Goal: Communication & Community: Answer question/provide support

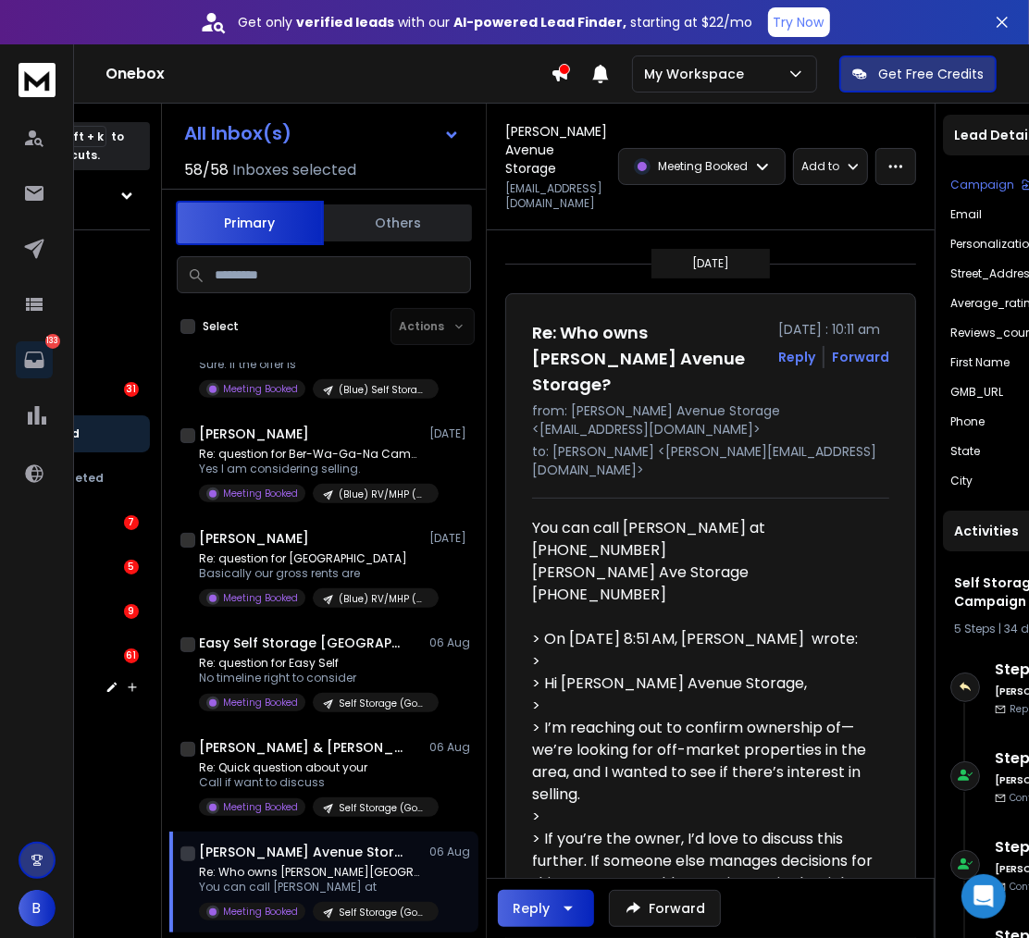
scroll to position [0, 63]
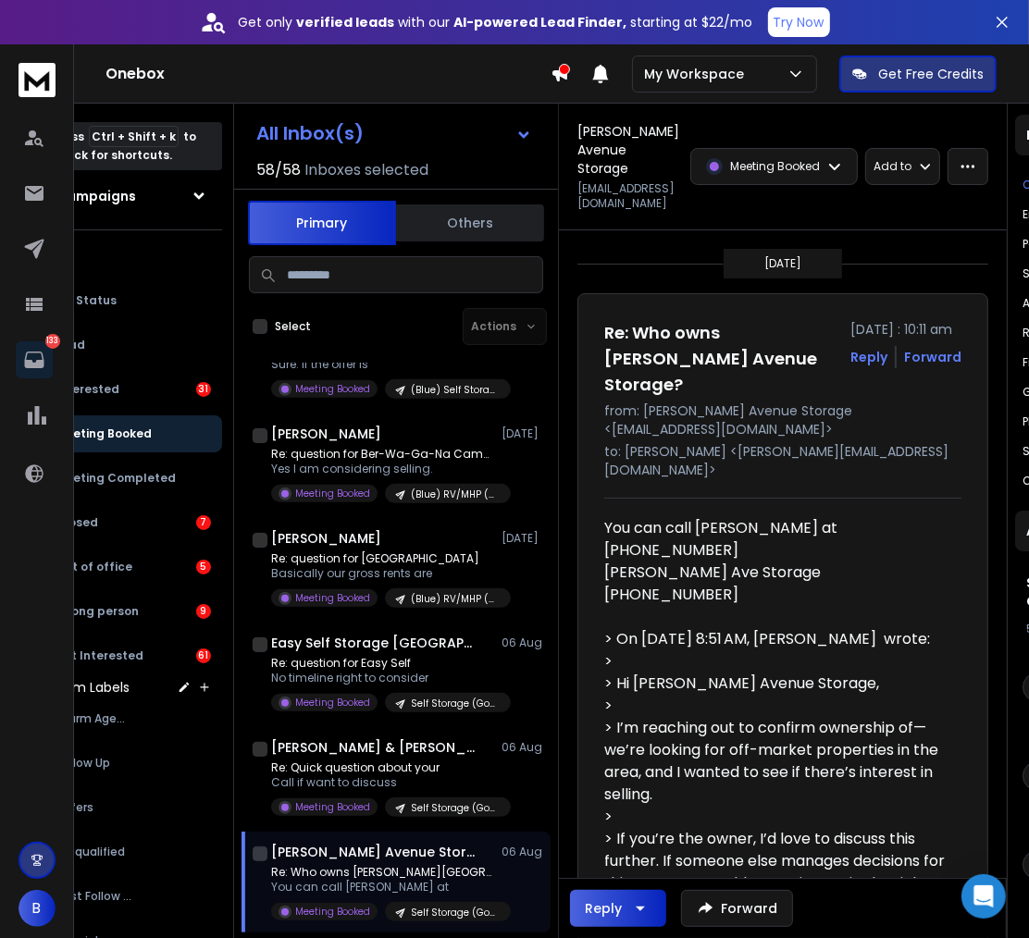
drag, startPoint x: 539, startPoint y: 429, endPoint x: 469, endPoint y: 428, distance: 70.3
drag, startPoint x: 634, startPoint y: 363, endPoint x: 604, endPoint y: 362, distance: 30.6
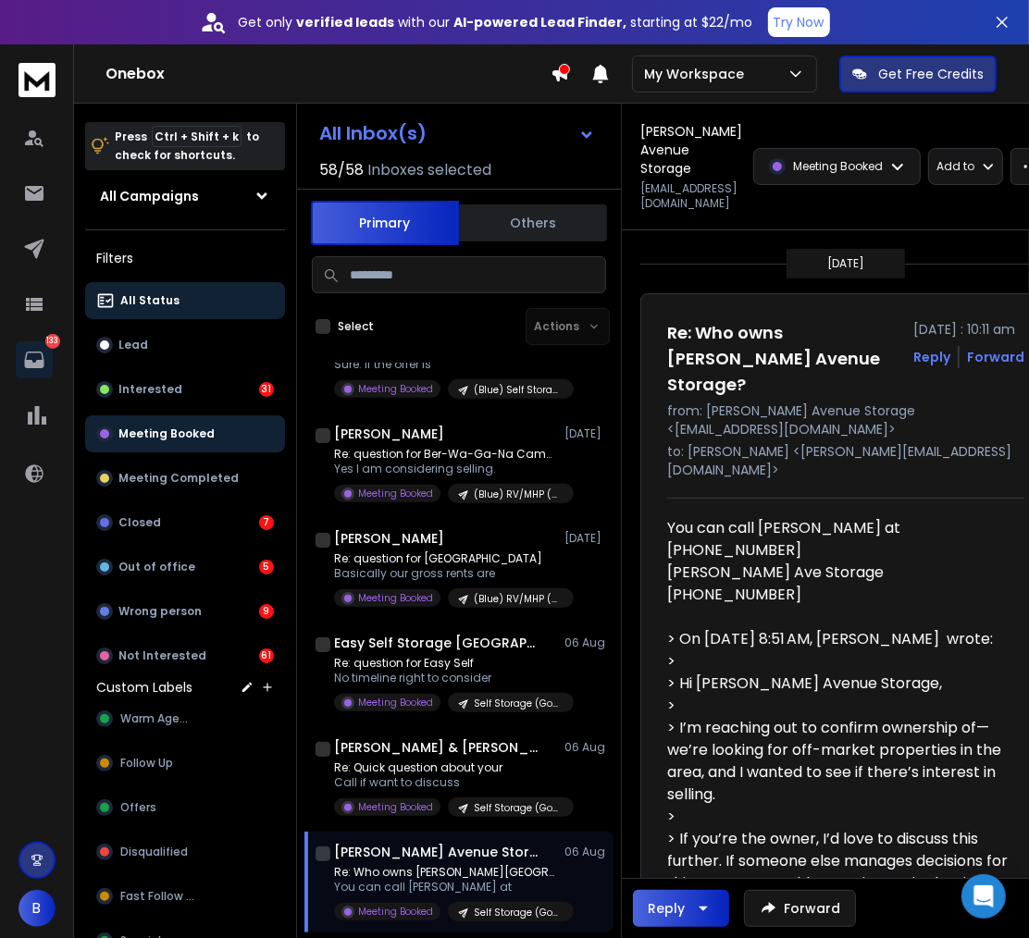
click at [196, 285] on button "All Status" at bounding box center [185, 300] width 200 height 37
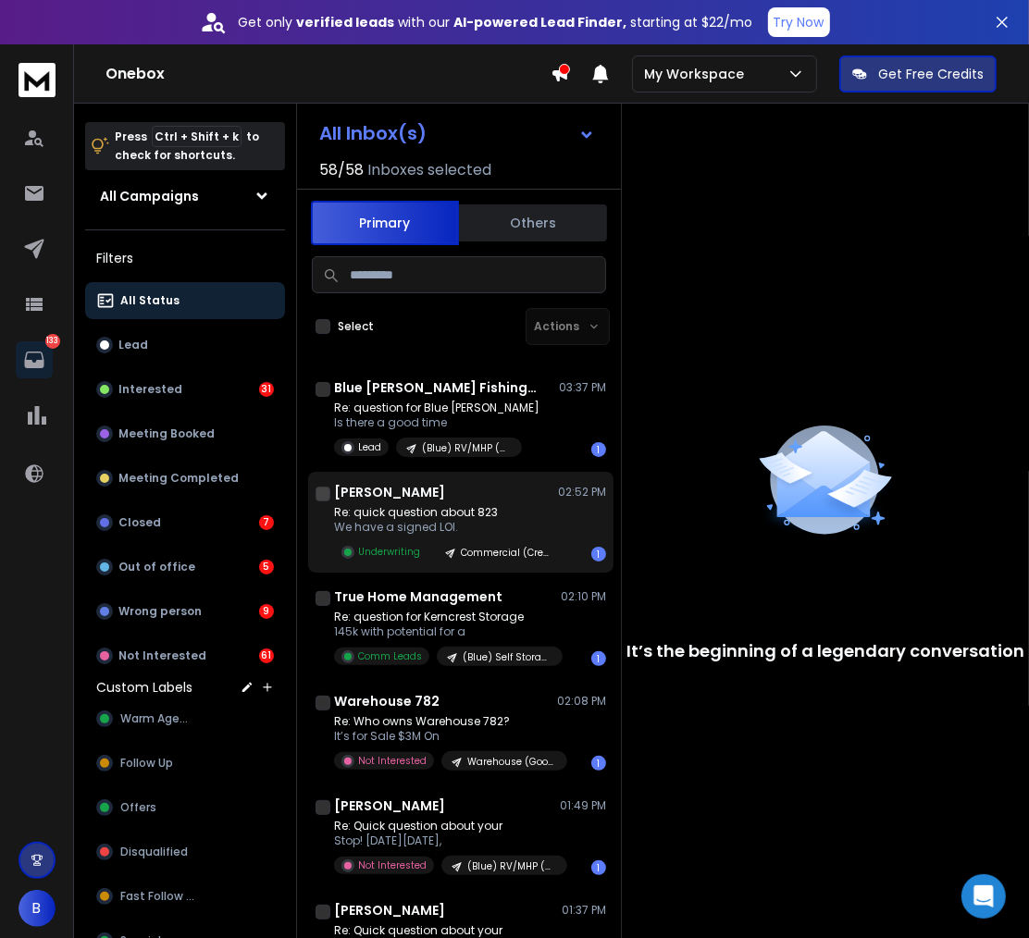
click at [453, 513] on p "Re: quick question about 823" at bounding box center [445, 512] width 222 height 15
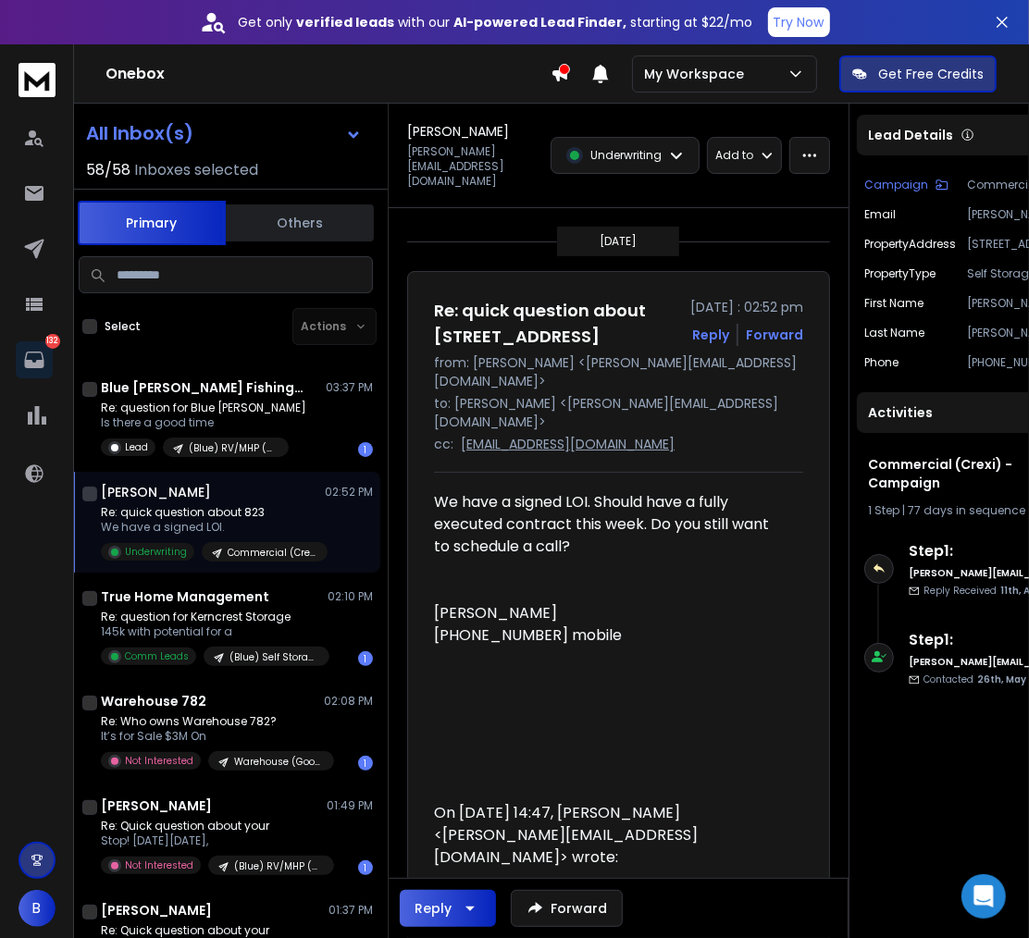
click at [461, 912] on icon "button" at bounding box center [470, 908] width 22 height 22
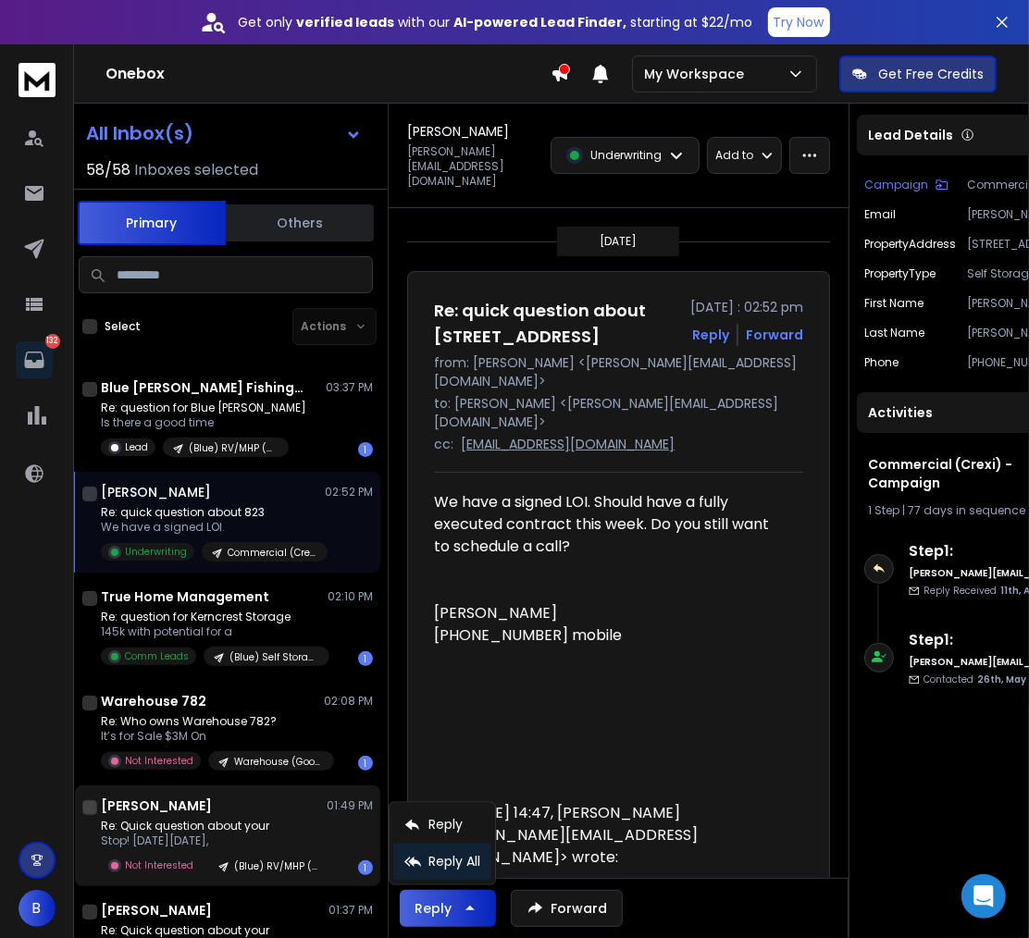
click at [466, 869] on p "Reply All" at bounding box center [454, 862] width 52 height 18
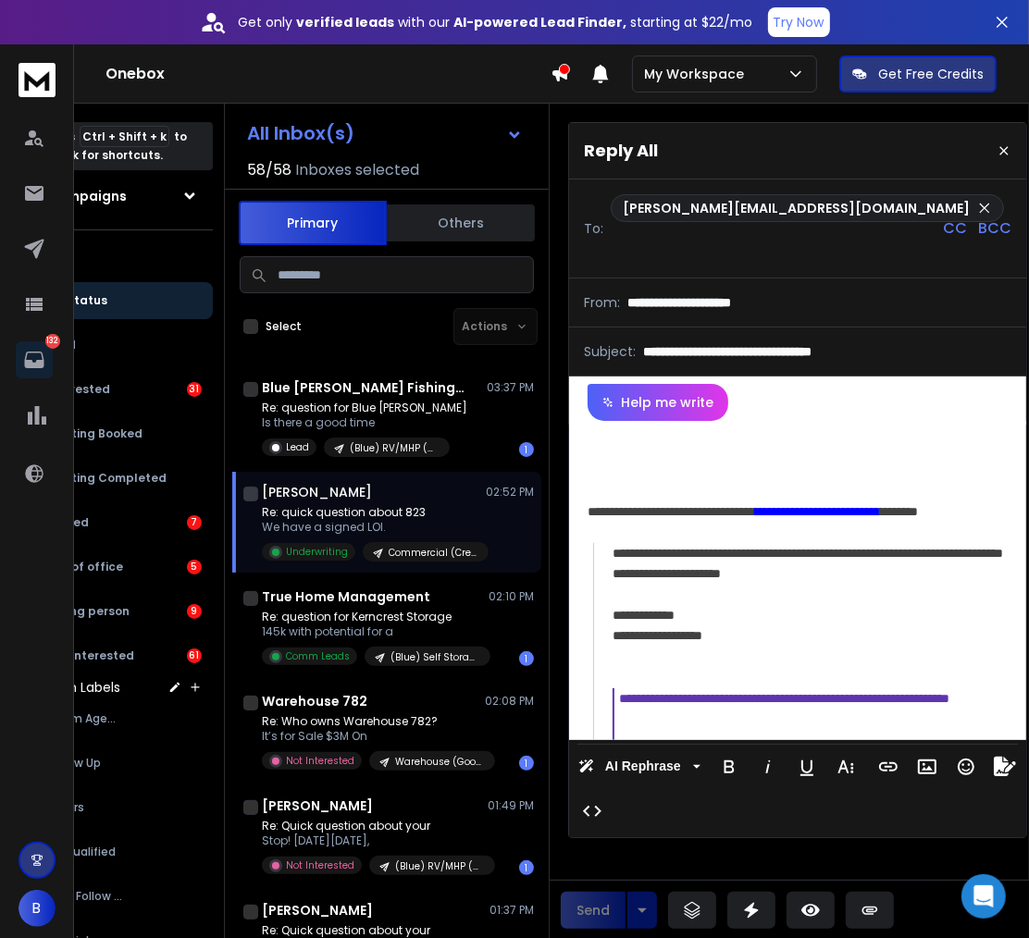
scroll to position [0, 124]
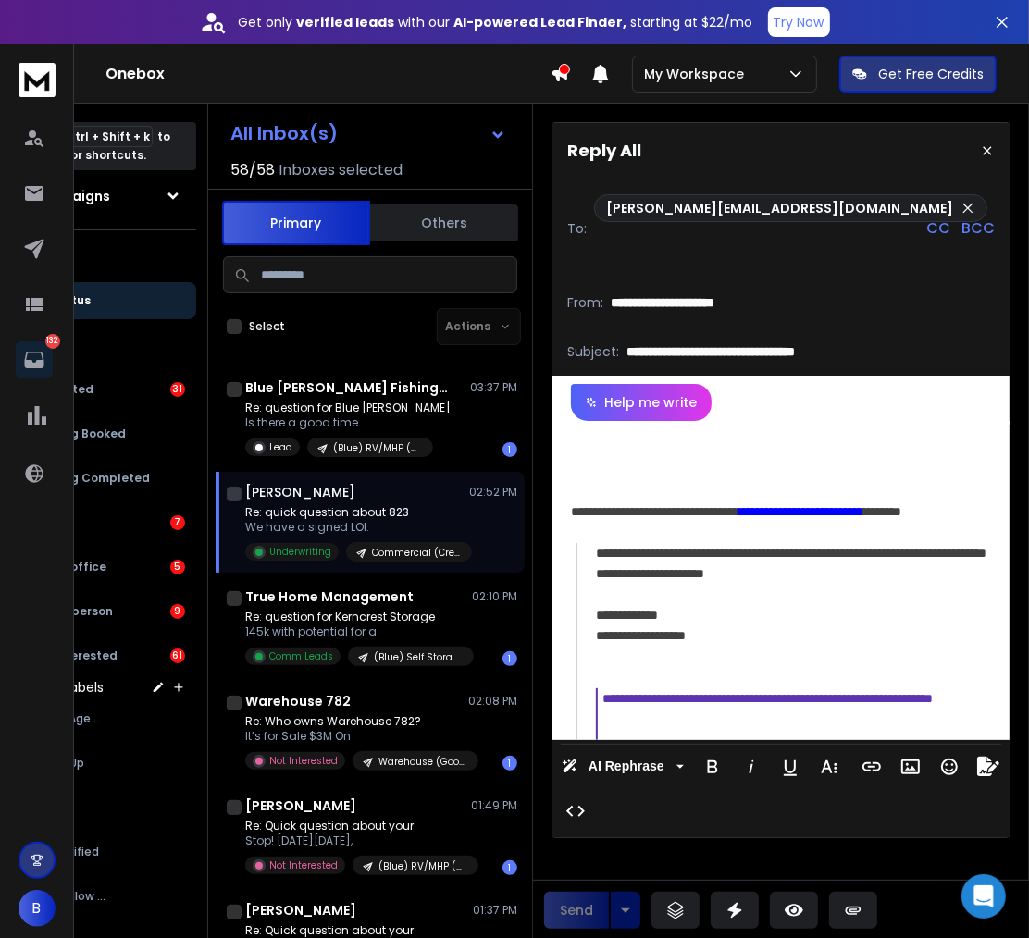
drag, startPoint x: 844, startPoint y: 542, endPoint x: 899, endPoint y: 546, distance: 55.6
click at [544, 902] on button "Send" at bounding box center [576, 910] width 65 height 37
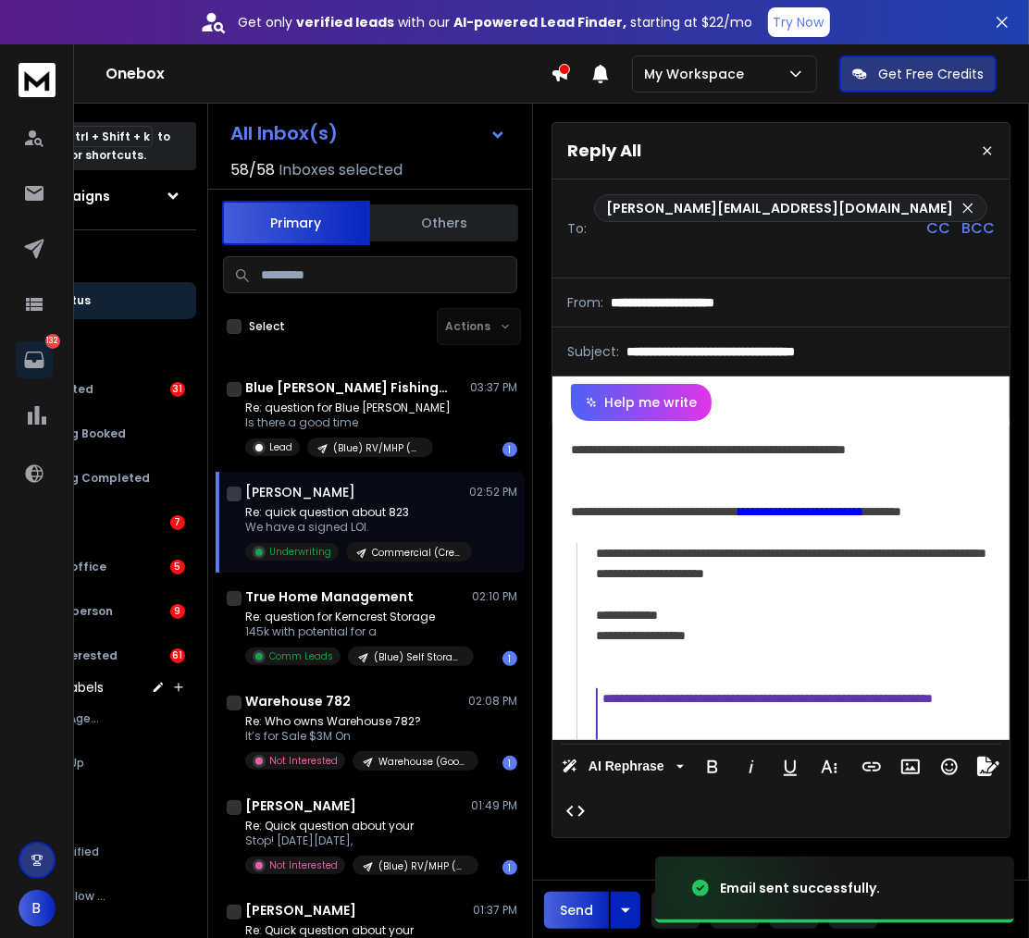
scroll to position [0, 0]
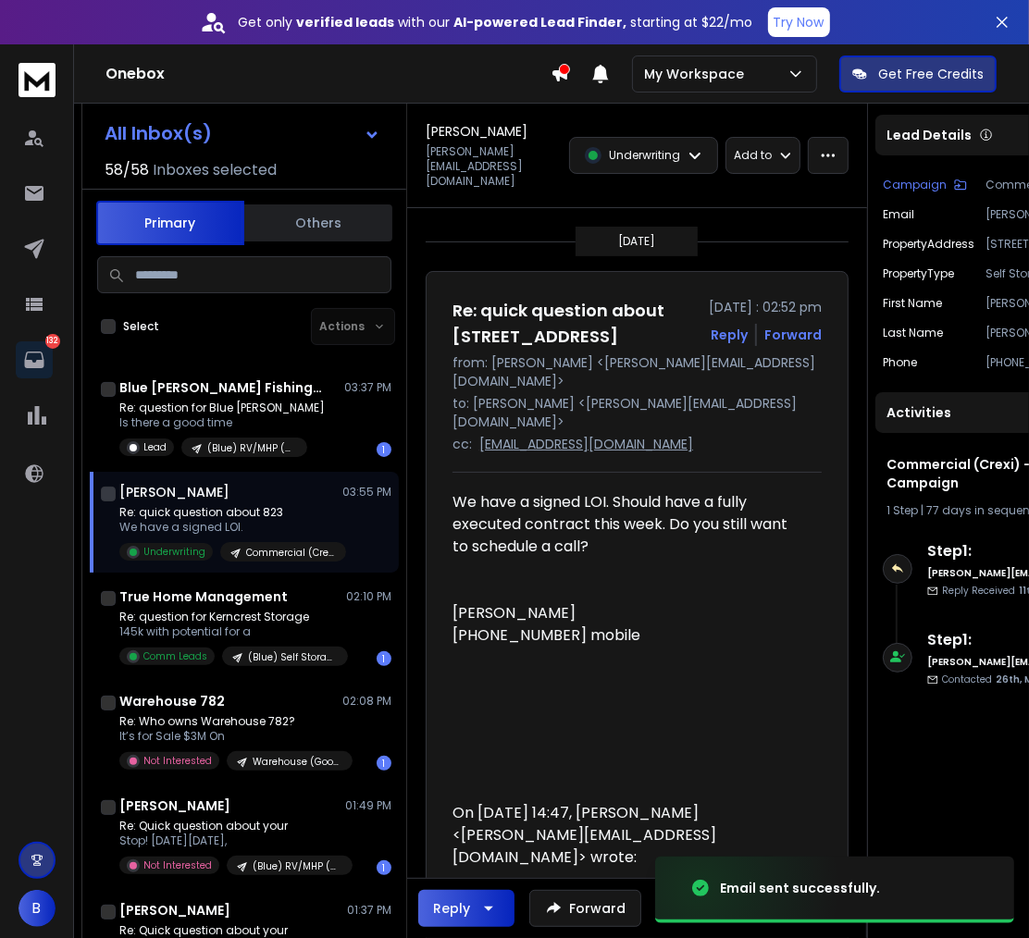
drag, startPoint x: 782, startPoint y: 537, endPoint x: 866, endPoint y: 509, distance: 88.9
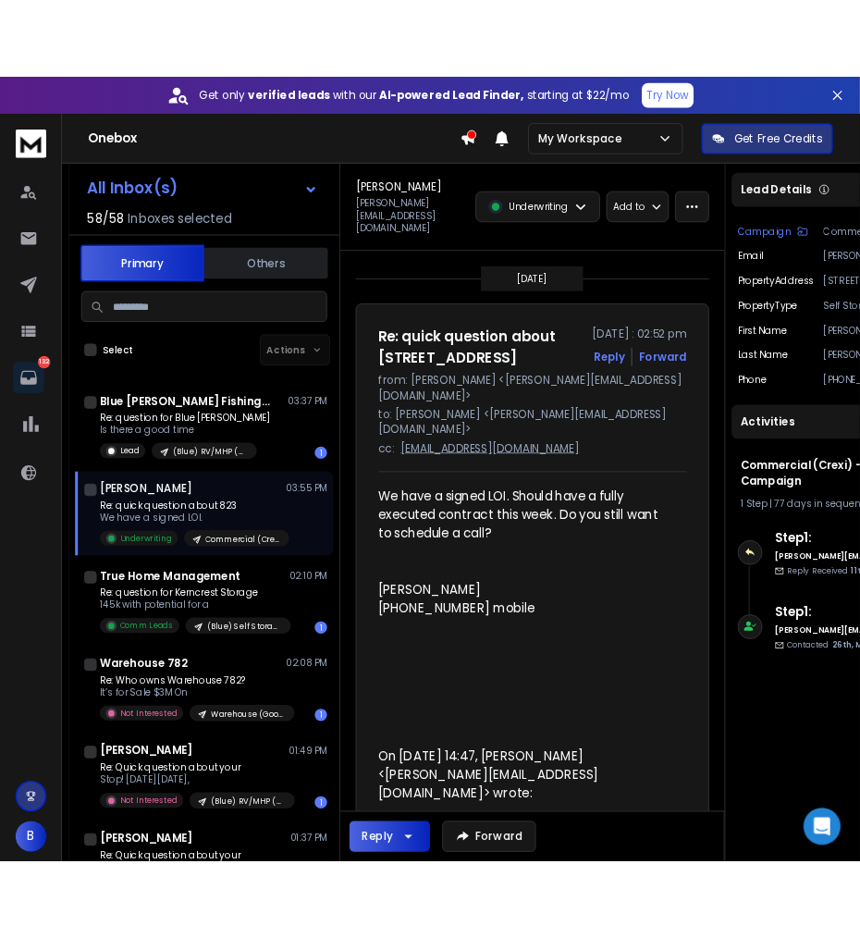
scroll to position [0, 284]
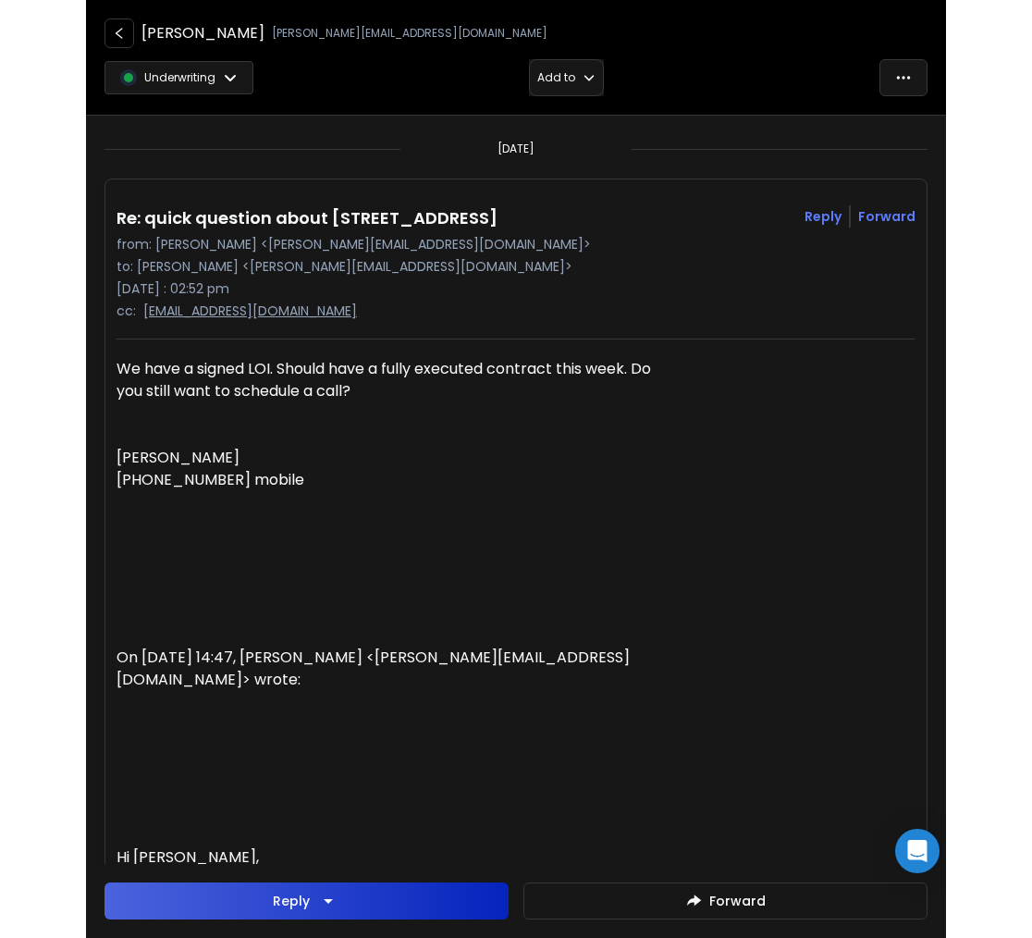
scroll to position [0, 0]
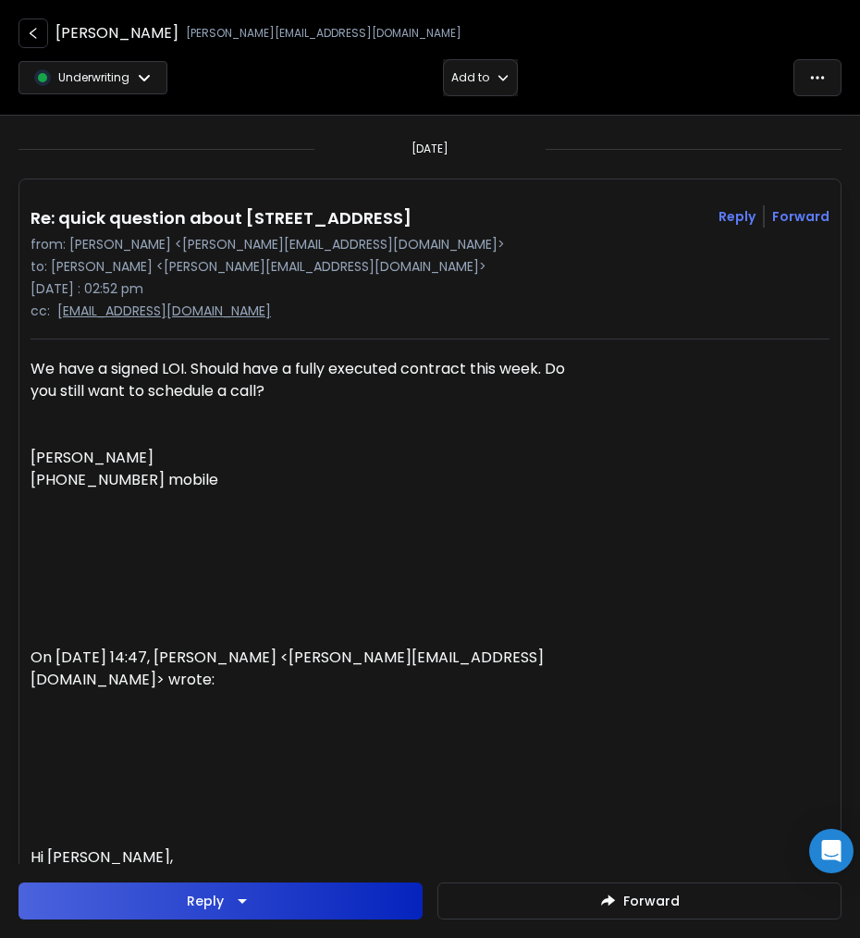
drag, startPoint x: 511, startPoint y: 275, endPoint x: 224, endPoint y: 234, distance: 290.5
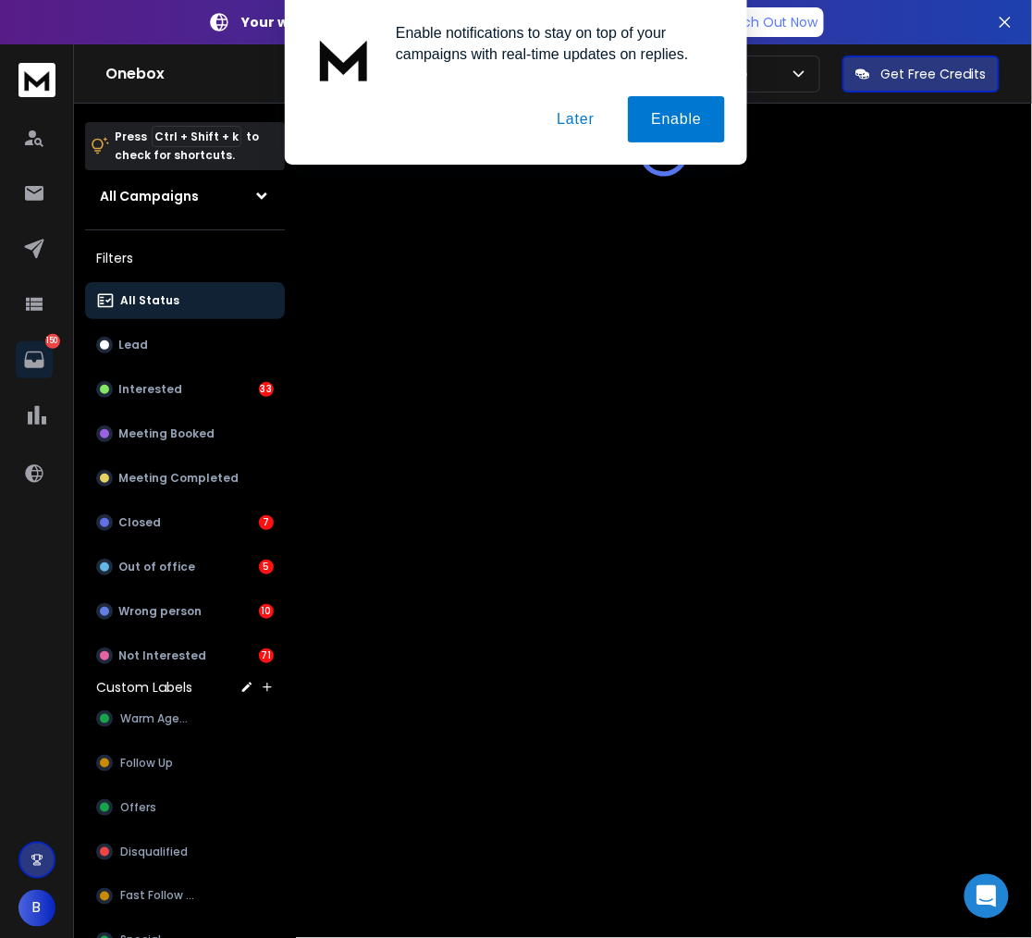
click at [572, 111] on button "Later" at bounding box center [575, 119] width 83 height 46
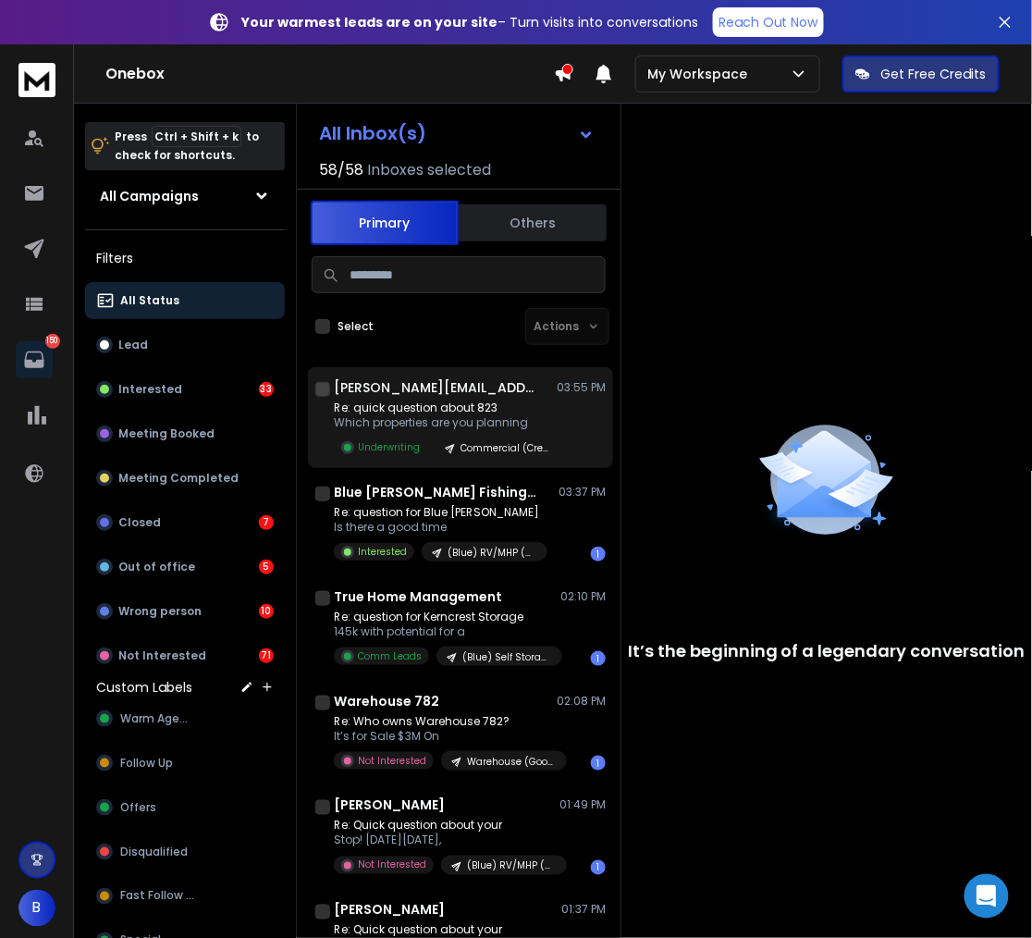
click at [542, 392] on div "[PERSON_NAME][EMAIL_ADDRESS][DOMAIN_NAME] 03:55 PM" at bounding box center [470, 387] width 272 height 18
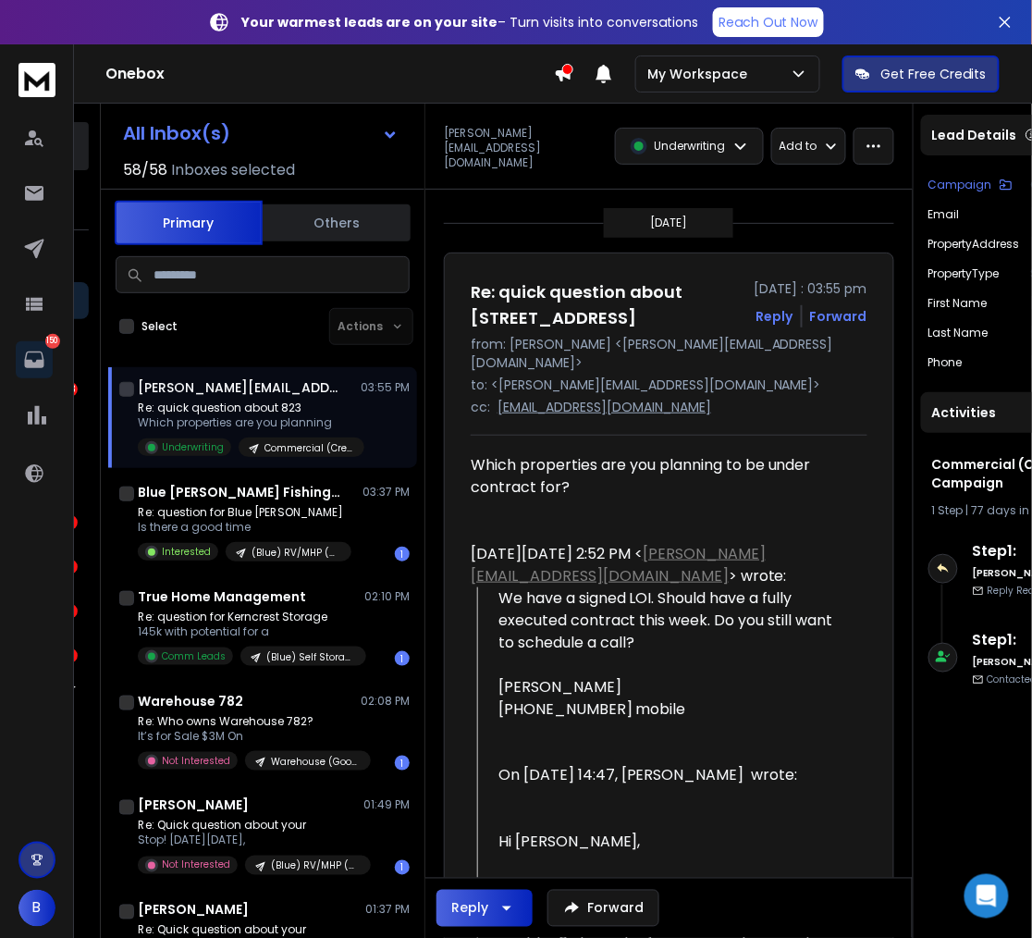
scroll to position [0, 167]
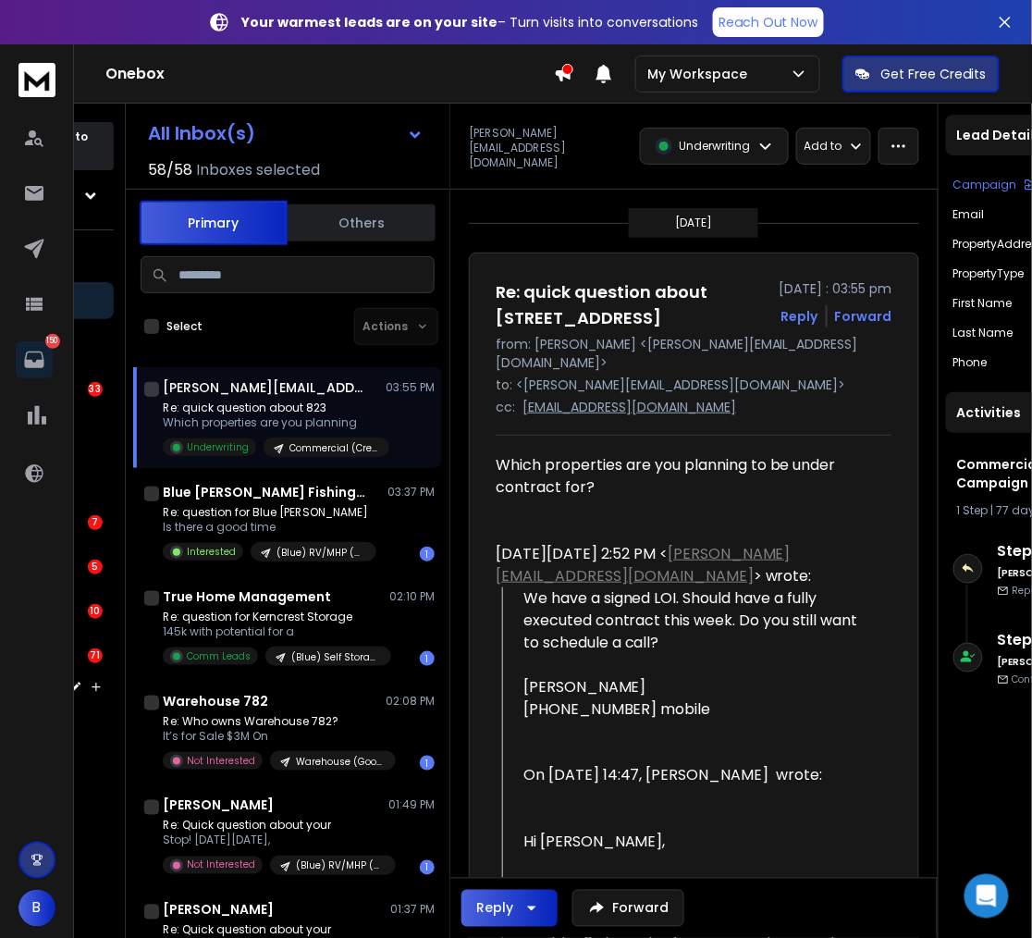
drag, startPoint x: 789, startPoint y: 476, endPoint x: 747, endPoint y: 463, distance: 43.6
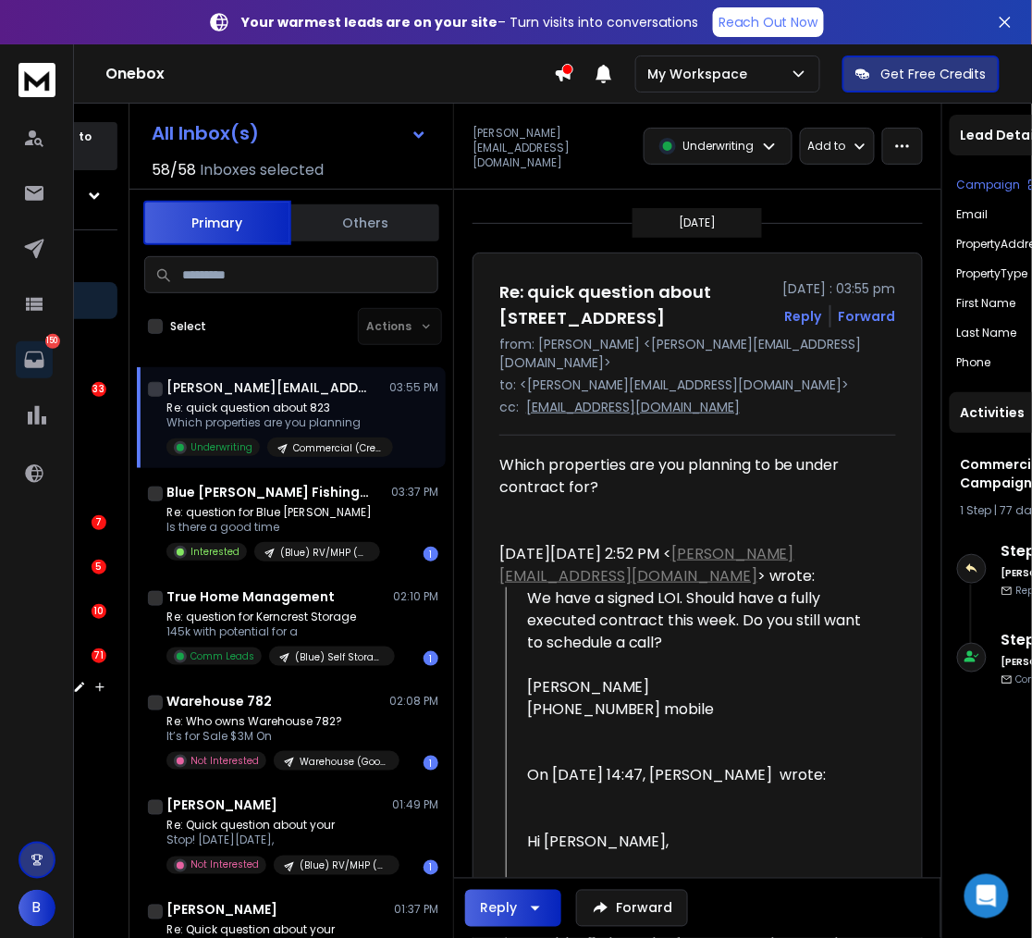
drag, startPoint x: 630, startPoint y: 570, endPoint x: 666, endPoint y: 538, distance: 47.9
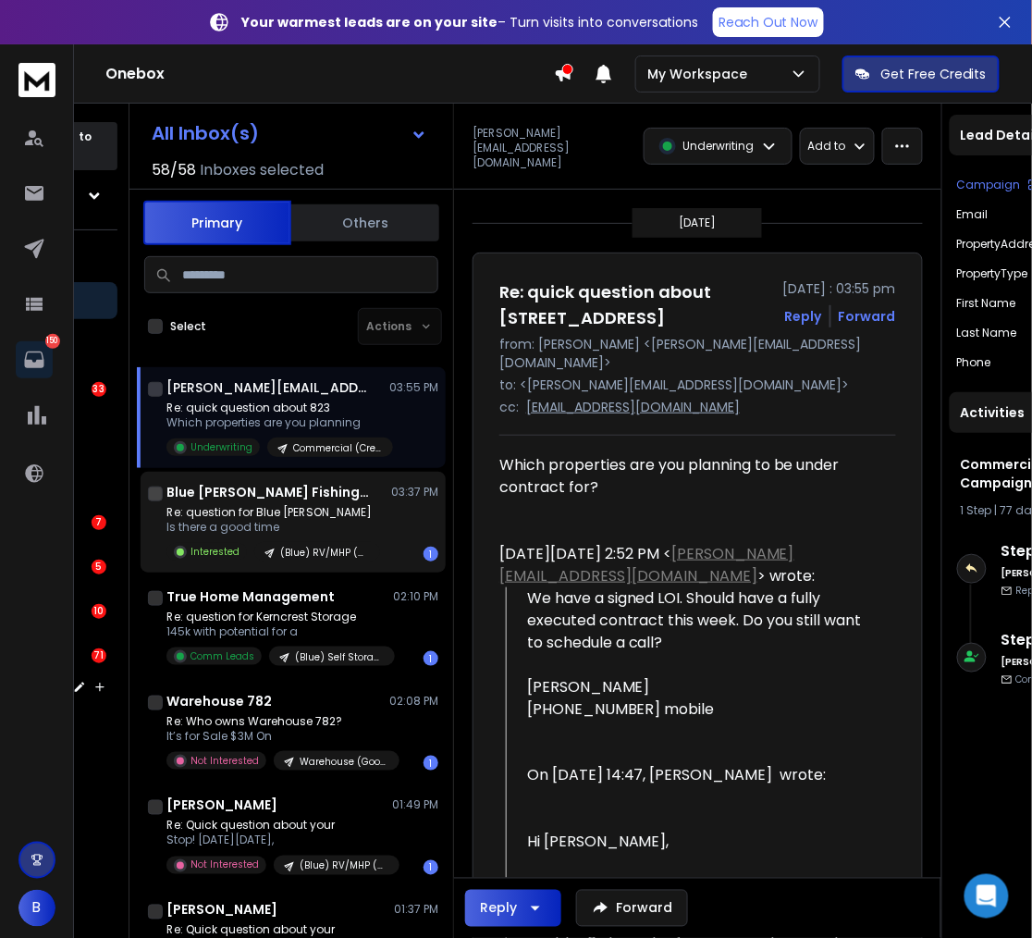
drag, startPoint x: 320, startPoint y: 529, endPoint x: 325, endPoint y: 538, distance: 10.3
click at [320, 529] on p "Is there a good time" at bounding box center [273, 527] width 214 height 15
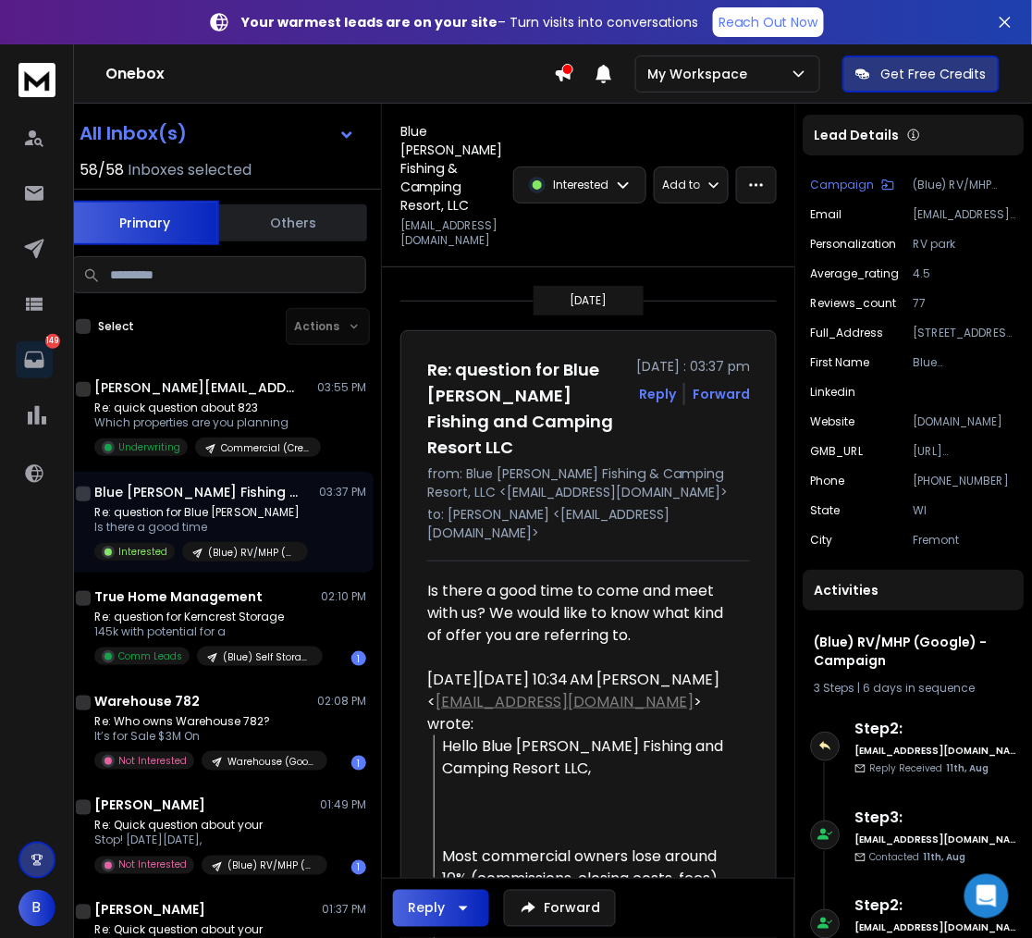
scroll to position [0, 293]
drag, startPoint x: 688, startPoint y: 479, endPoint x: 736, endPoint y: 477, distance: 48.1
click at [452, 910] on icon "button" at bounding box center [463, 908] width 22 height 22
click at [408, 868] on p "Reply All" at bounding box center [393, 862] width 52 height 18
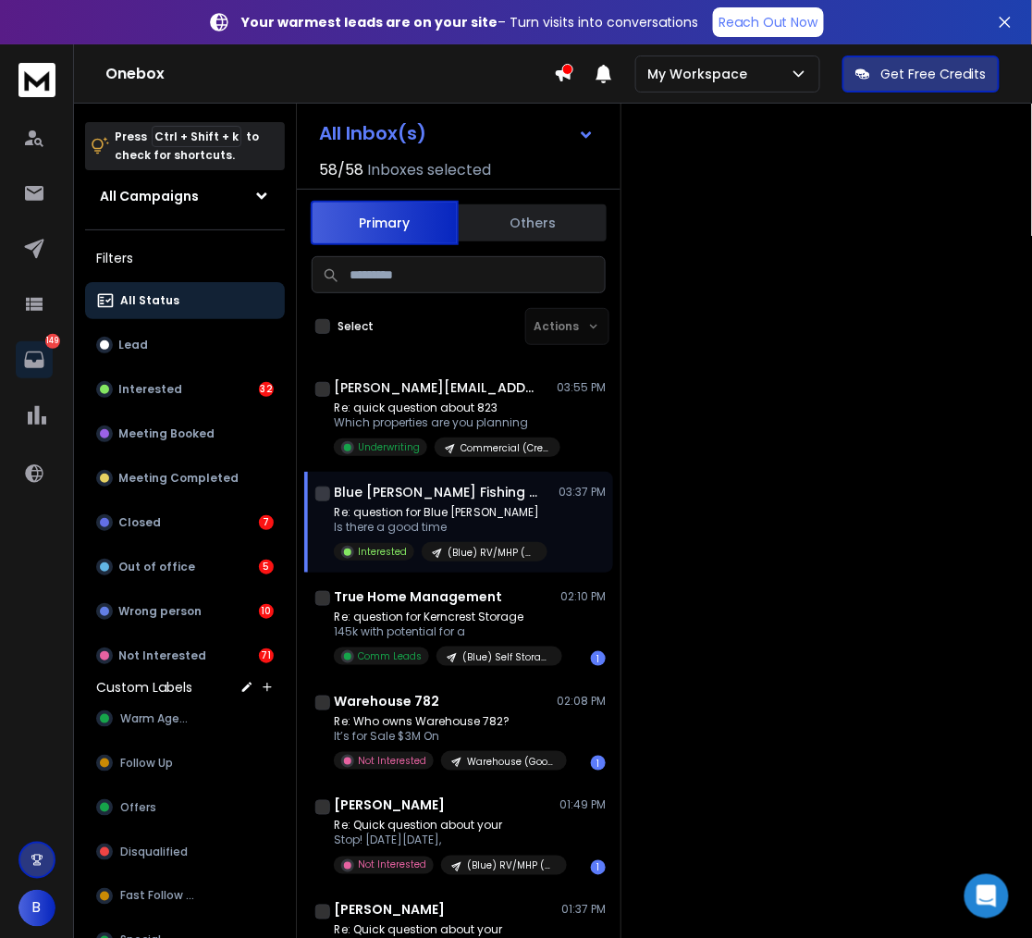
scroll to position [0, 0]
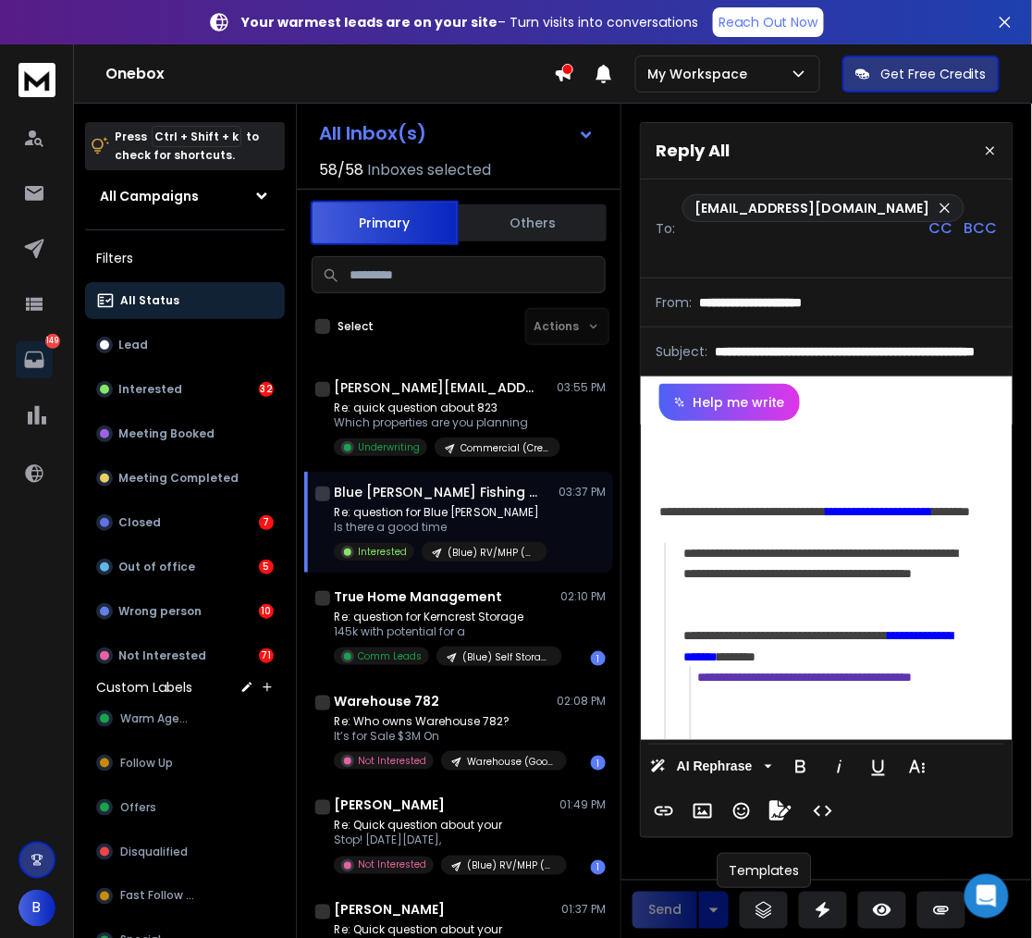
click at [763, 905] on icon at bounding box center [764, 910] width 18 height 18
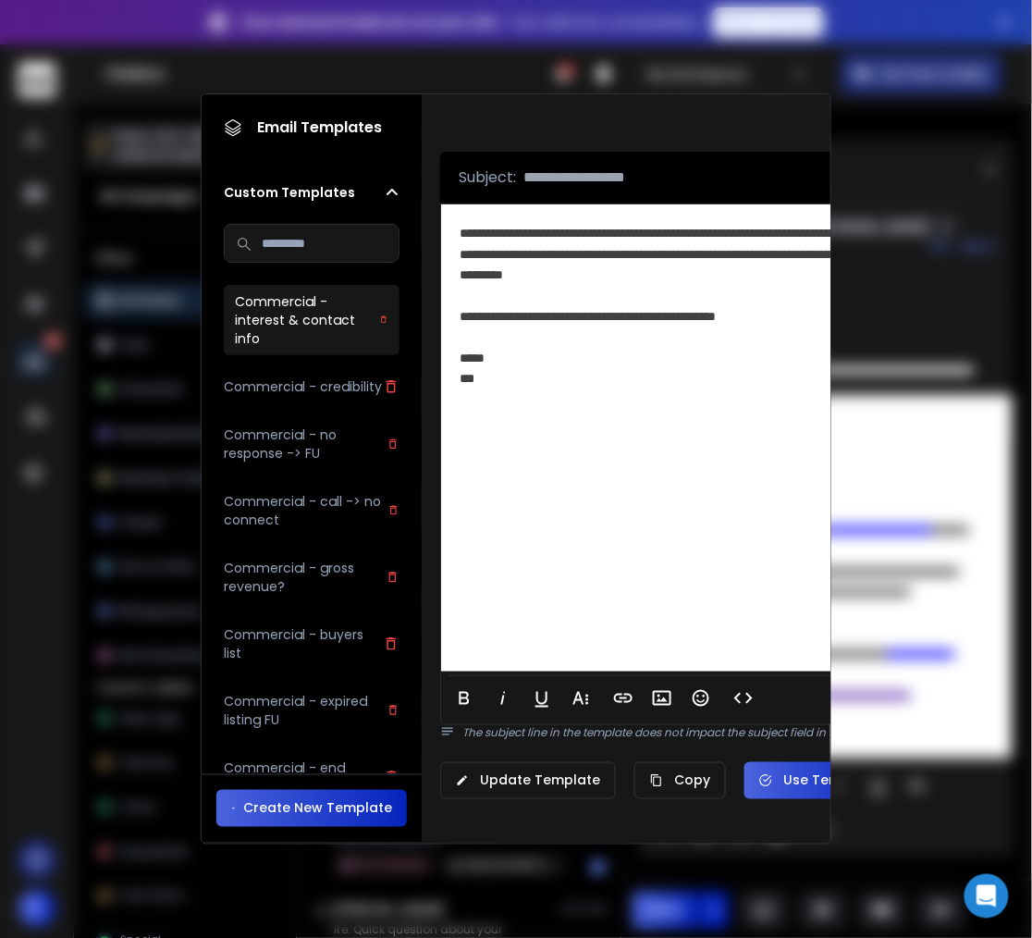
click at [779, 771] on button "Use Template" at bounding box center [819, 780] width 148 height 37
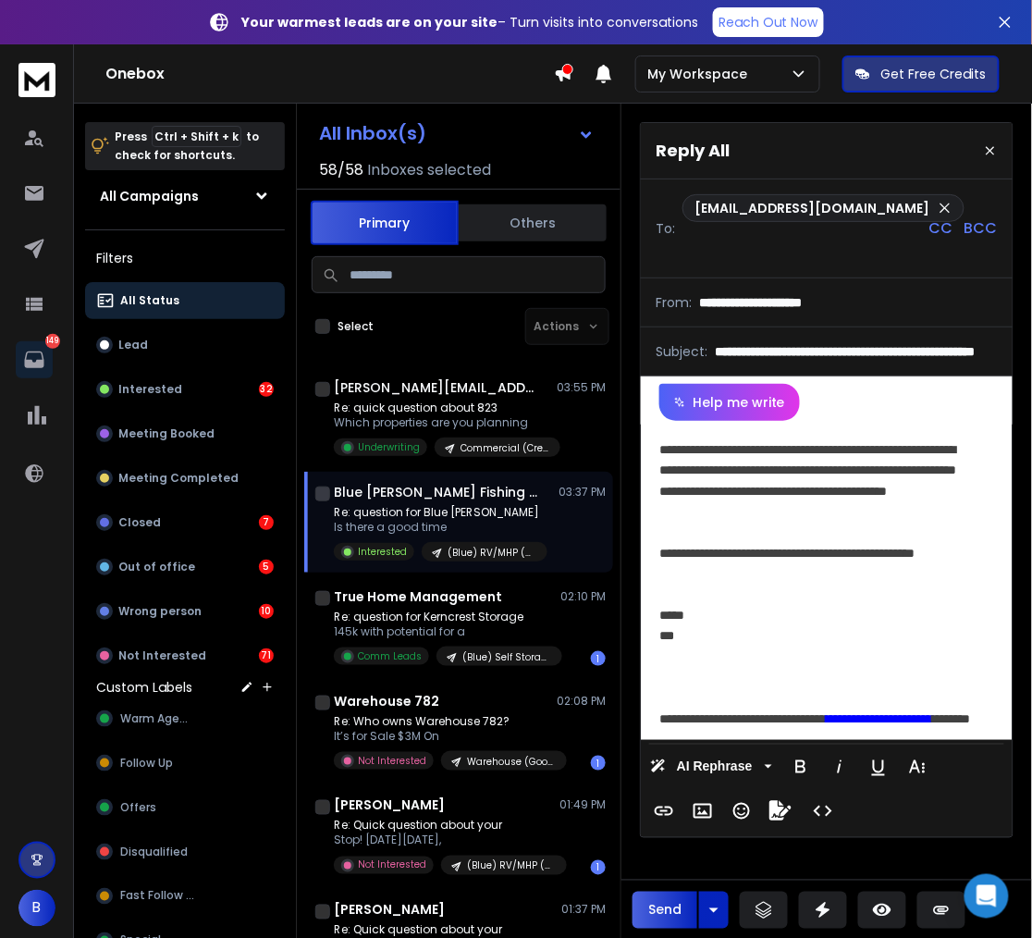
drag, startPoint x: 718, startPoint y: 552, endPoint x: 768, endPoint y: 559, distance: 50.4
drag, startPoint x: 807, startPoint y: 453, endPoint x: 634, endPoint y: 447, distance: 174.0
click at [634, 447] on div "**********" at bounding box center [827, 587] width 411 height 966
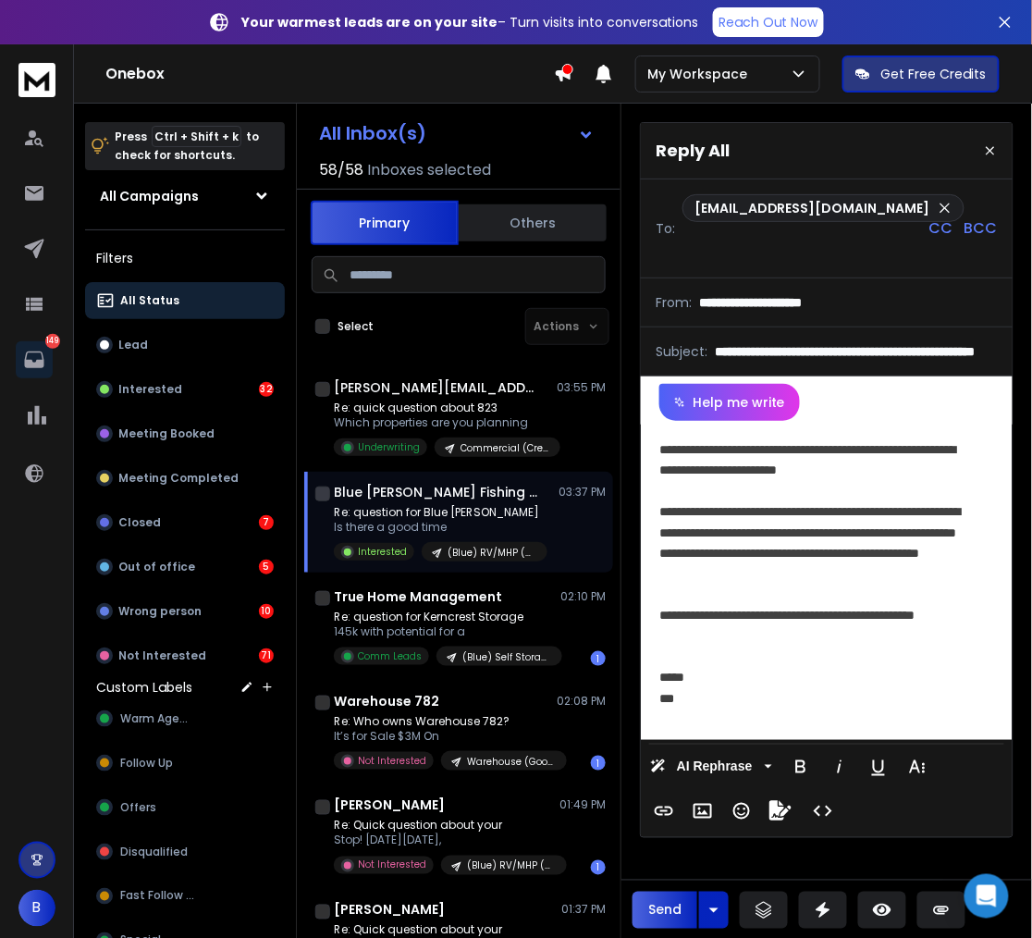
click at [659, 694] on div "***" at bounding box center [816, 698] width 314 height 20
click at [679, 897] on button "Send" at bounding box center [665, 910] width 65 height 37
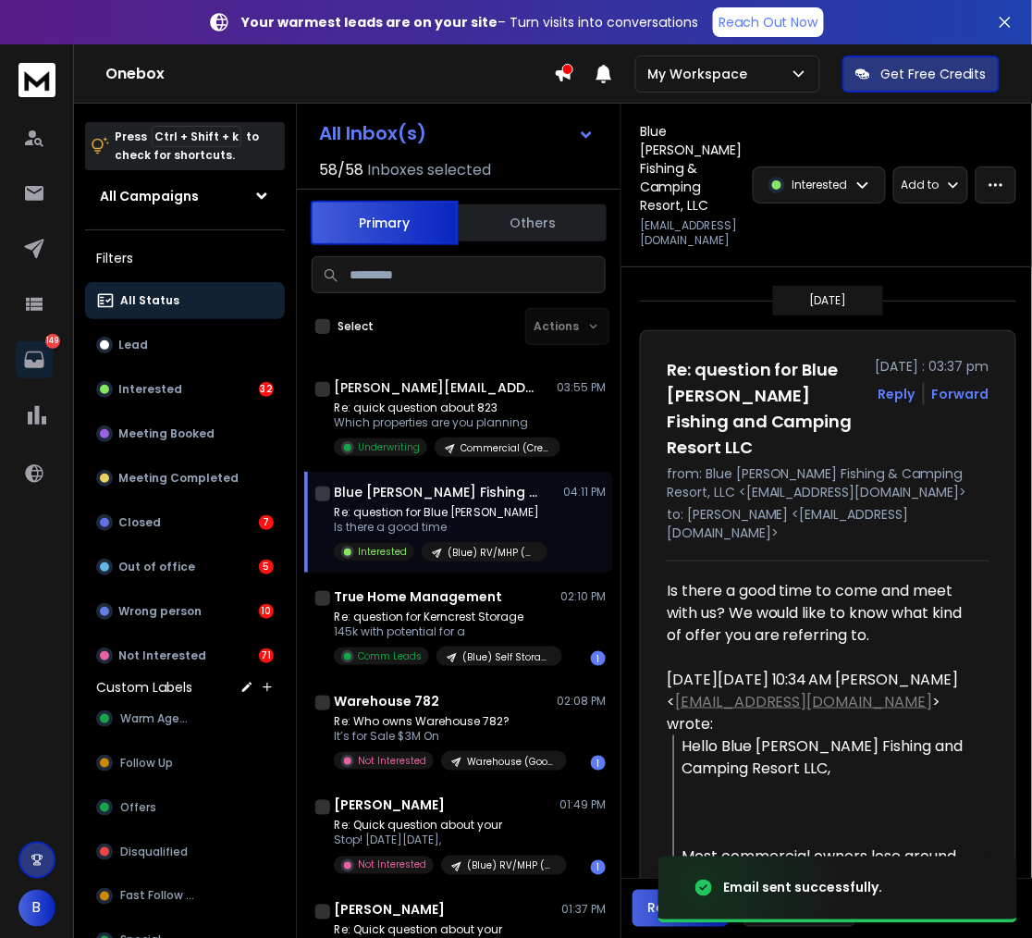
click at [848, 178] on p "Interested" at bounding box center [820, 185] width 55 height 15
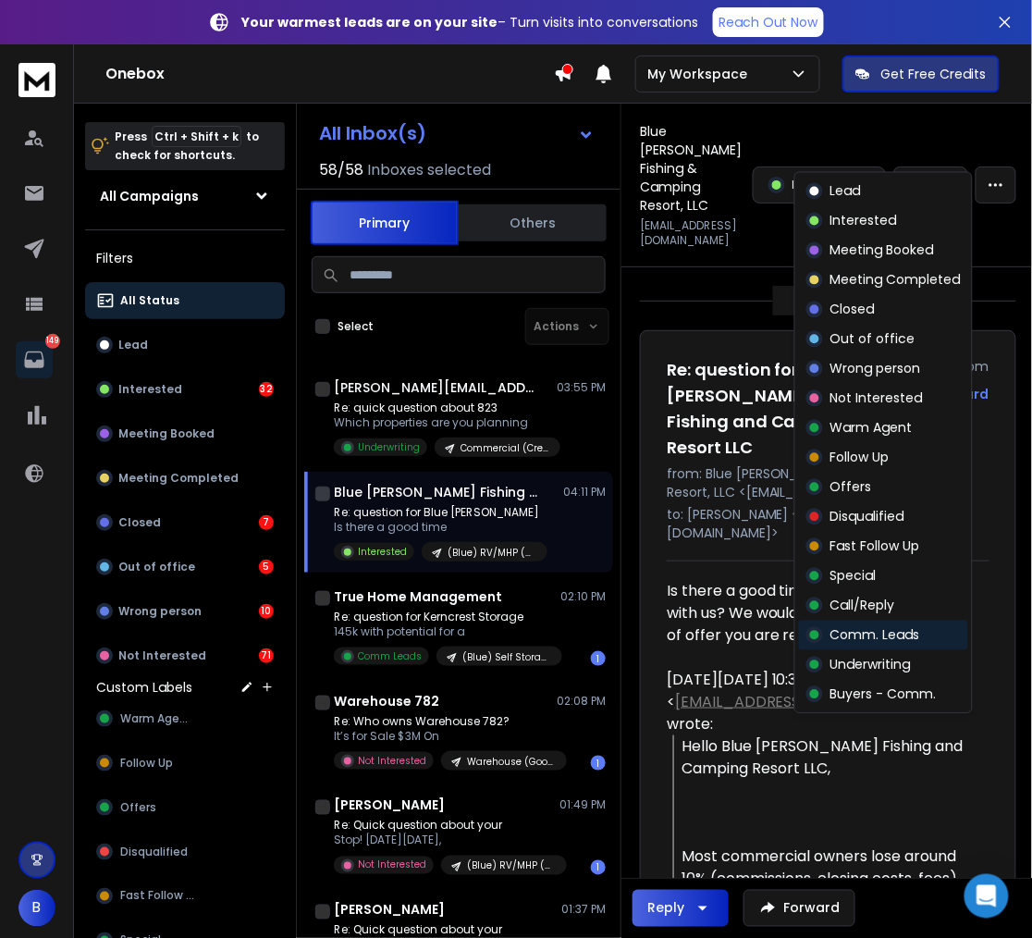
click at [914, 630] on p "Comm. Leads" at bounding box center [876, 635] width 90 height 18
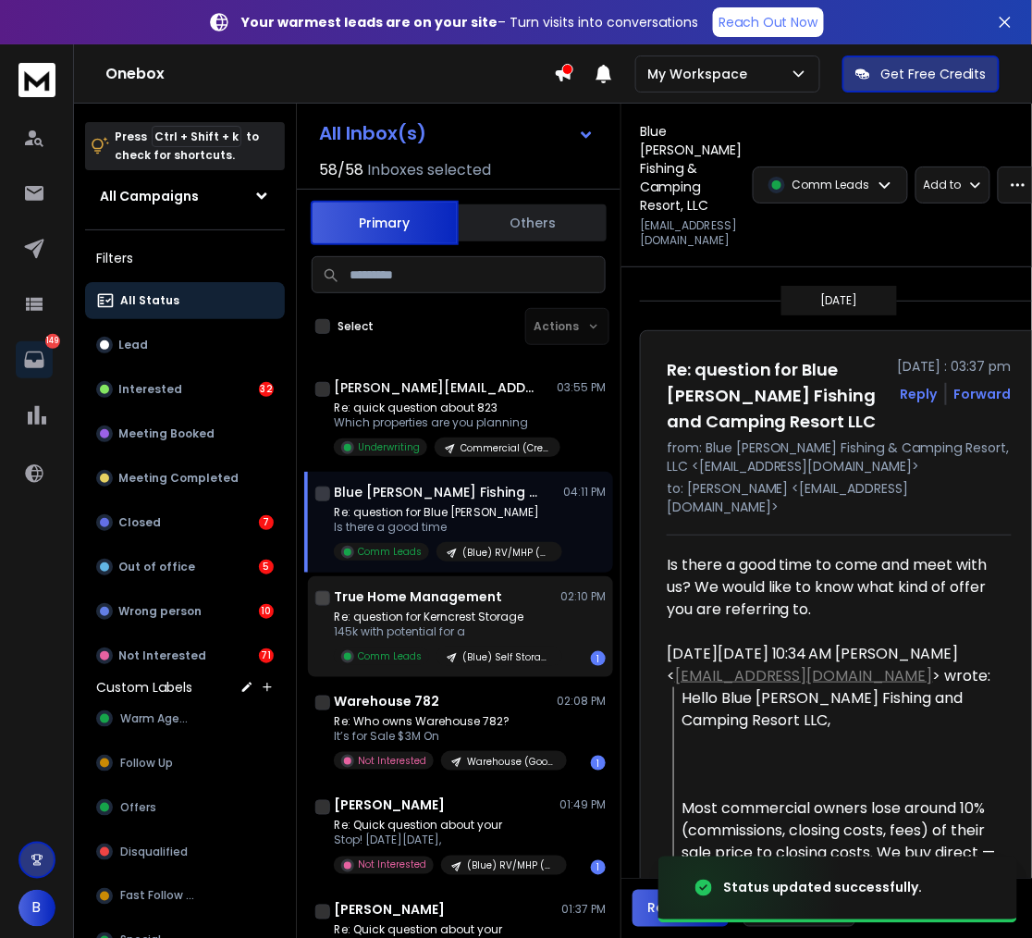
click at [402, 610] on p "Re: question for Kerncrest Storage" at bounding box center [445, 617] width 222 height 15
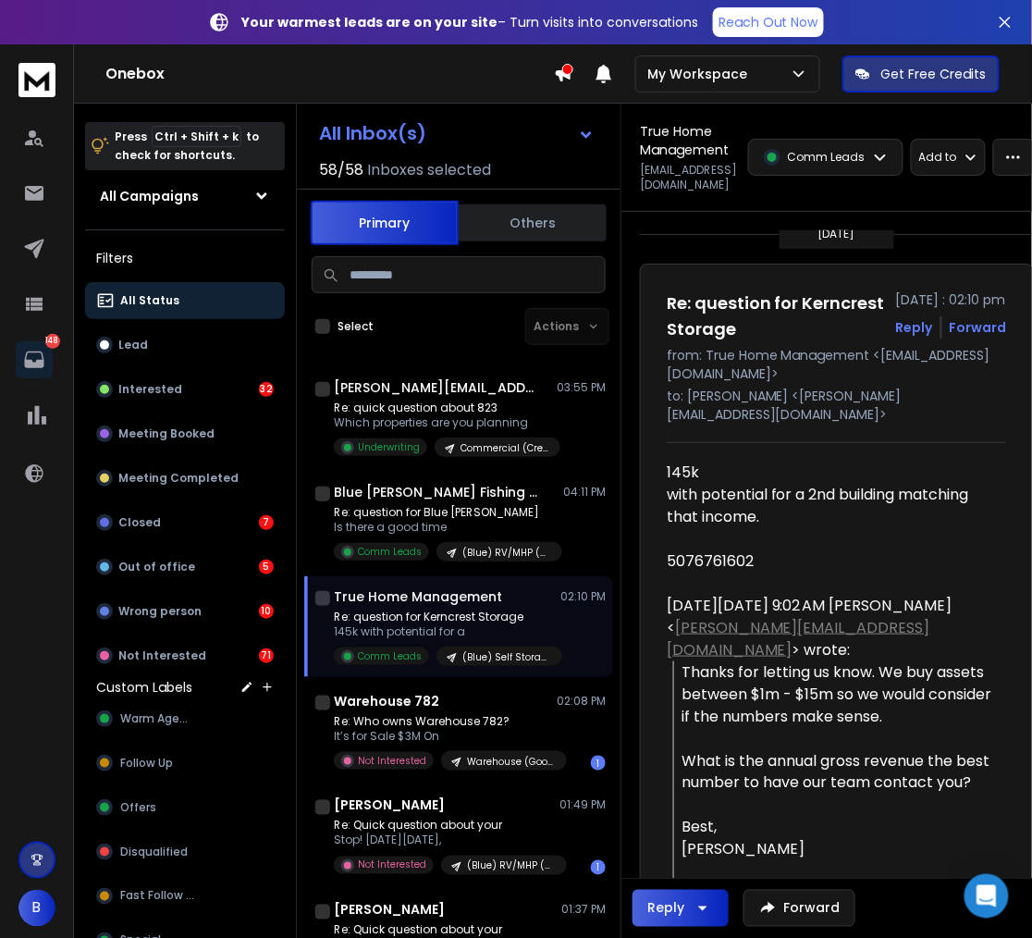
drag, startPoint x: 849, startPoint y: 504, endPoint x: 881, endPoint y: 506, distance: 31.5
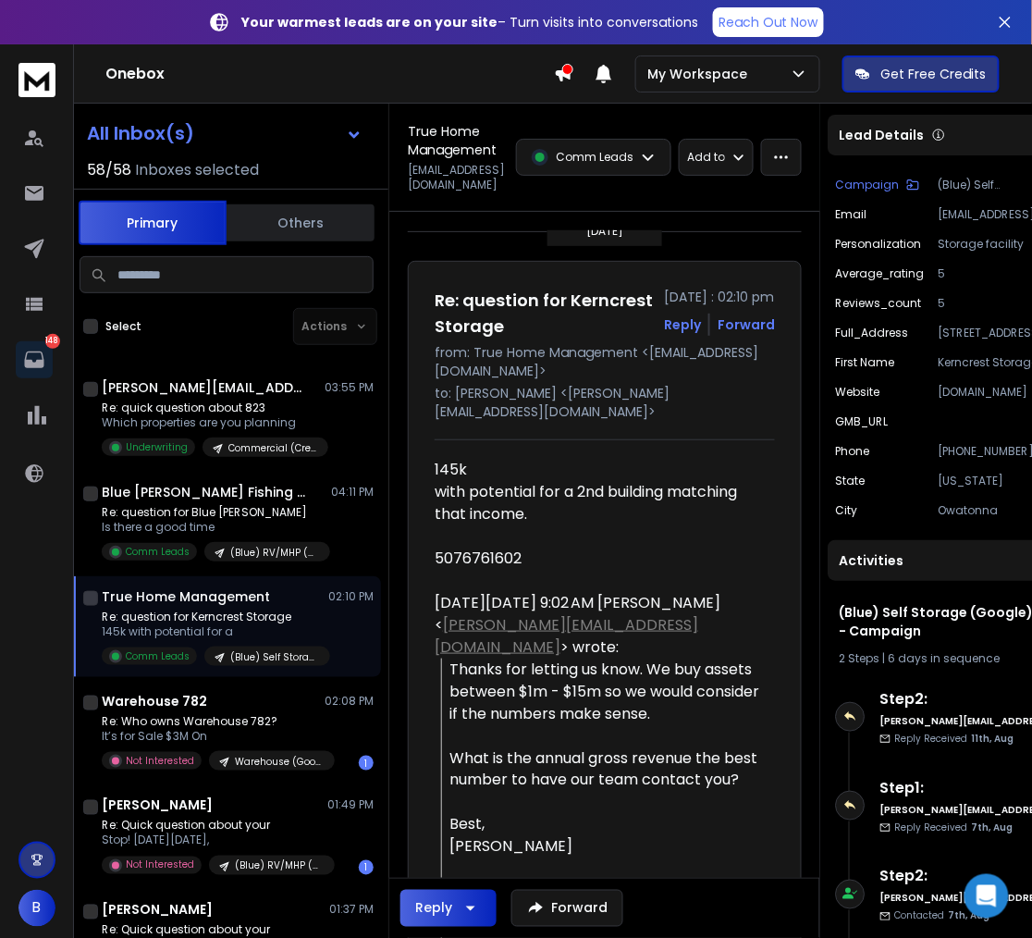
scroll to position [0, 237]
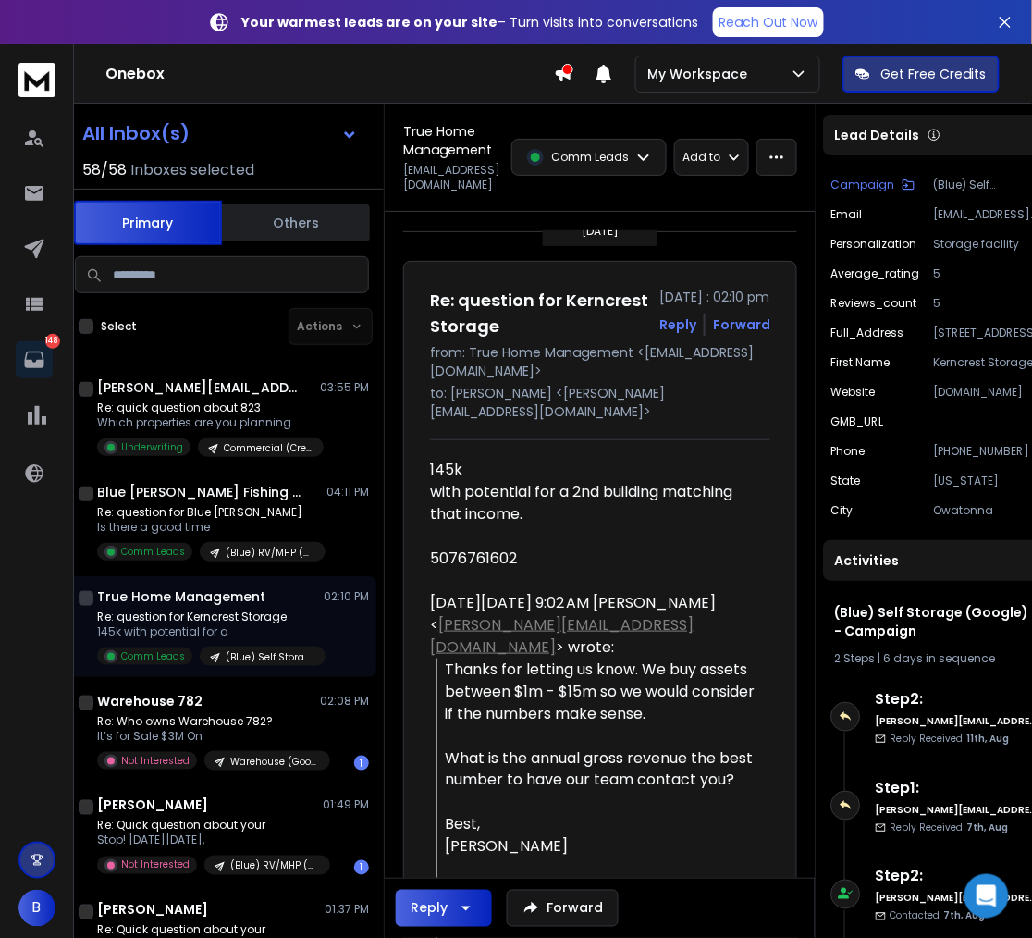
drag, startPoint x: 769, startPoint y: 438, endPoint x: 769, endPoint y: 409, distance: 29.6
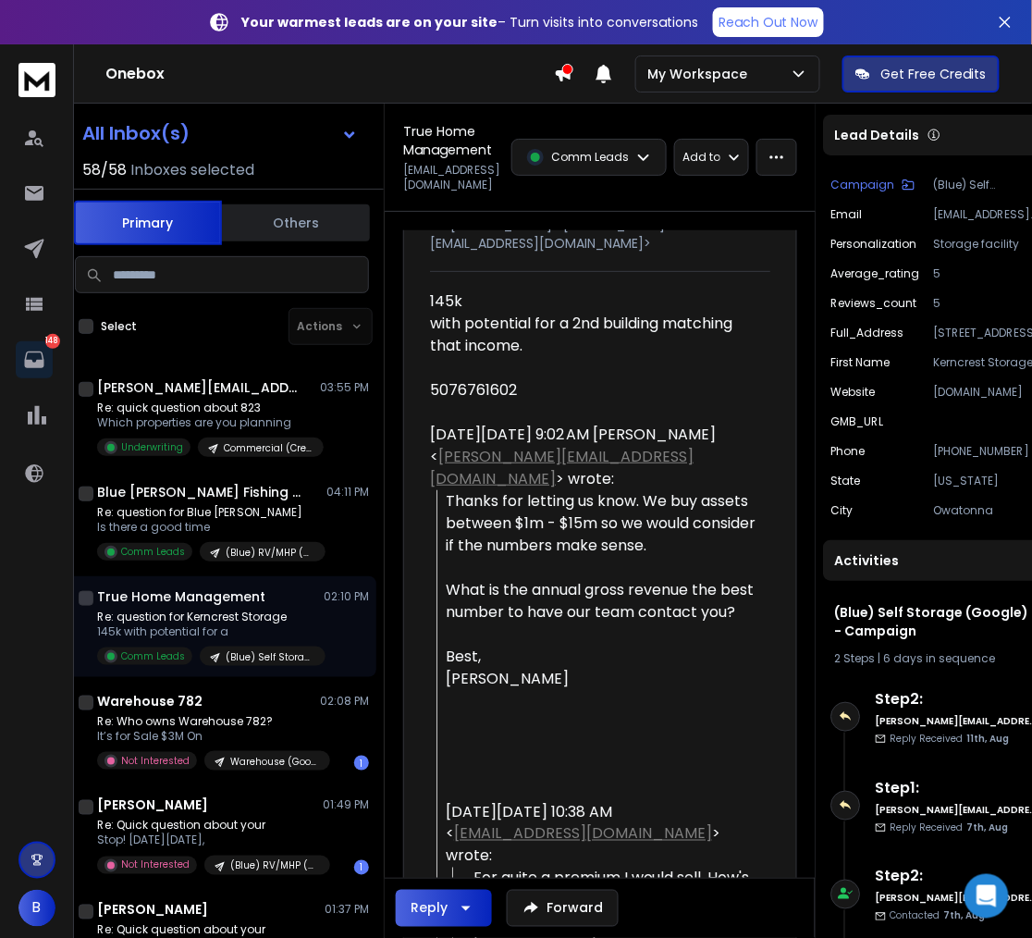
scroll to position [14, 0]
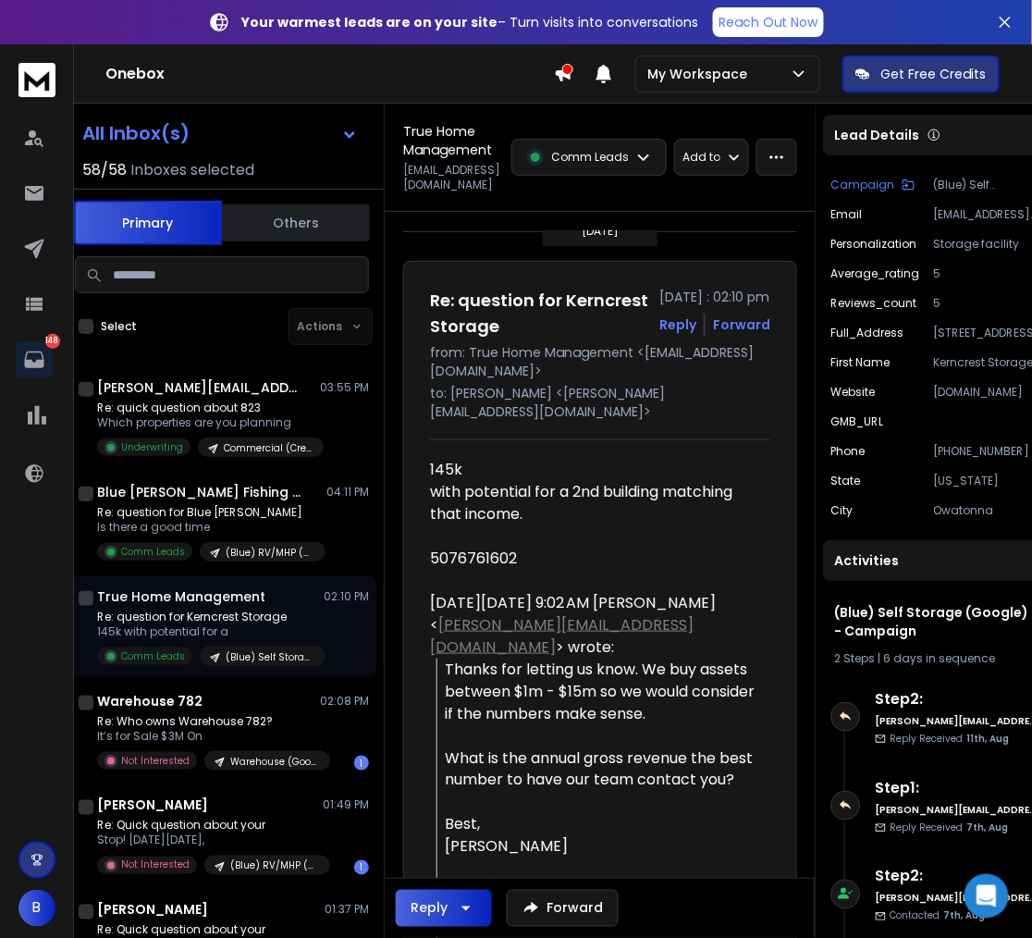
click at [660, 157] on div "Comm Leads" at bounding box center [589, 157] width 154 height 35
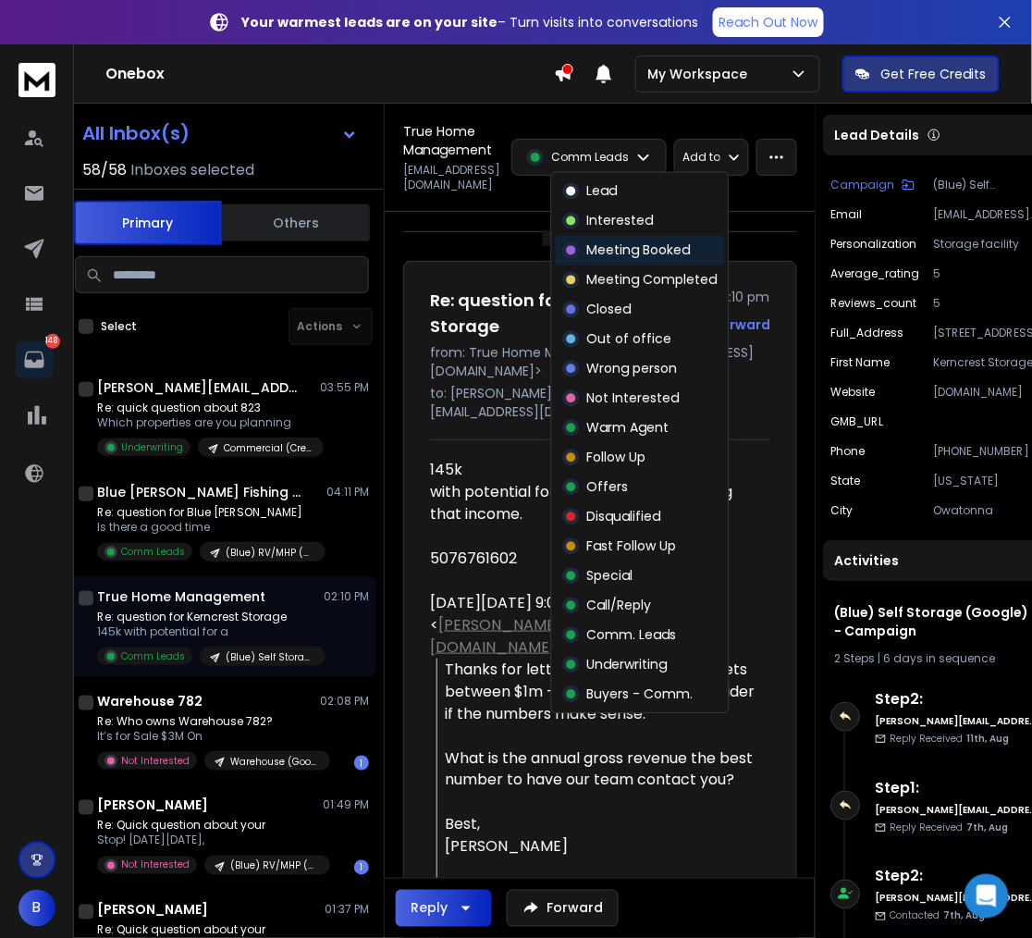
click at [646, 252] on p "Meeting Booked" at bounding box center [639, 250] width 104 height 18
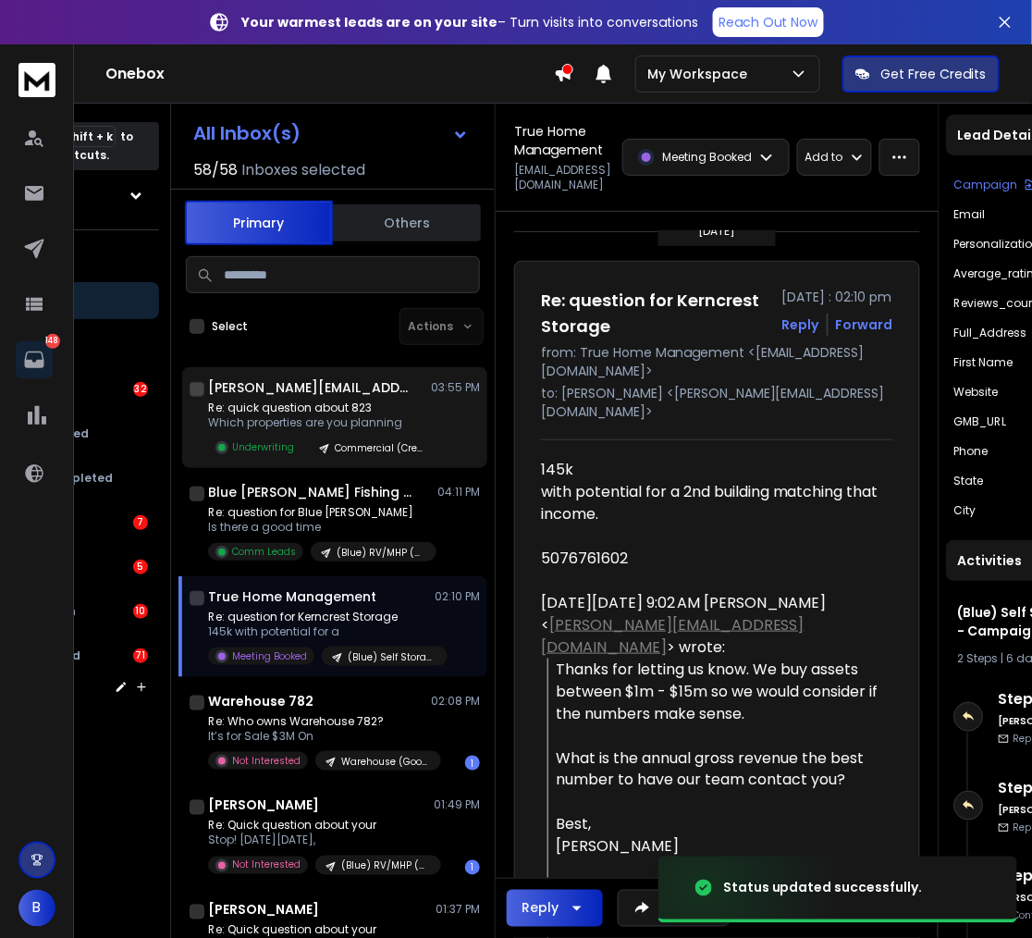
scroll to position [0, 0]
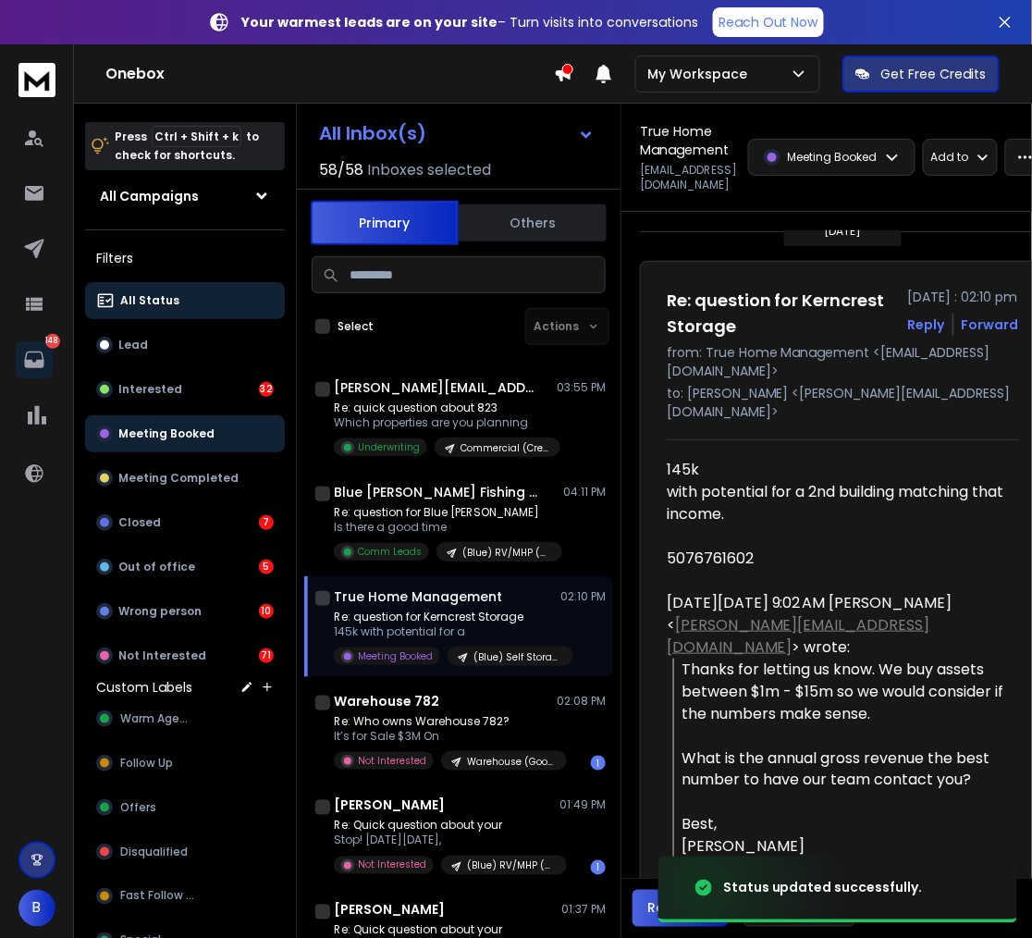
click at [168, 426] on p "Meeting Booked" at bounding box center [166, 433] width 96 height 15
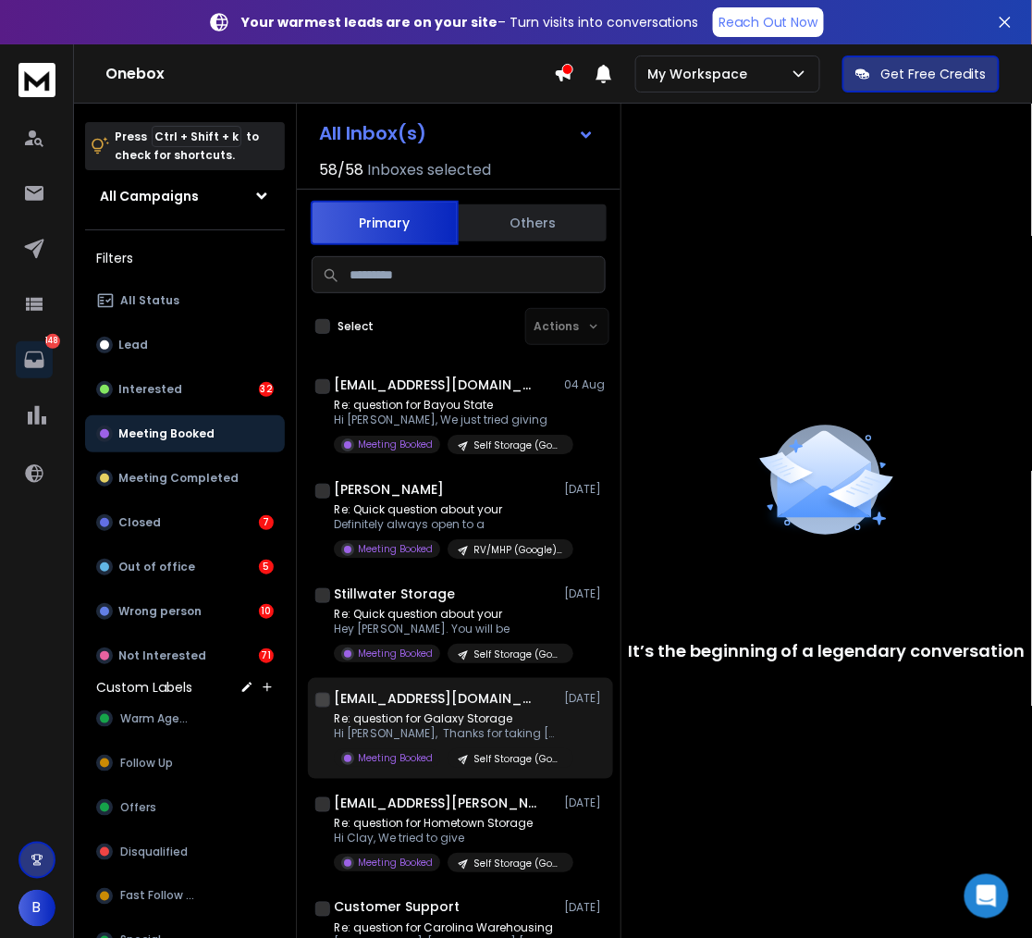
scroll to position [1420, 0]
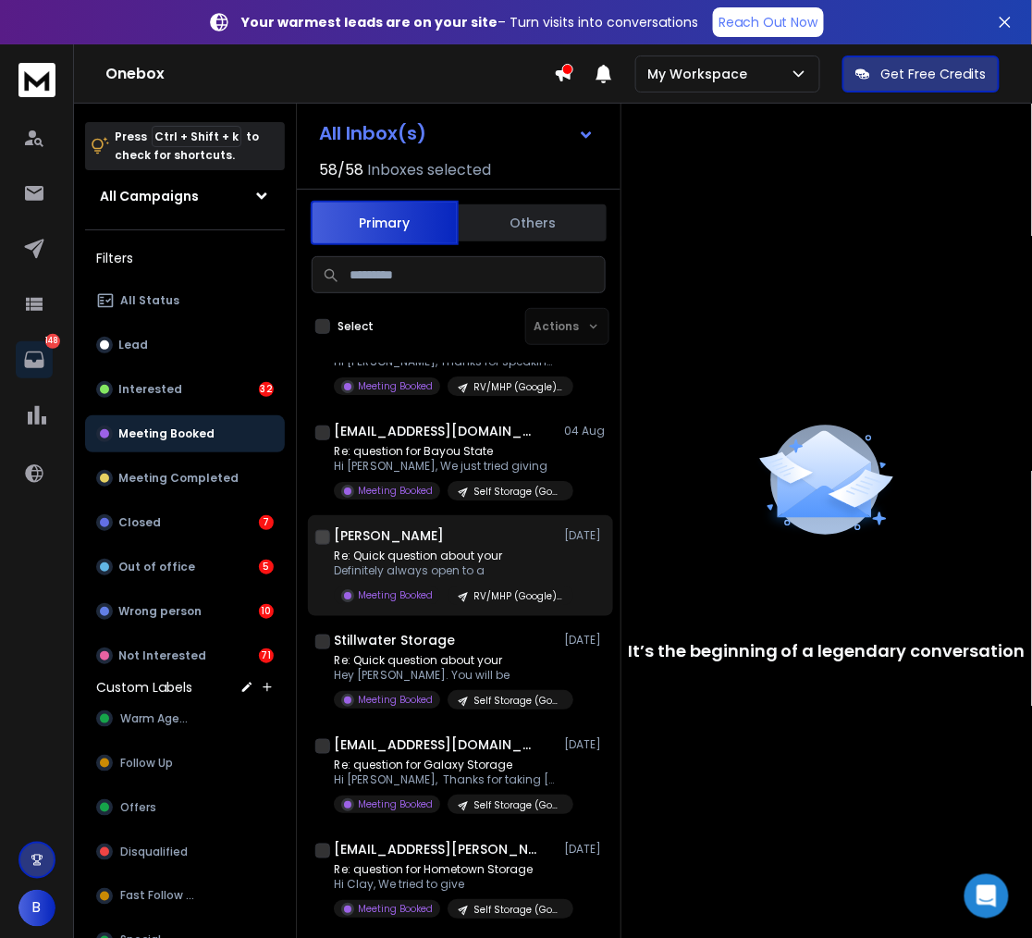
click at [483, 548] on p "Re: Quick question about your" at bounding box center [445, 555] width 222 height 15
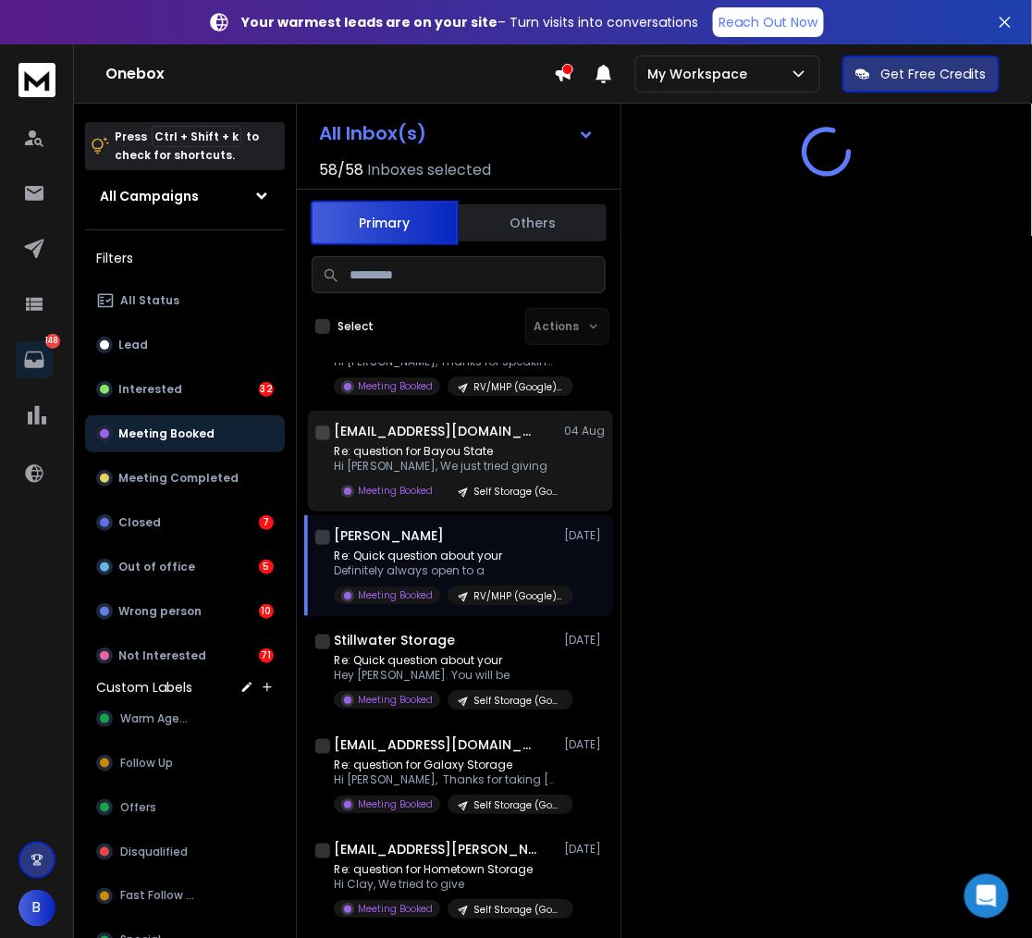
click at [478, 472] on p "Hi [PERSON_NAME], We just tried giving" at bounding box center [445, 466] width 222 height 15
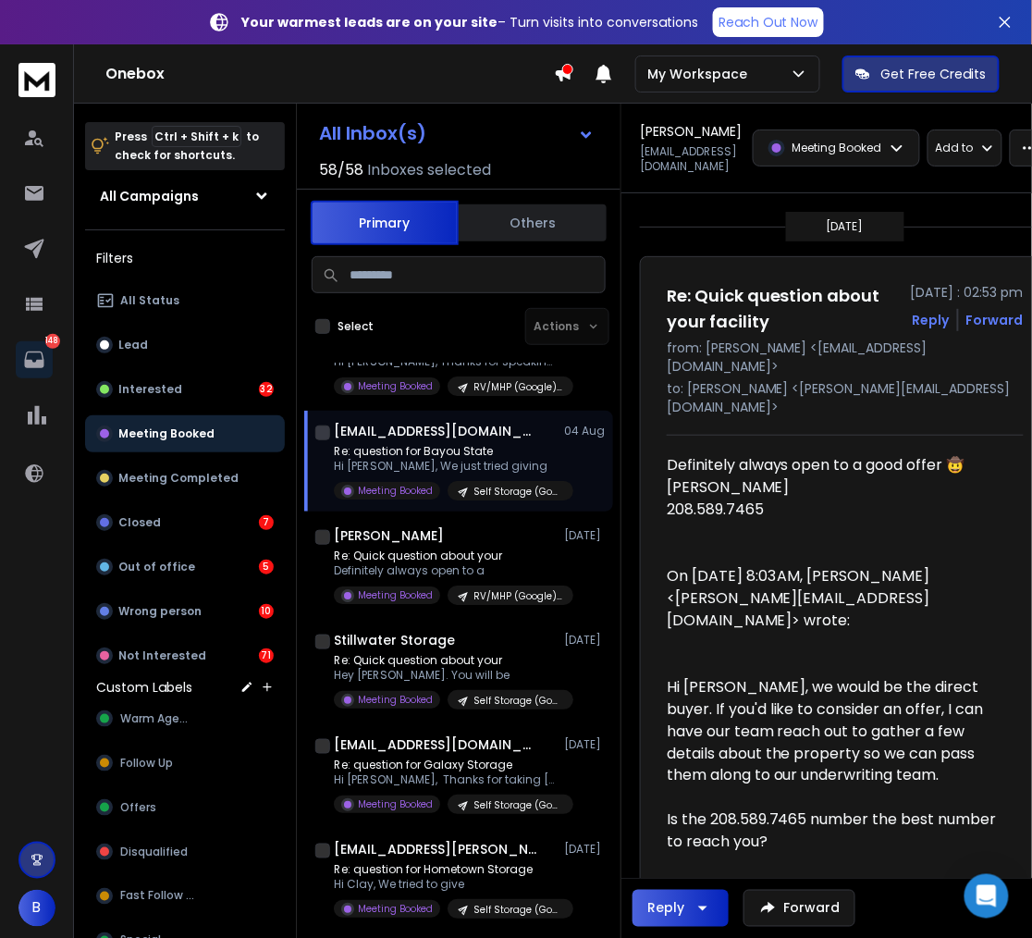
scroll to position [1250, 0]
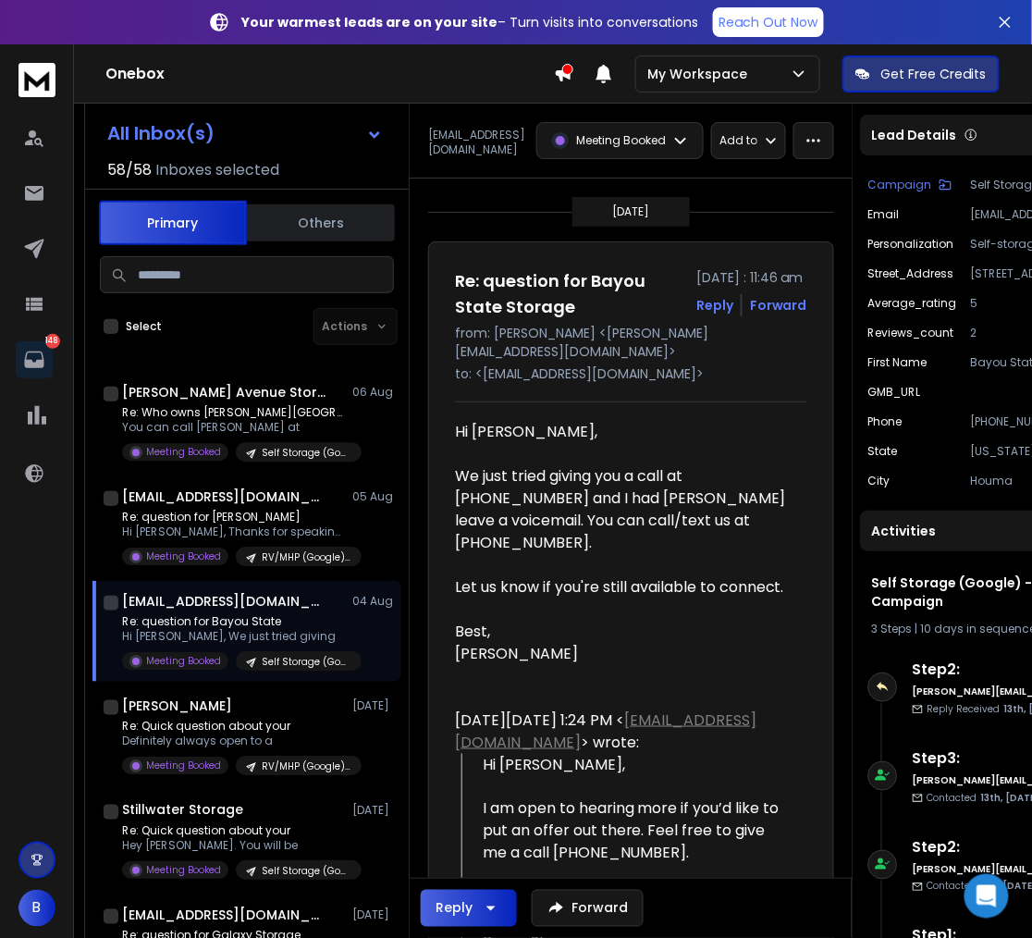
drag, startPoint x: 692, startPoint y: 533, endPoint x: 746, endPoint y: 524, distance: 55.3
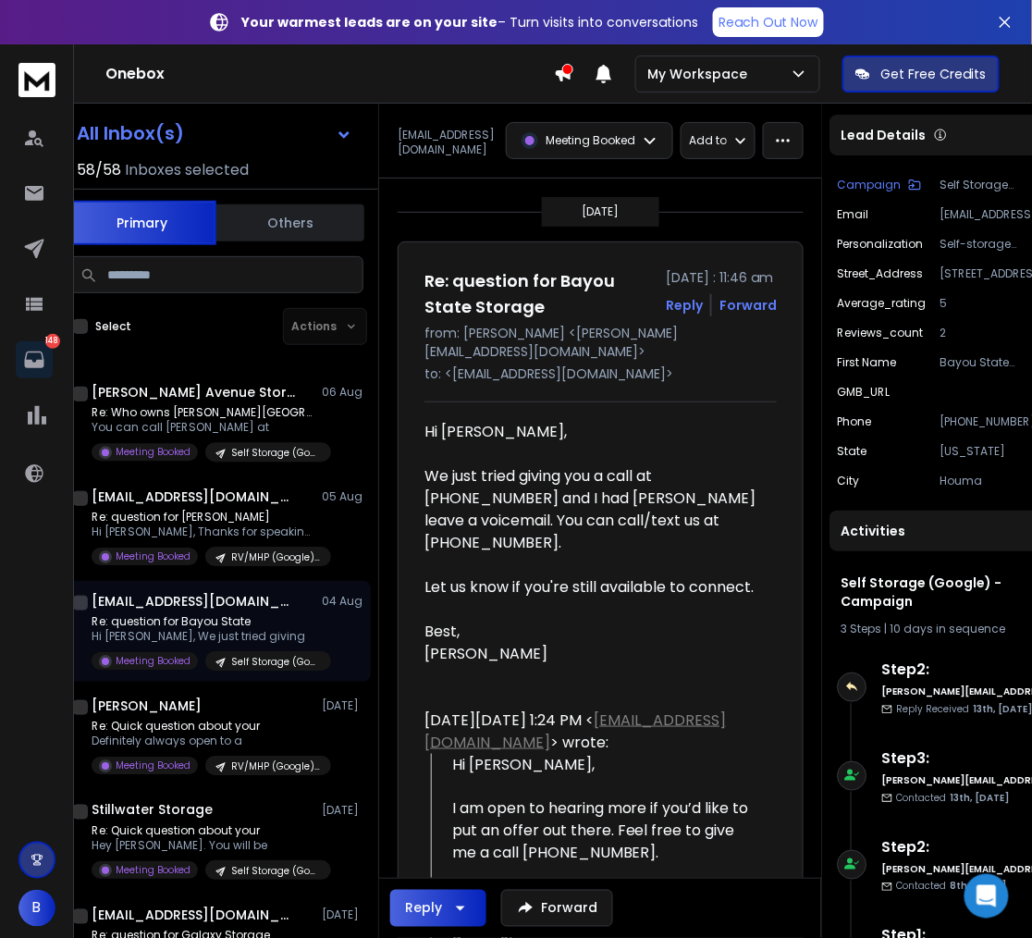
drag, startPoint x: 731, startPoint y: 519, endPoint x: 765, endPoint y: 505, distance: 36.9
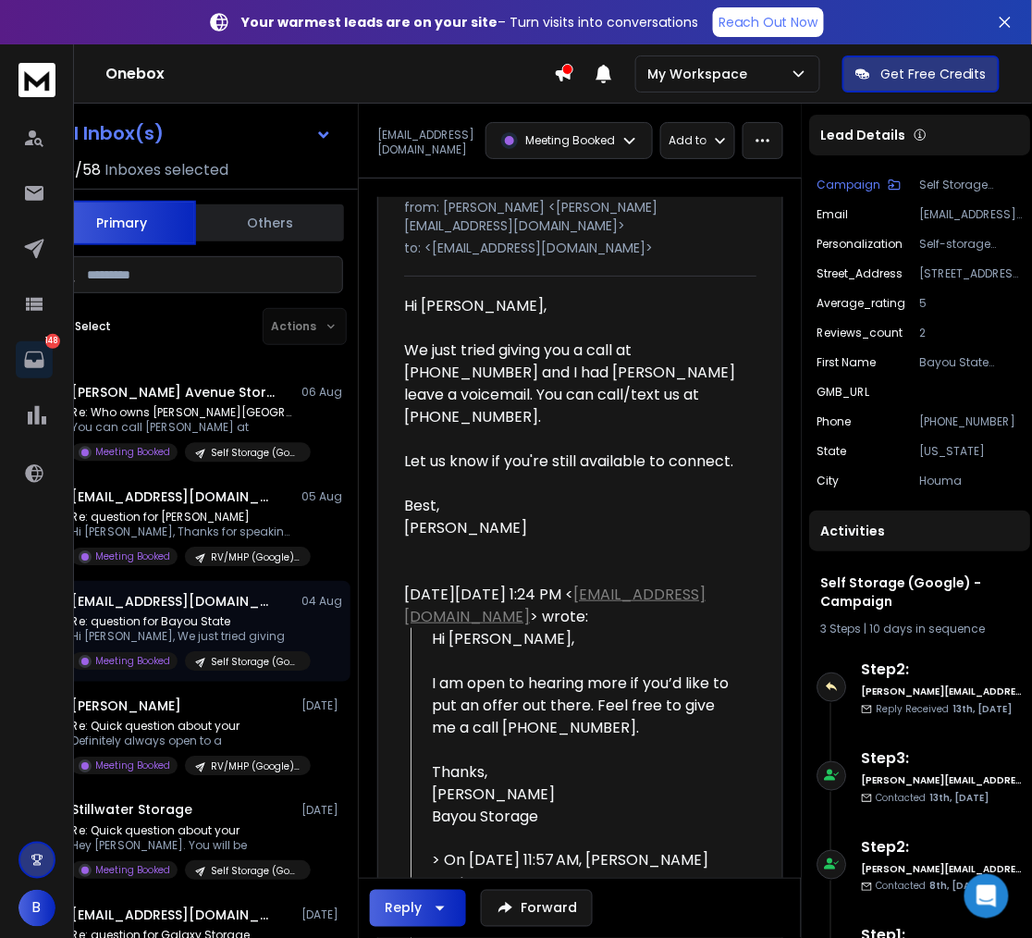
scroll to position [171, 0]
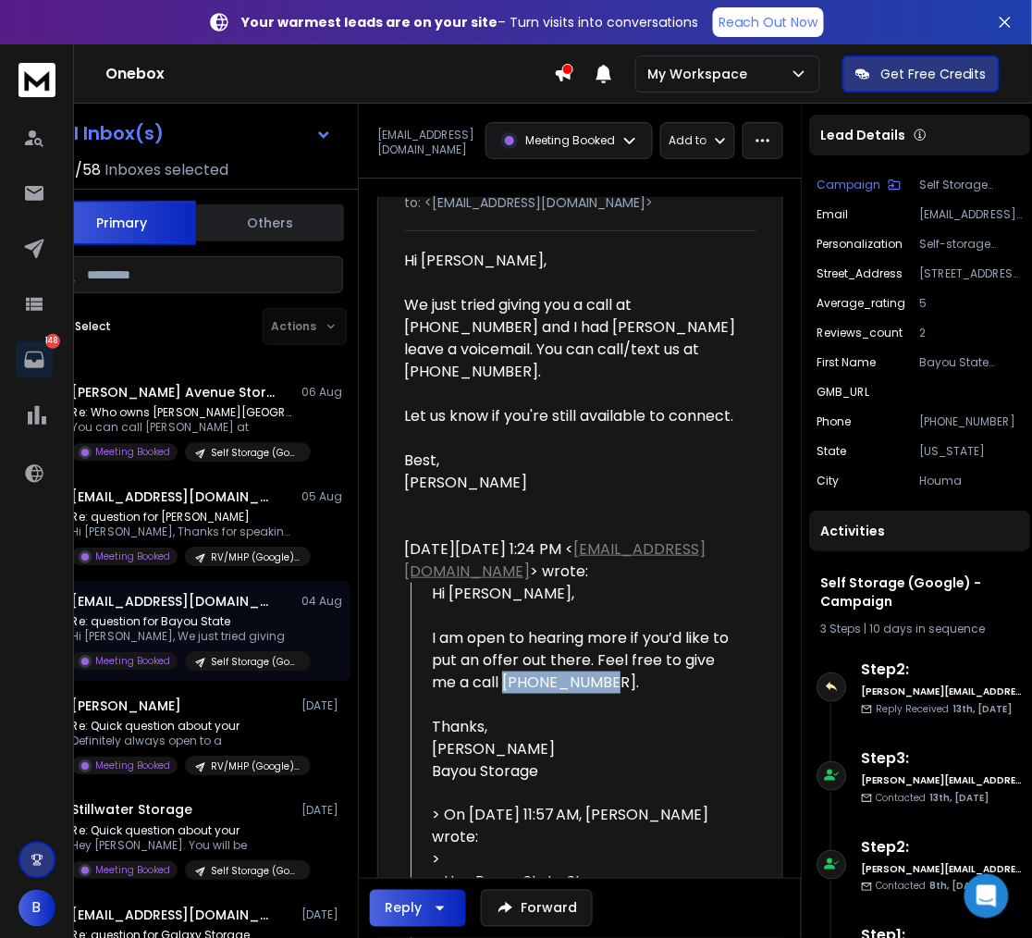
drag, startPoint x: 735, startPoint y: 617, endPoint x: 468, endPoint y: 645, distance: 268.7
copy div "[PHONE_NUMBER]"
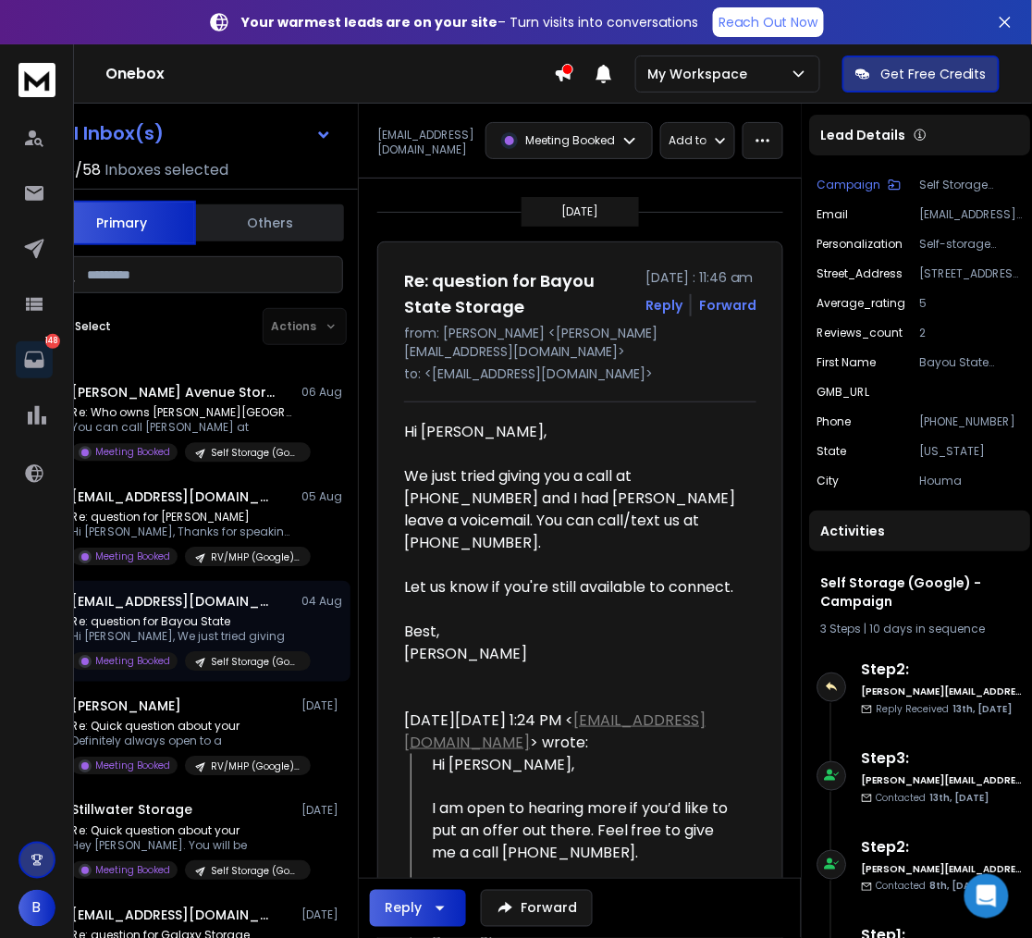
click at [649, 492] on div "We just tried giving you a call at [PHONE_NUMBER] and I had [PERSON_NAME] leave…" at bounding box center [573, 509] width 338 height 89
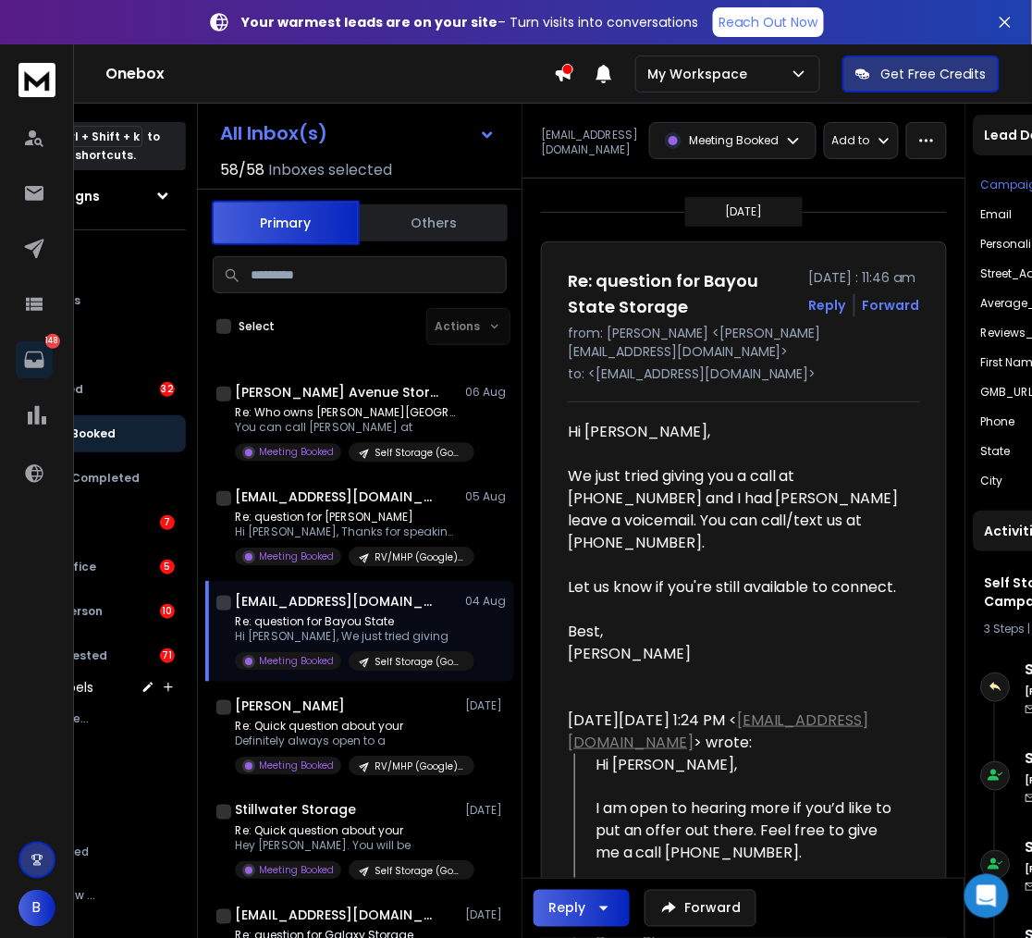
scroll to position [0, 79]
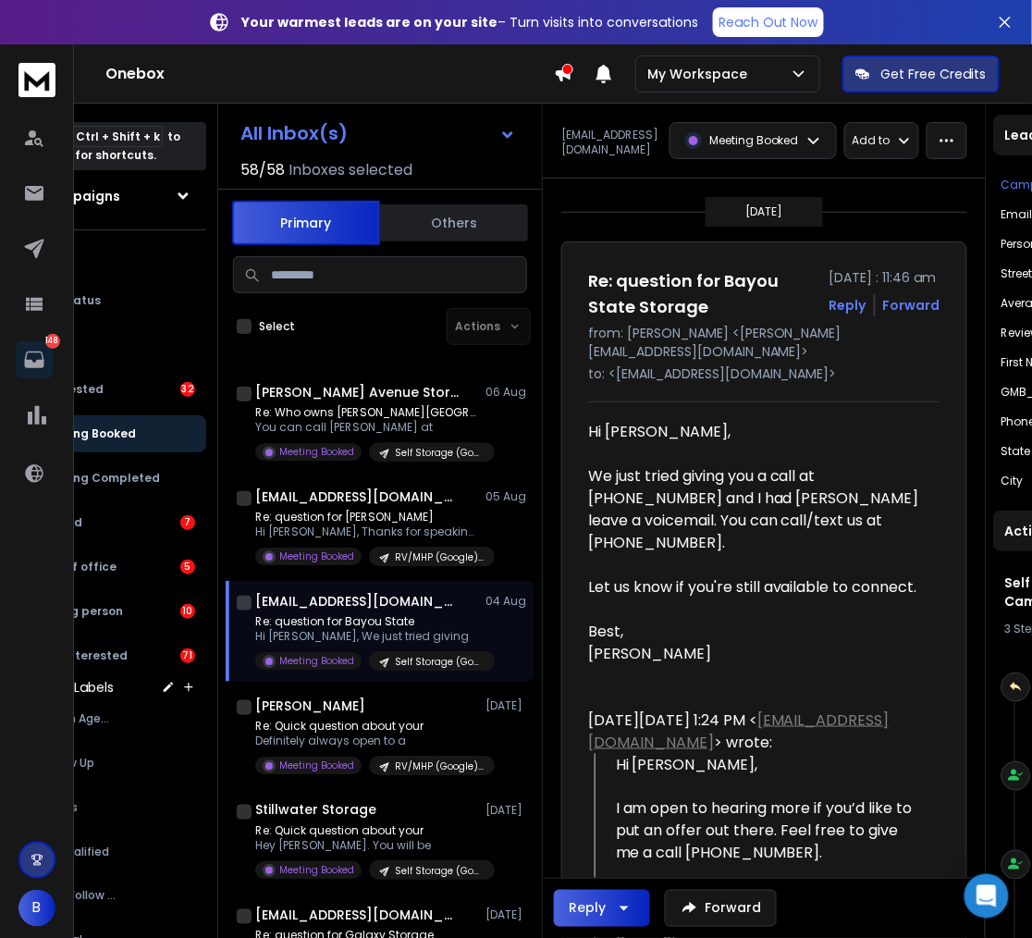
drag, startPoint x: 647, startPoint y: 495, endPoint x: 617, endPoint y: 495, distance: 30.5
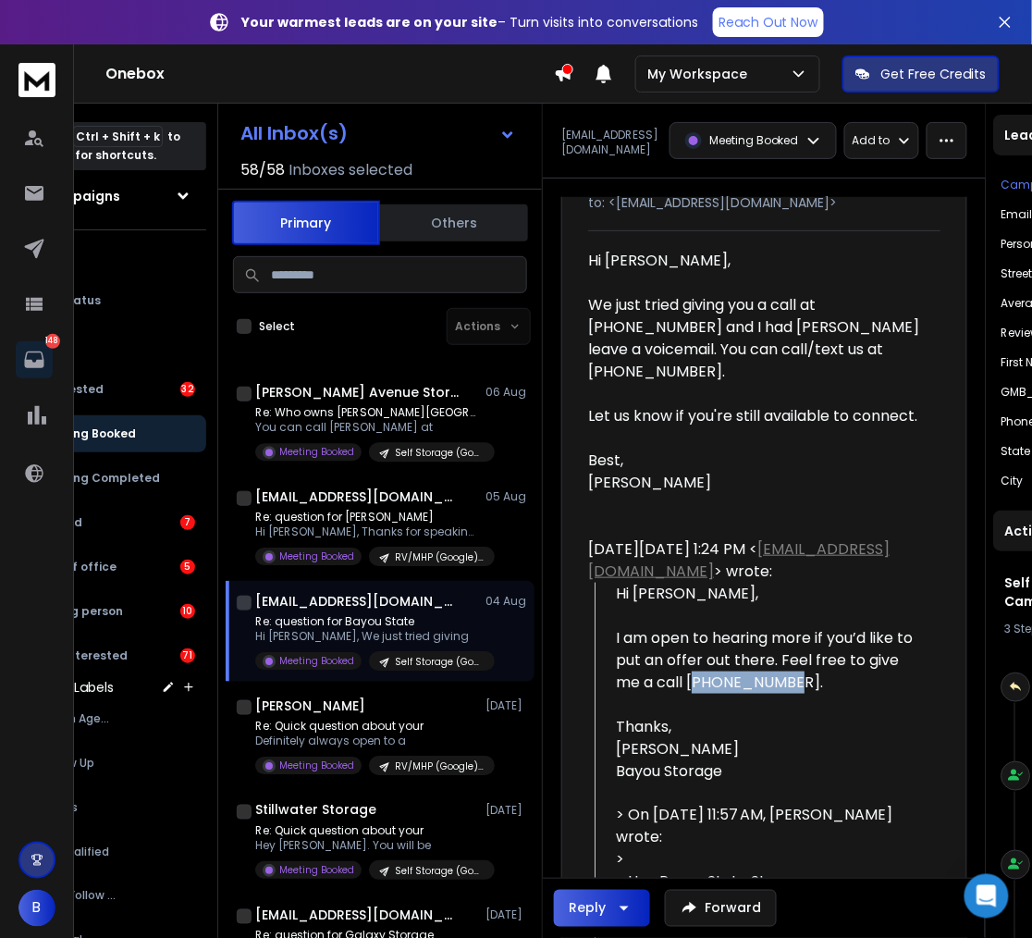
drag, startPoint x: 653, startPoint y: 639, endPoint x: 925, endPoint y: 622, distance: 272.5
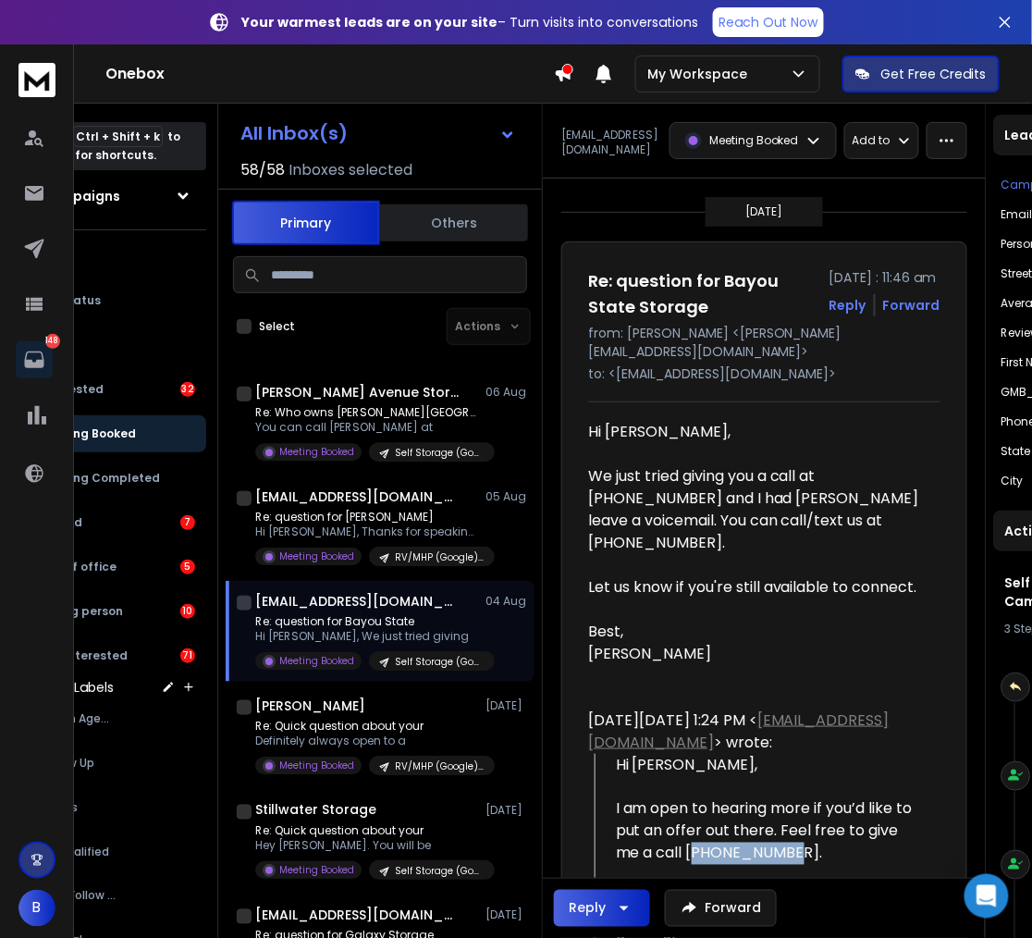
click at [608, 913] on div "Reply" at bounding box center [602, 908] width 67 height 22
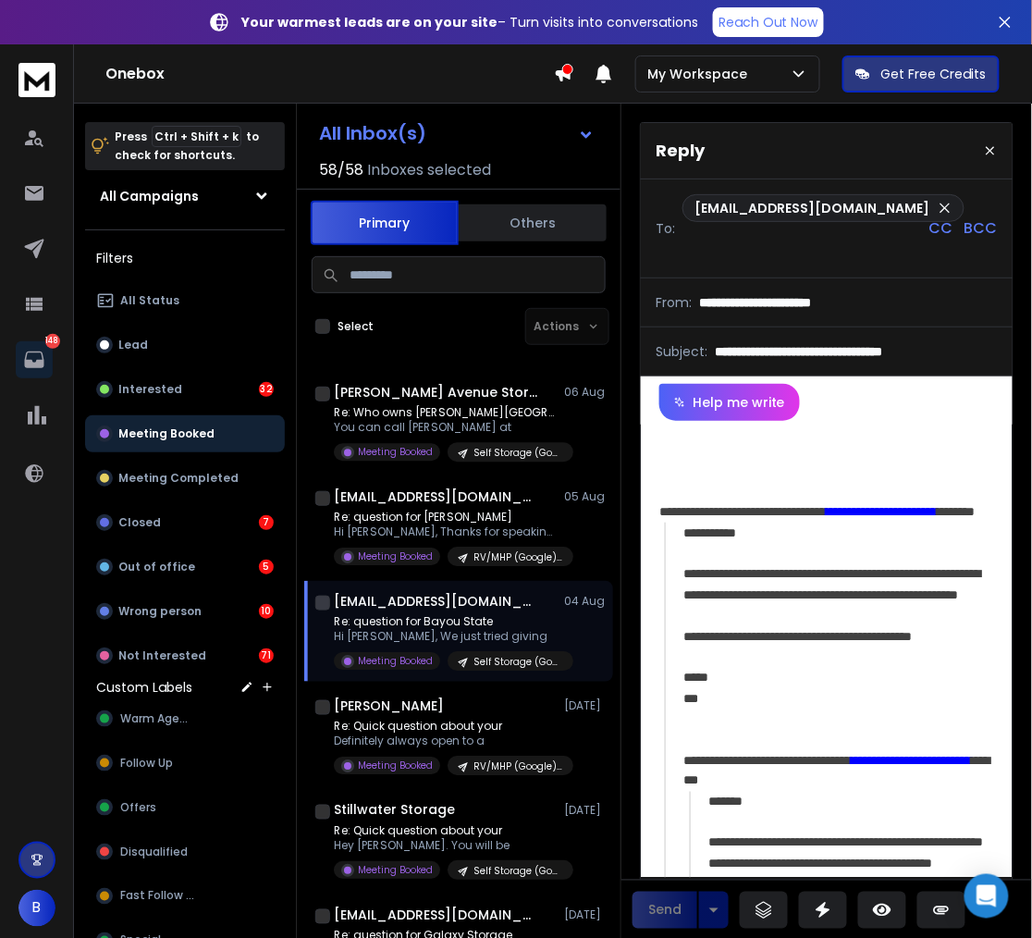
scroll to position [0, 31]
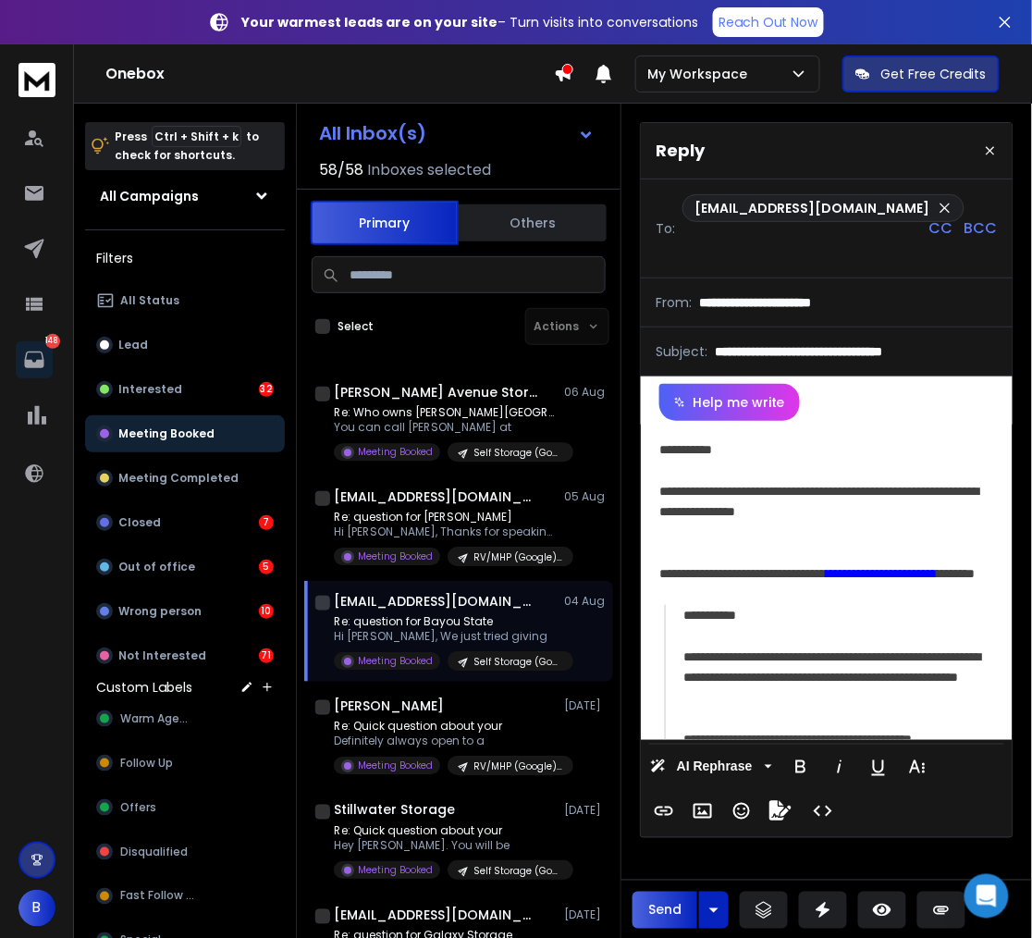
click at [843, 495] on div "**********" at bounding box center [824, 502] width 330 height 42
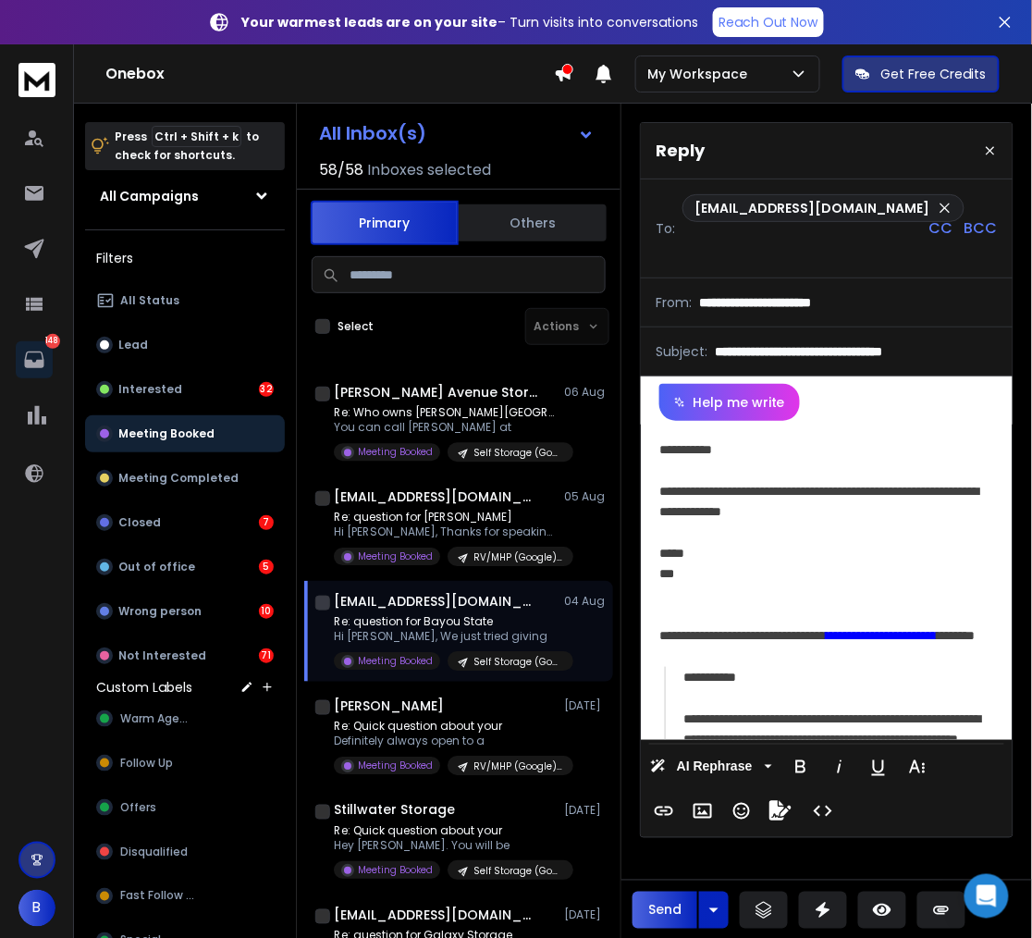
click at [703, 913] on icon "button" at bounding box center [714, 910] width 22 height 22
click at [675, 864] on p "Send Later" at bounding box center [663, 863] width 68 height 18
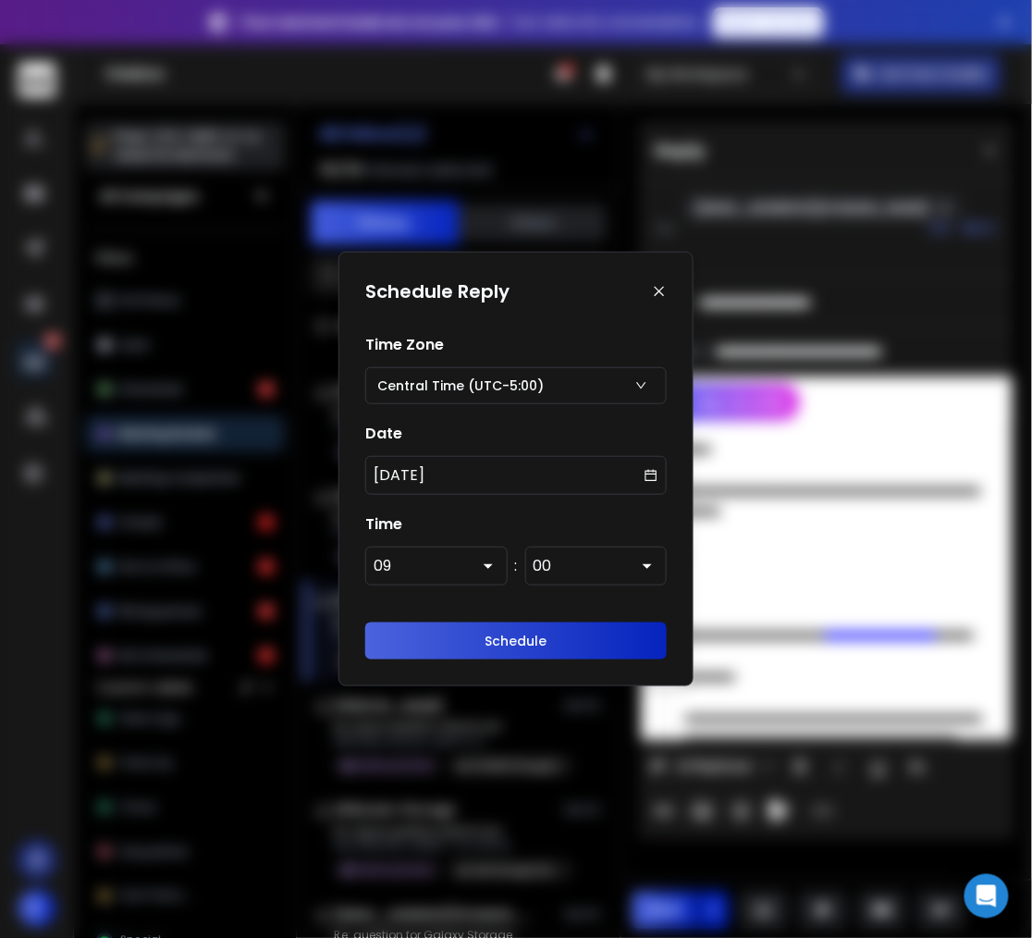
click at [652, 571] on icon at bounding box center [647, 566] width 22 height 22
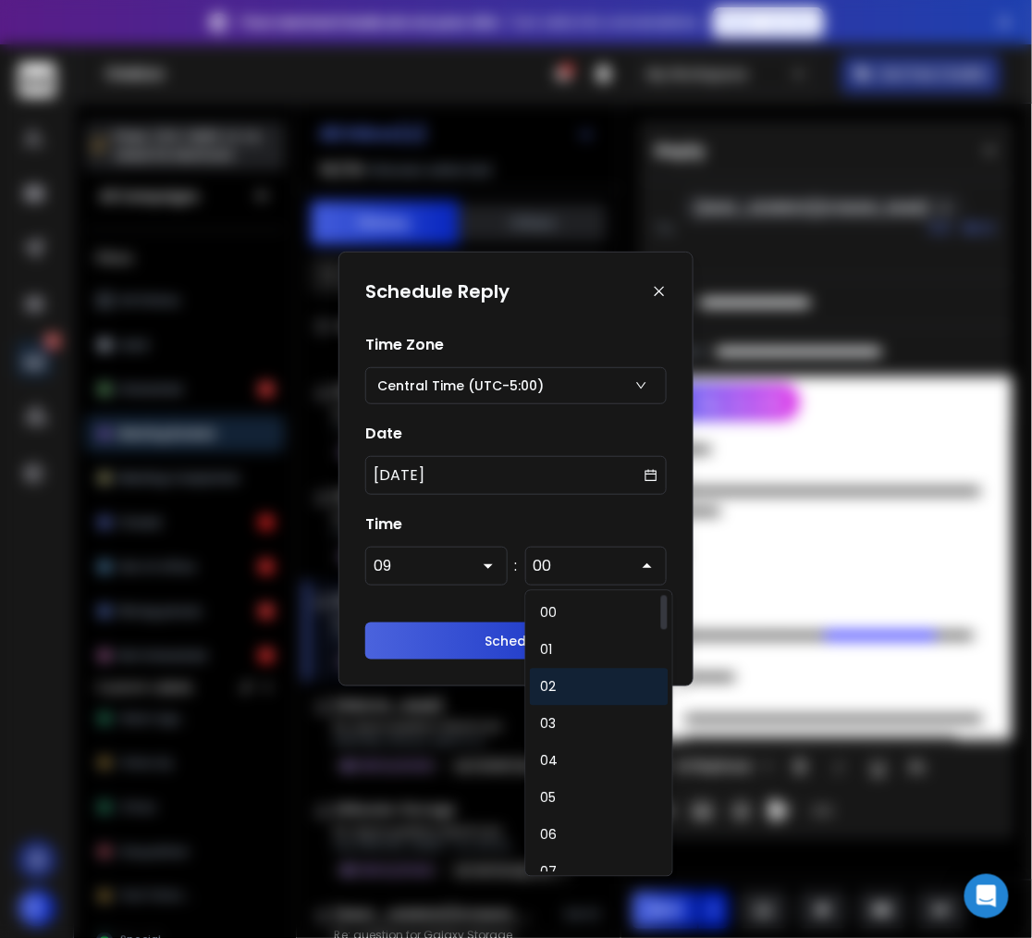
click at [604, 684] on div "02" at bounding box center [599, 687] width 139 height 37
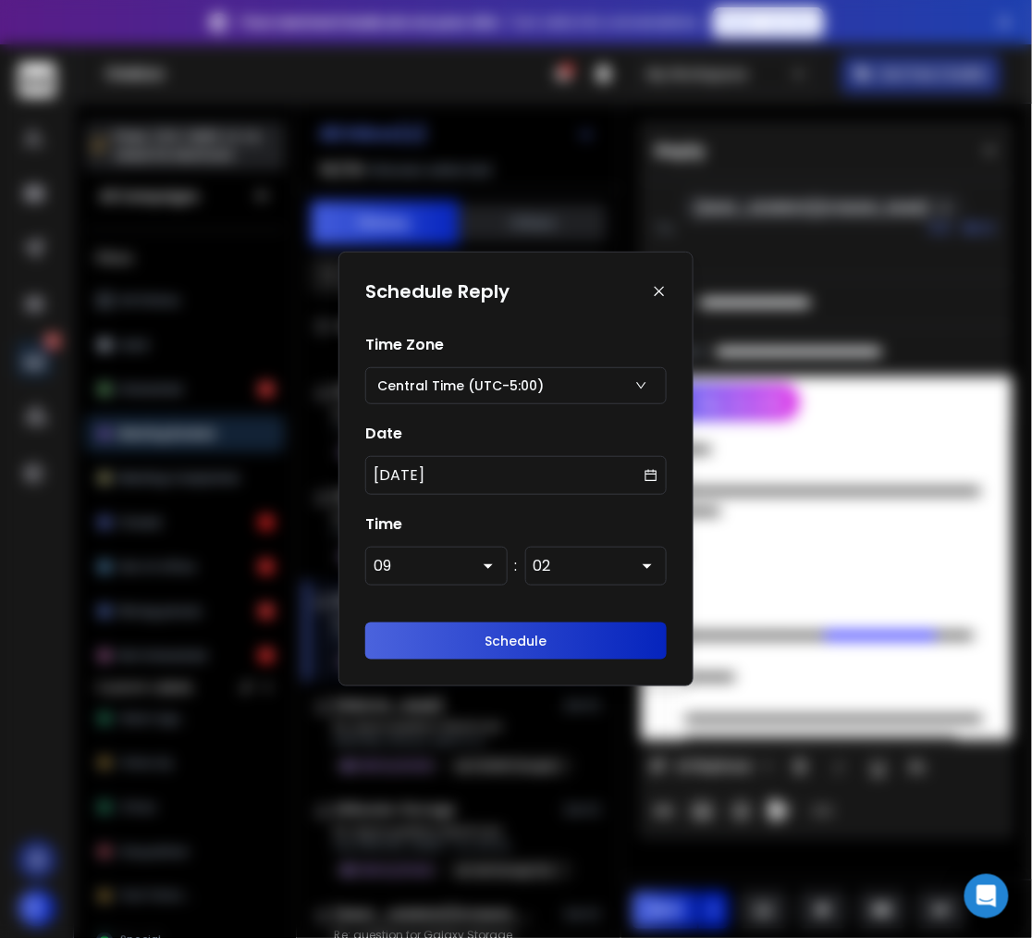
click at [564, 634] on div "Schedule" at bounding box center [516, 640] width 302 height 37
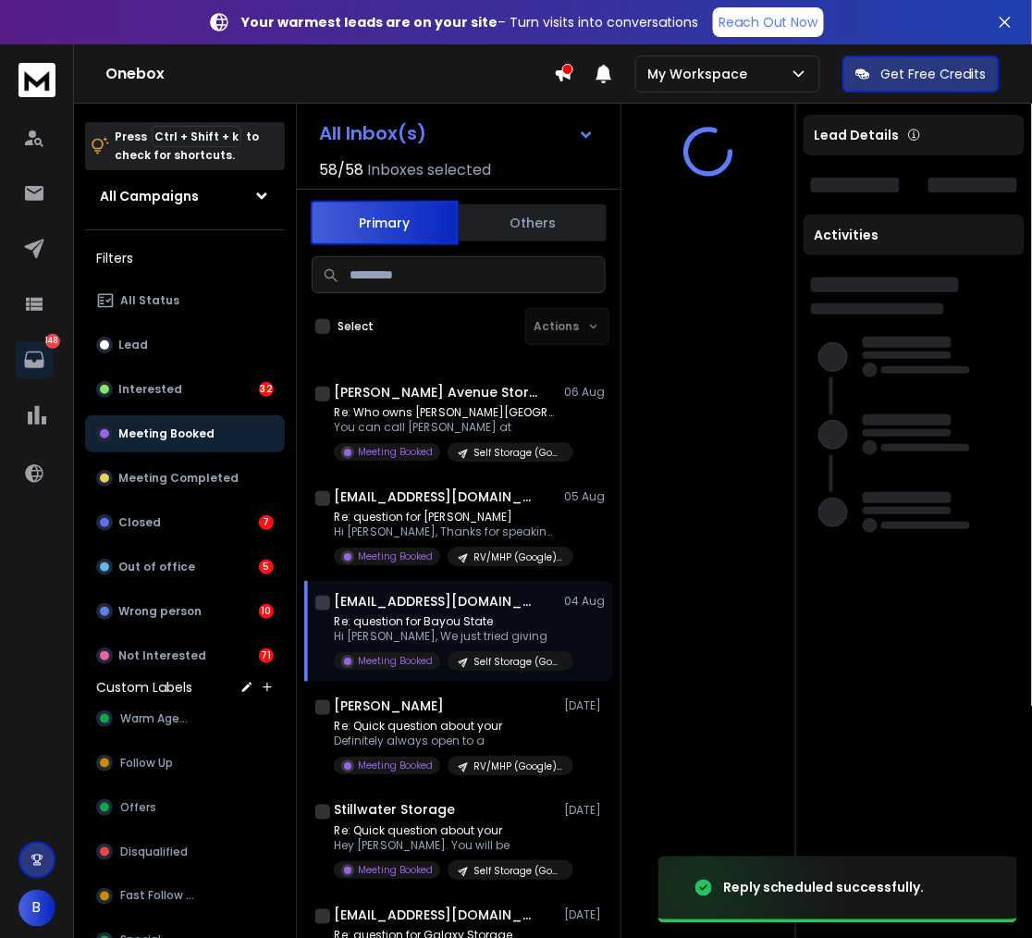
scroll to position [0, 0]
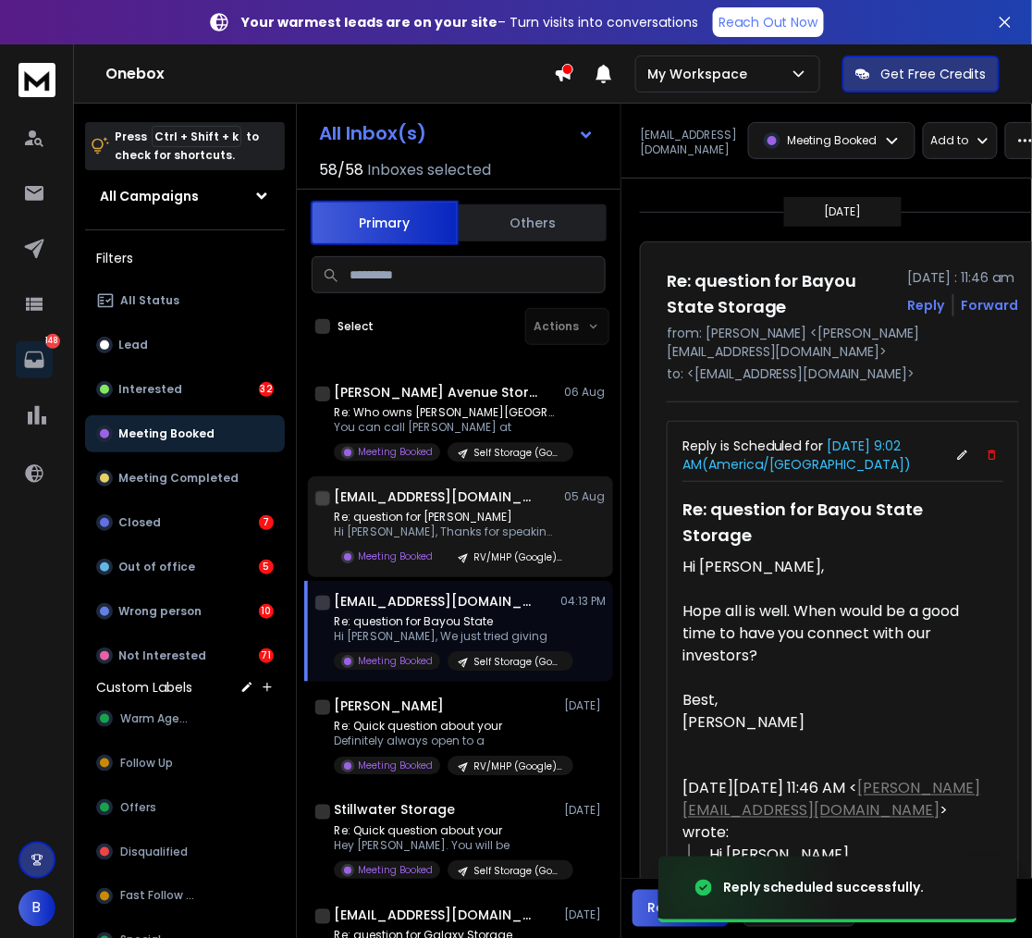
click at [511, 522] on p "Re: question for [PERSON_NAME]" at bounding box center [445, 517] width 222 height 15
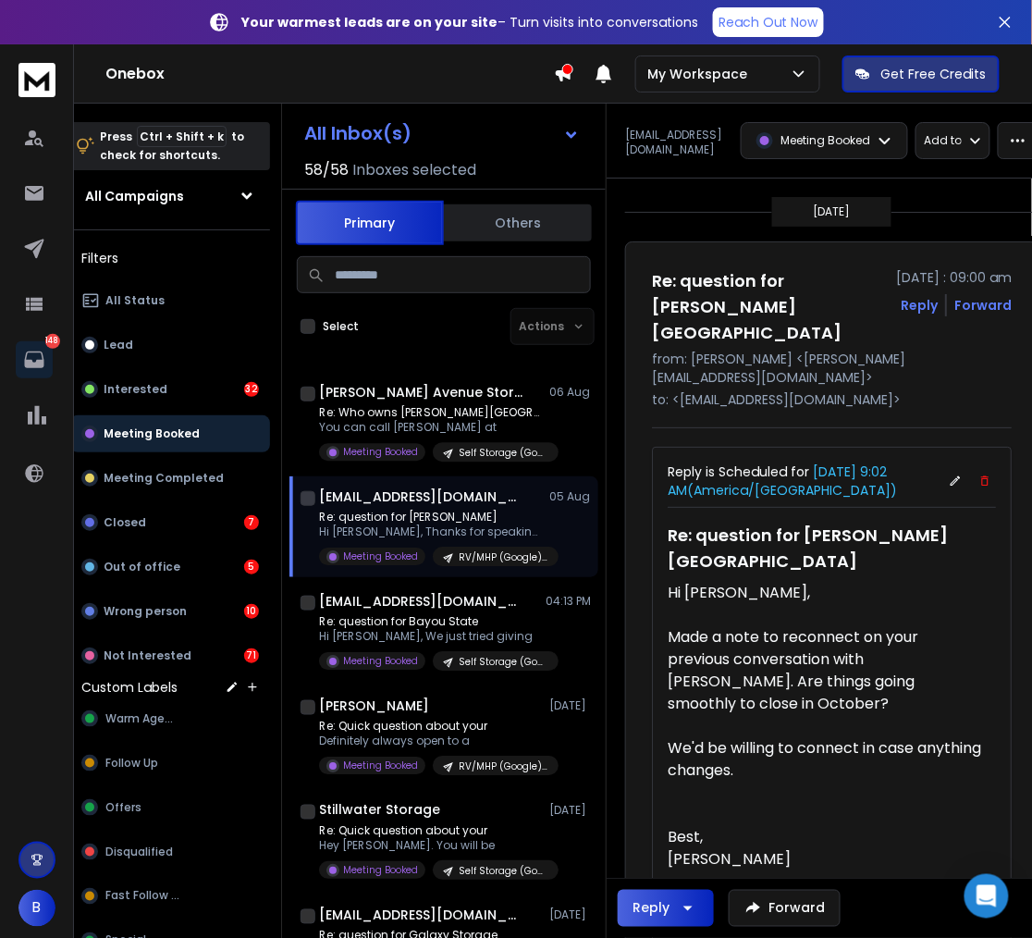
drag, startPoint x: 768, startPoint y: 556, endPoint x: 599, endPoint y: 521, distance: 172.0
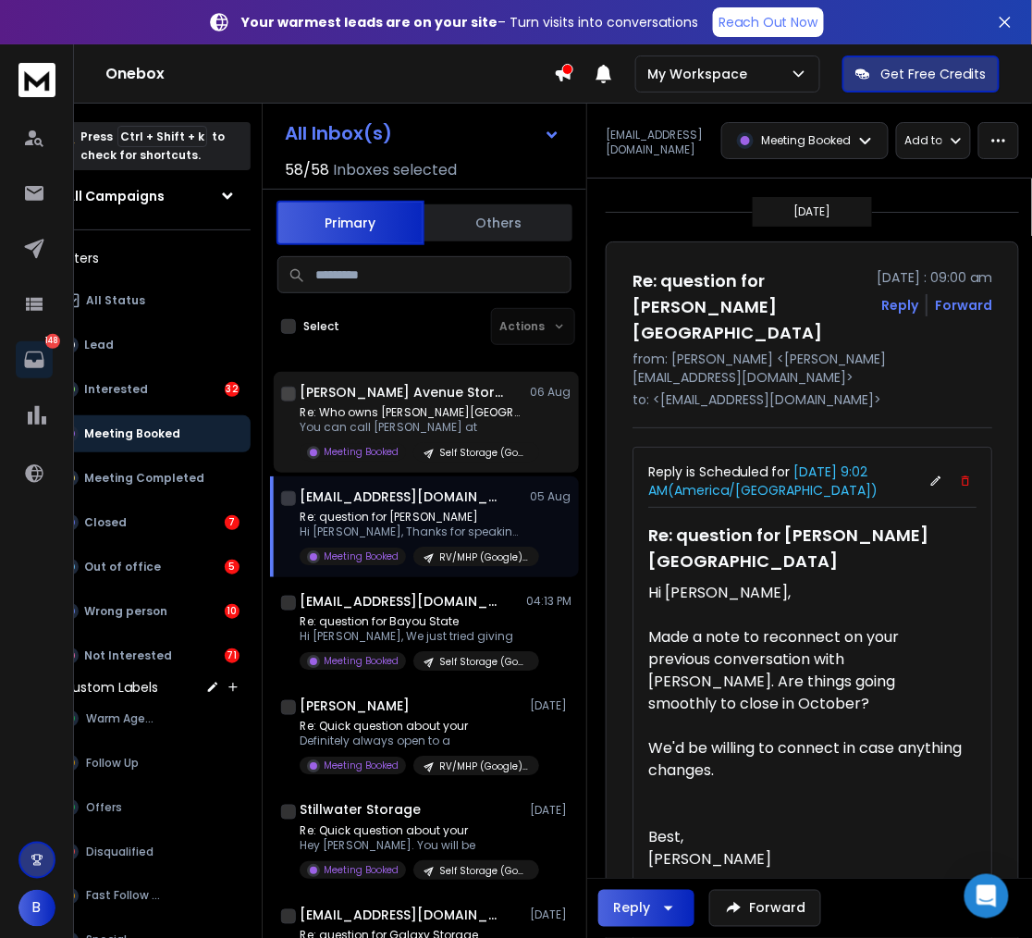
click at [408, 425] on p "You can call [PERSON_NAME] at" at bounding box center [411, 427] width 222 height 15
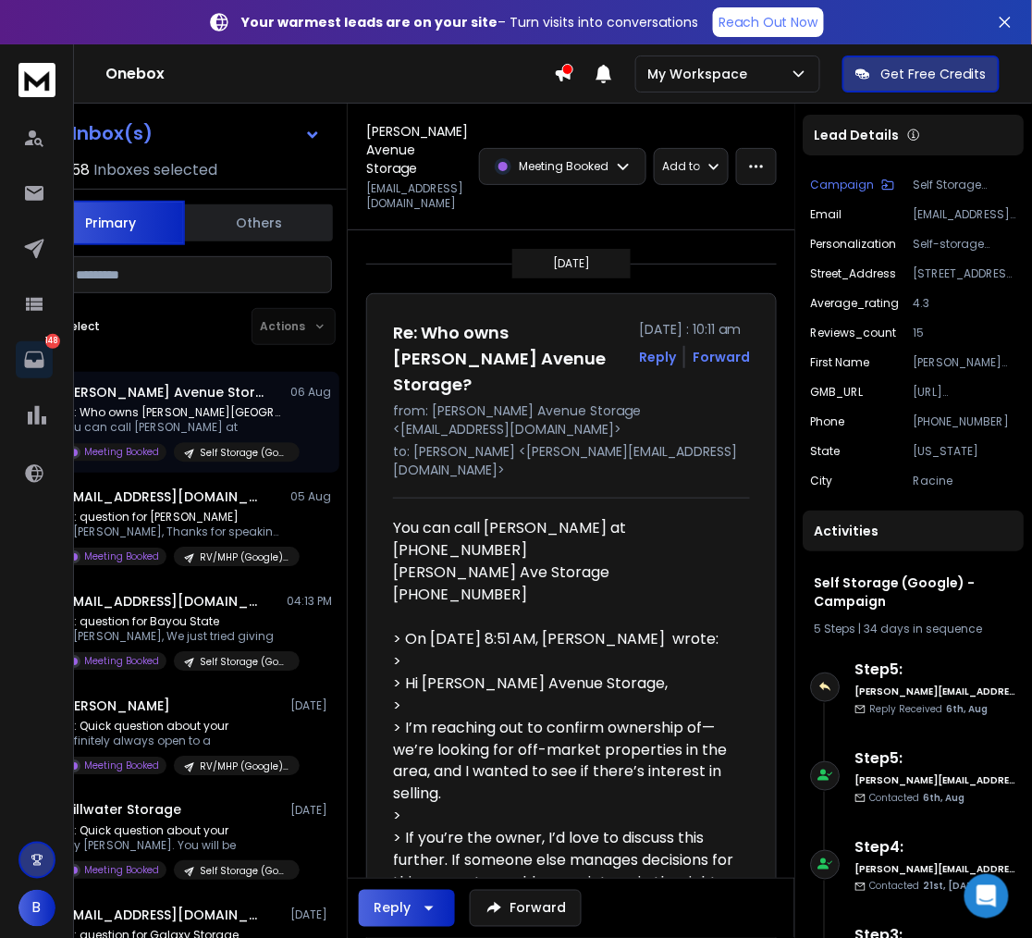
scroll to position [0, 264]
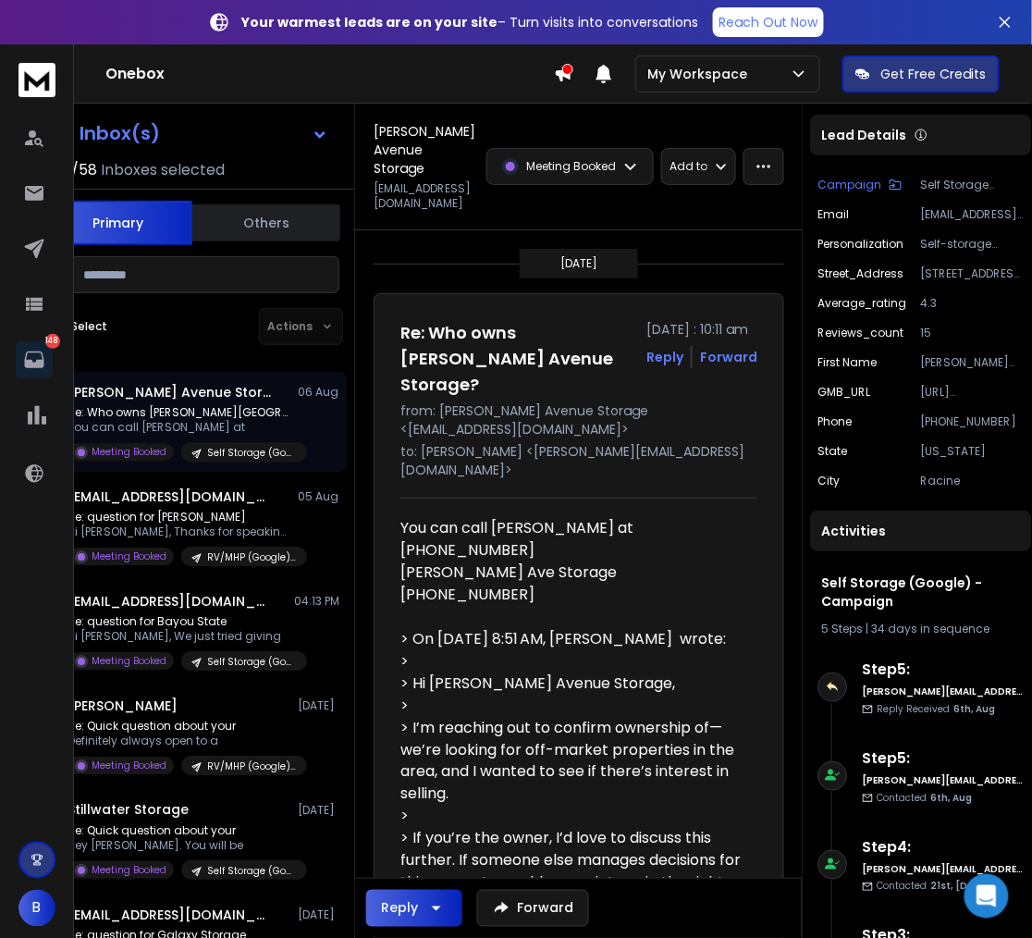
drag, startPoint x: 770, startPoint y: 567, endPoint x: 726, endPoint y: 544, distance: 50.1
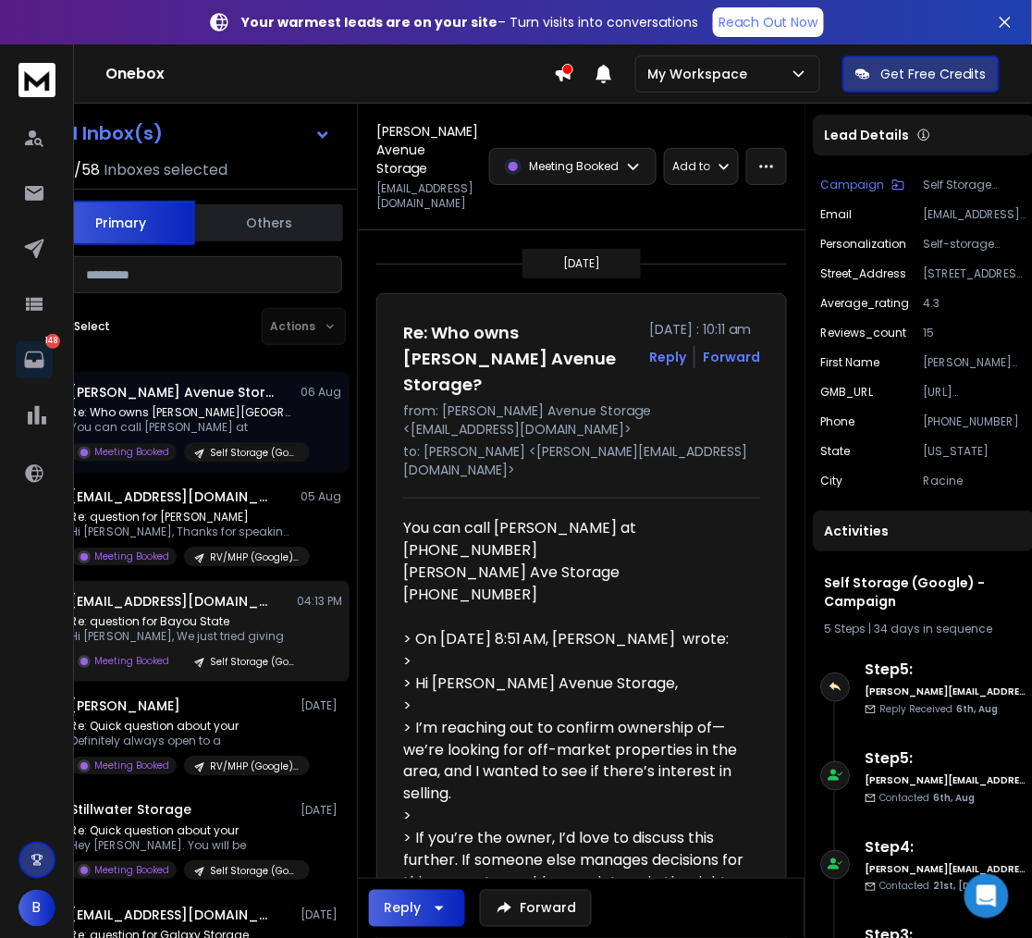
click at [277, 616] on p "Re: question for Bayou State" at bounding box center [181, 621] width 222 height 15
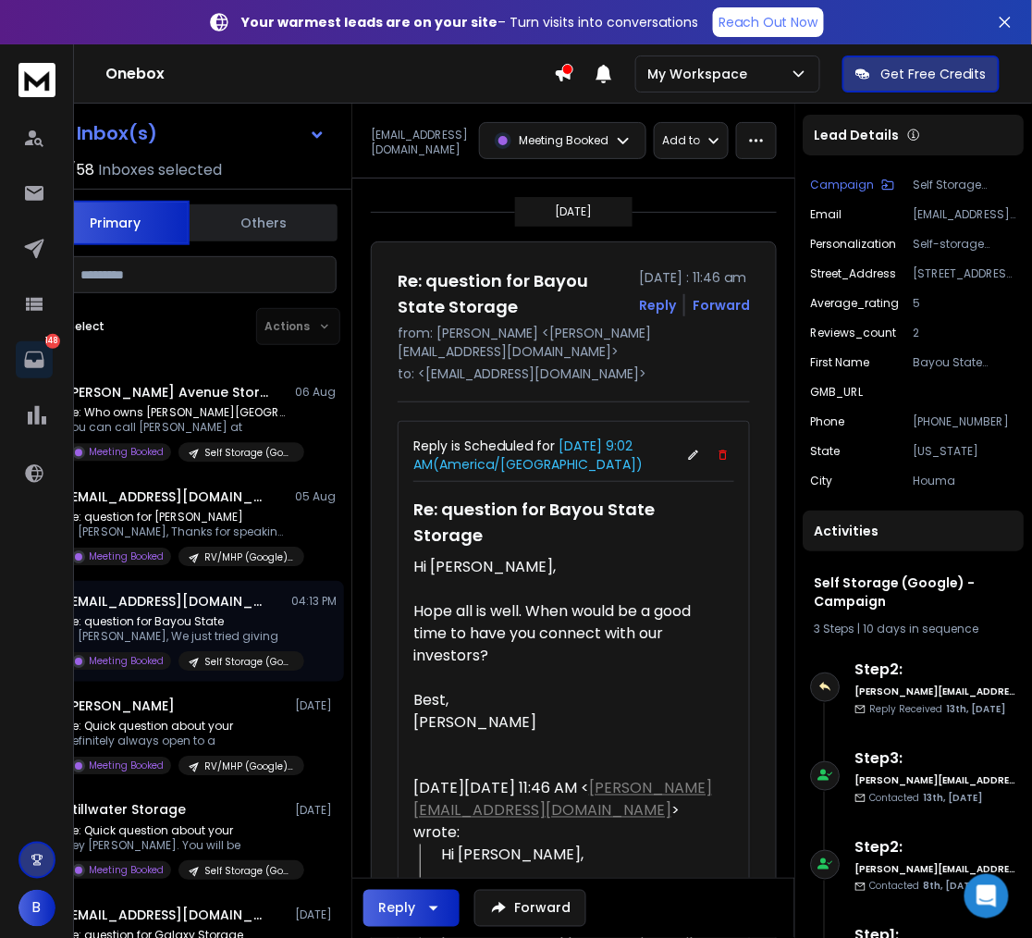
scroll to position [0, 216]
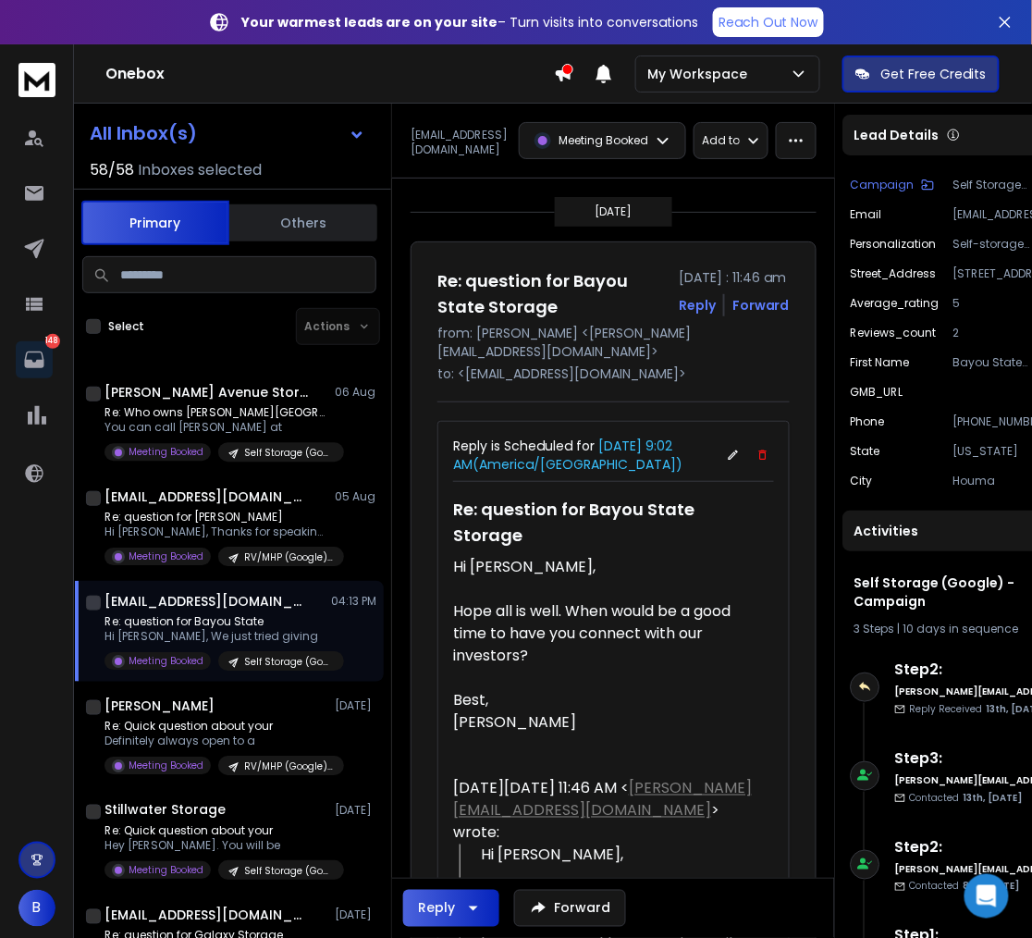
drag, startPoint x: 659, startPoint y: 529, endPoint x: 589, endPoint y: 535, distance: 70.5
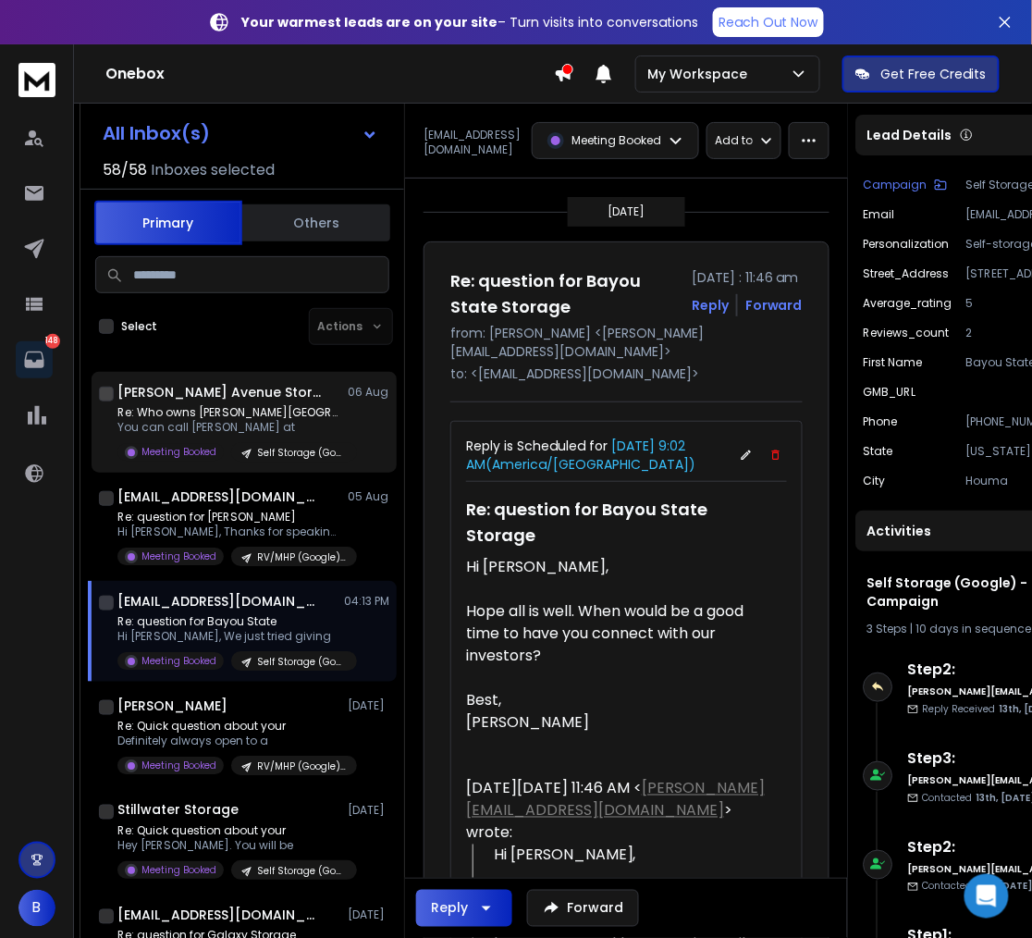
click at [283, 421] on p "You can call [PERSON_NAME] at" at bounding box center [228, 427] width 222 height 15
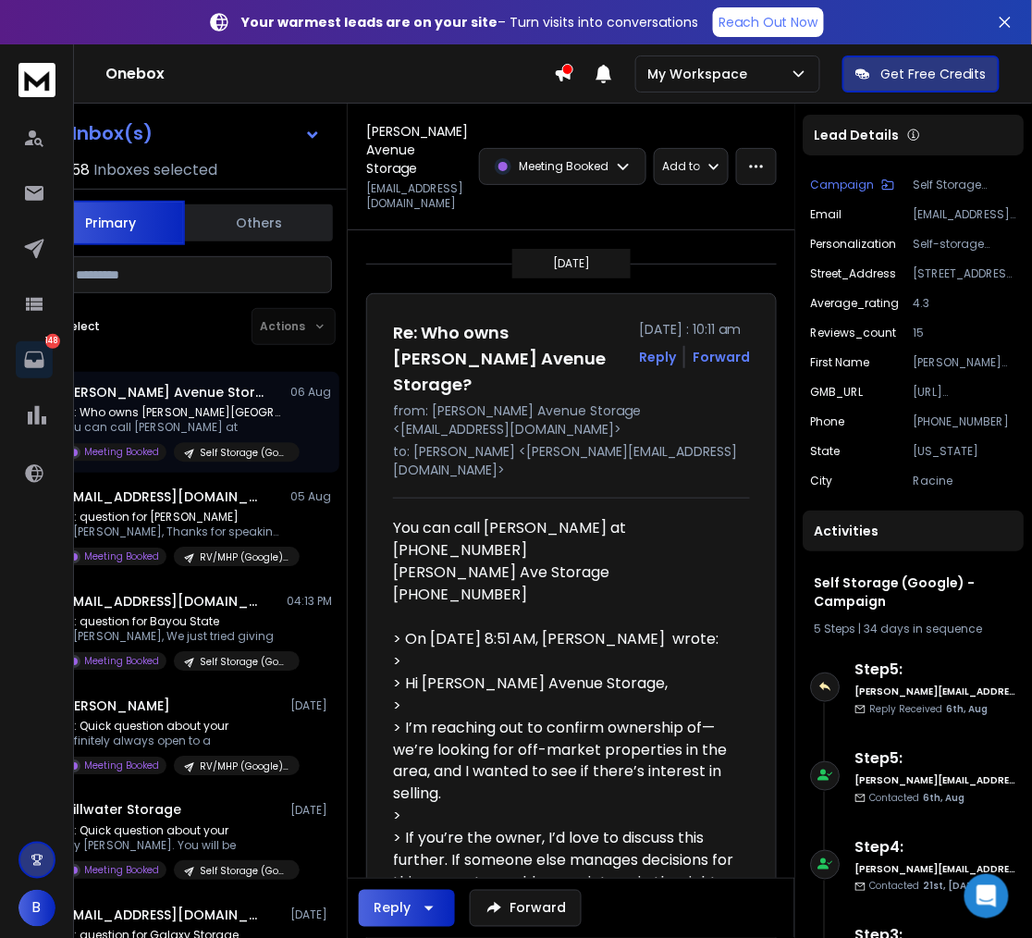
scroll to position [0, 315]
drag, startPoint x: 643, startPoint y: 544, endPoint x: 659, endPoint y: 540, distance: 17.1
drag, startPoint x: 622, startPoint y: 407, endPoint x: 524, endPoint y: 423, distance: 100.2
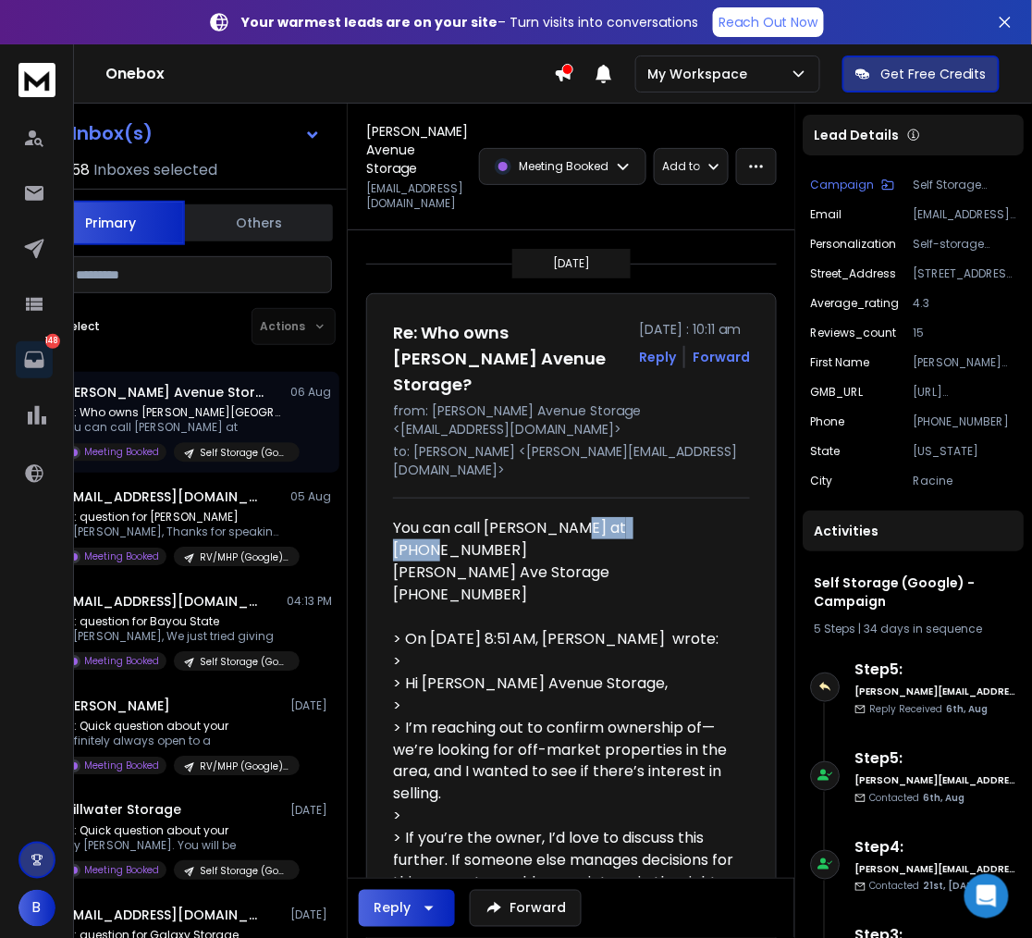
drag, startPoint x: 642, startPoint y: 420, endPoint x: 525, endPoint y: 419, distance: 116.5
copy div "12629667192"
drag, startPoint x: 501, startPoint y: 607, endPoint x: 509, endPoint y: 598, distance: 11.1
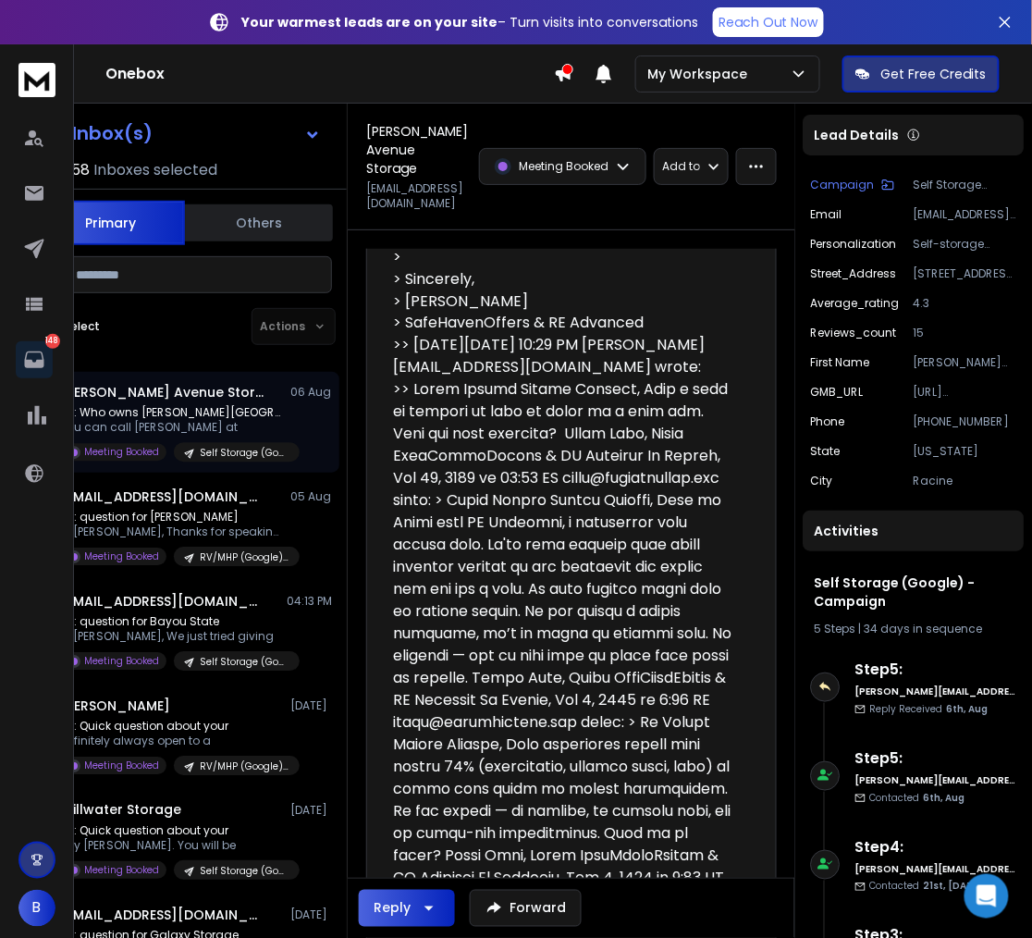
scroll to position [897, 0]
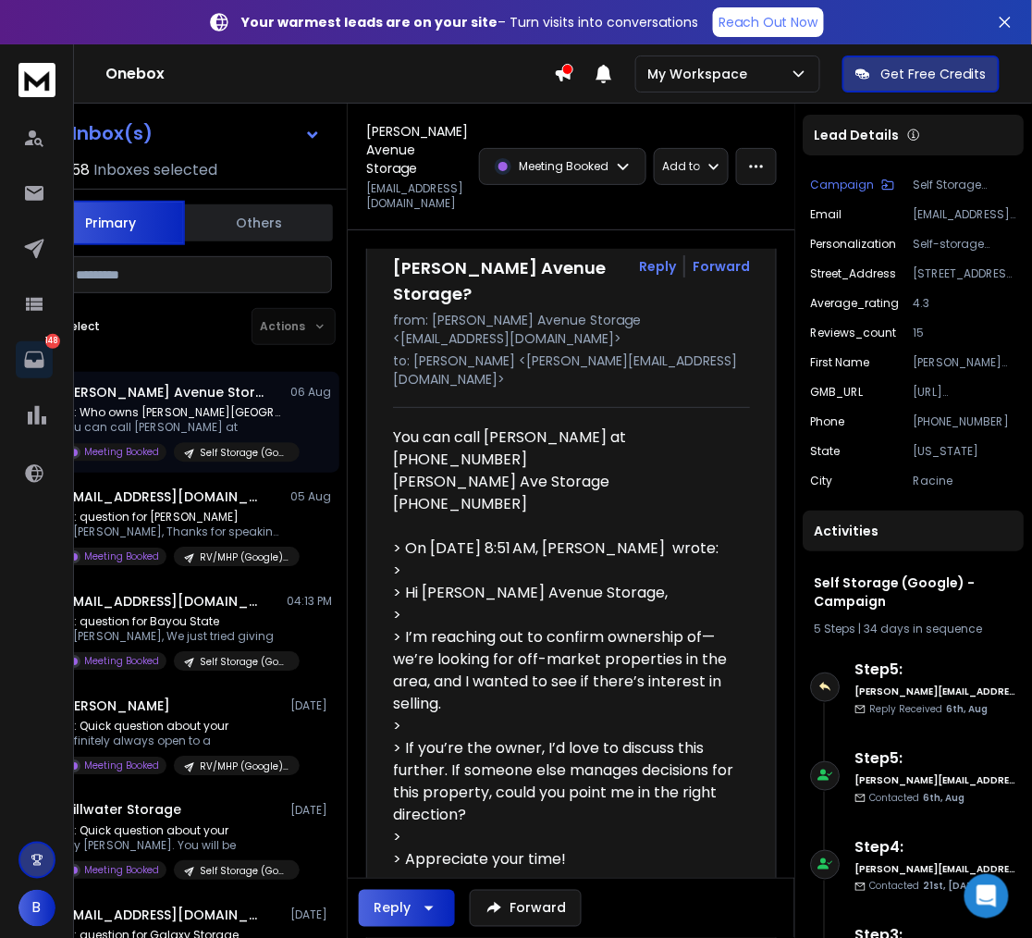
scroll to position [0, 0]
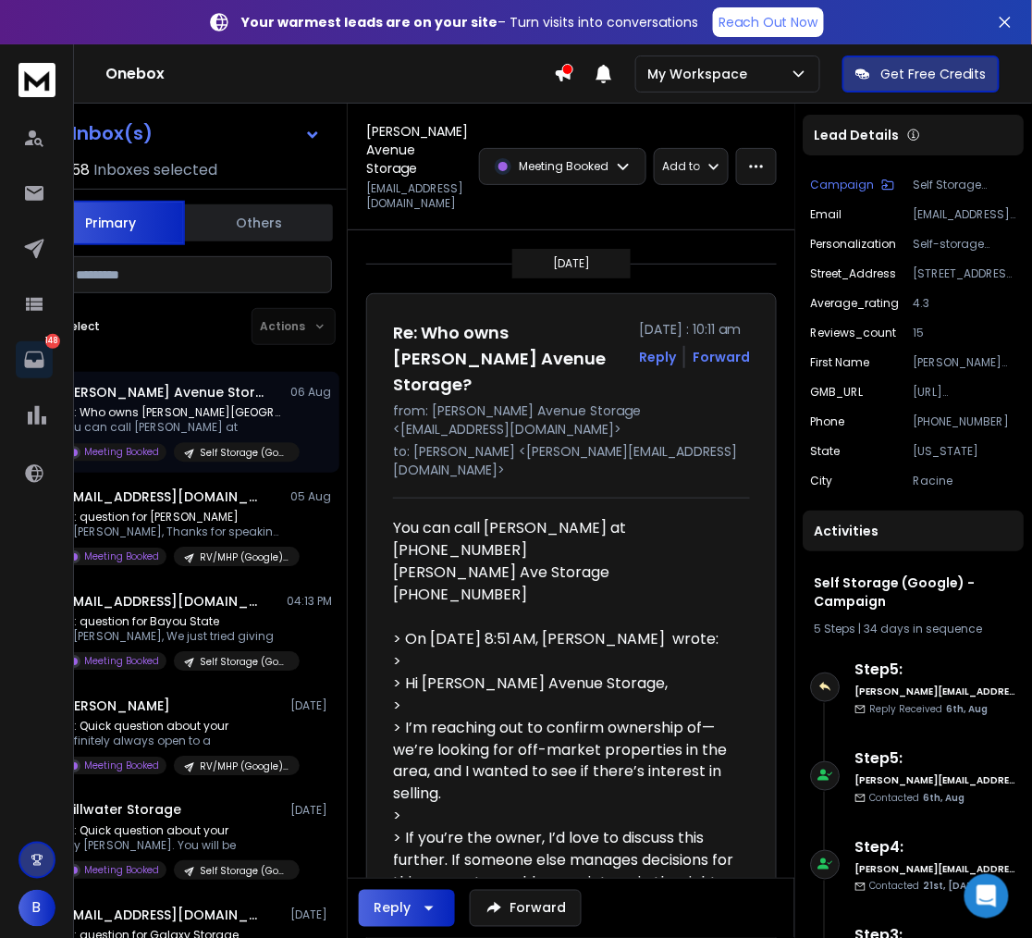
drag, startPoint x: 597, startPoint y: 487, endPoint x: 566, endPoint y: 477, distance: 32.8
click at [418, 909] on icon "button" at bounding box center [429, 908] width 22 height 22
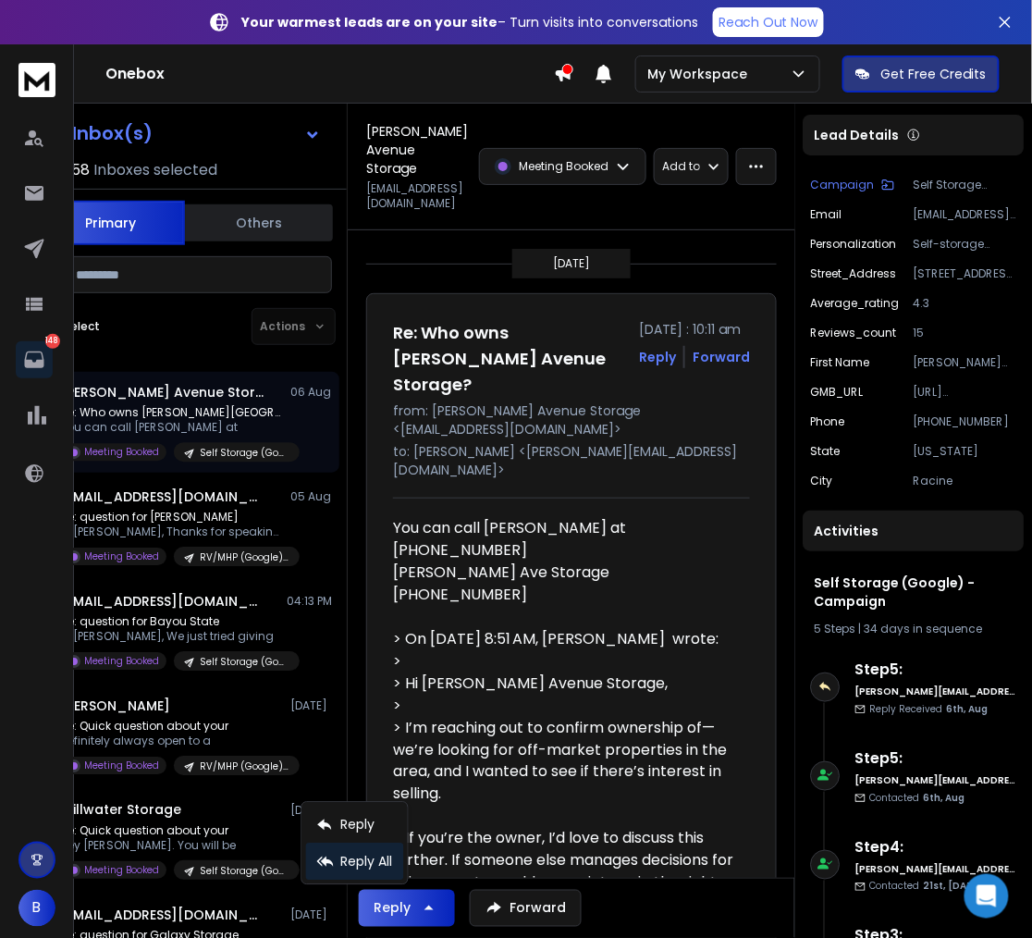
click at [379, 865] on p "Reply All" at bounding box center [367, 862] width 52 height 18
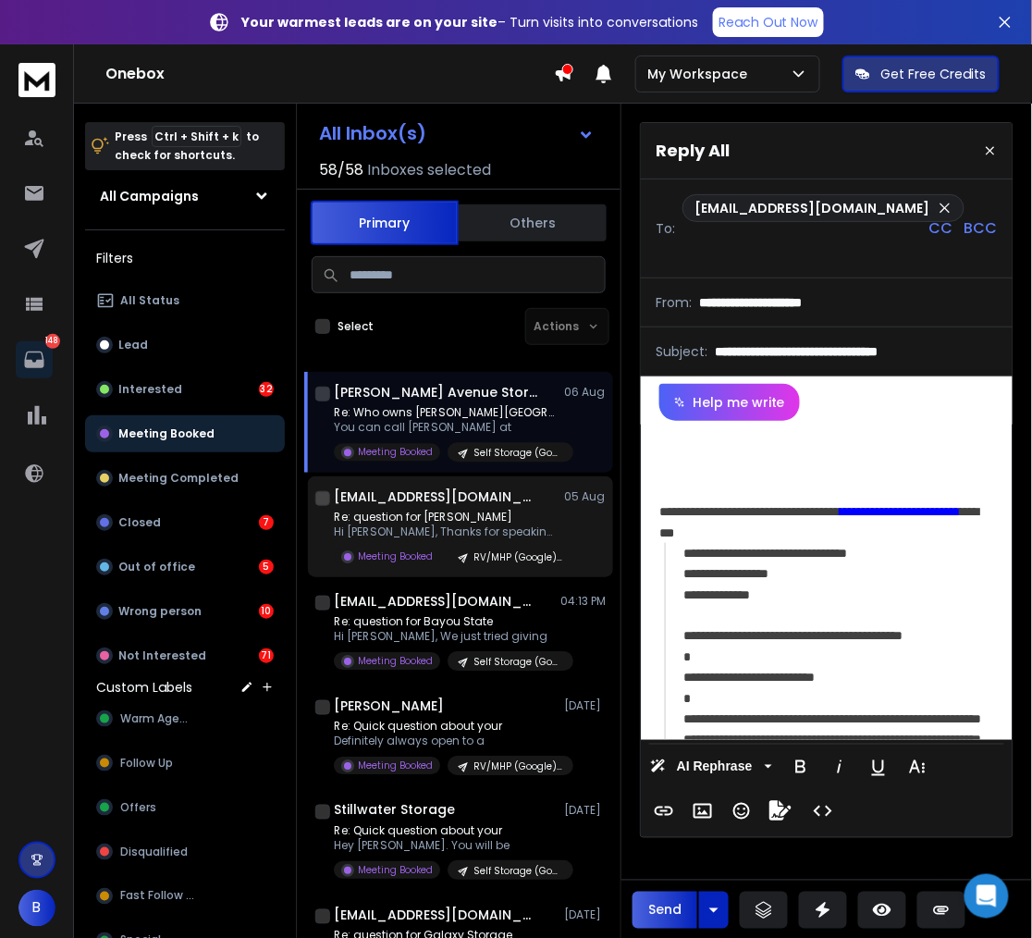
click at [479, 532] on p "Hi [PERSON_NAME], Thanks for speaking with" at bounding box center [445, 531] width 222 height 15
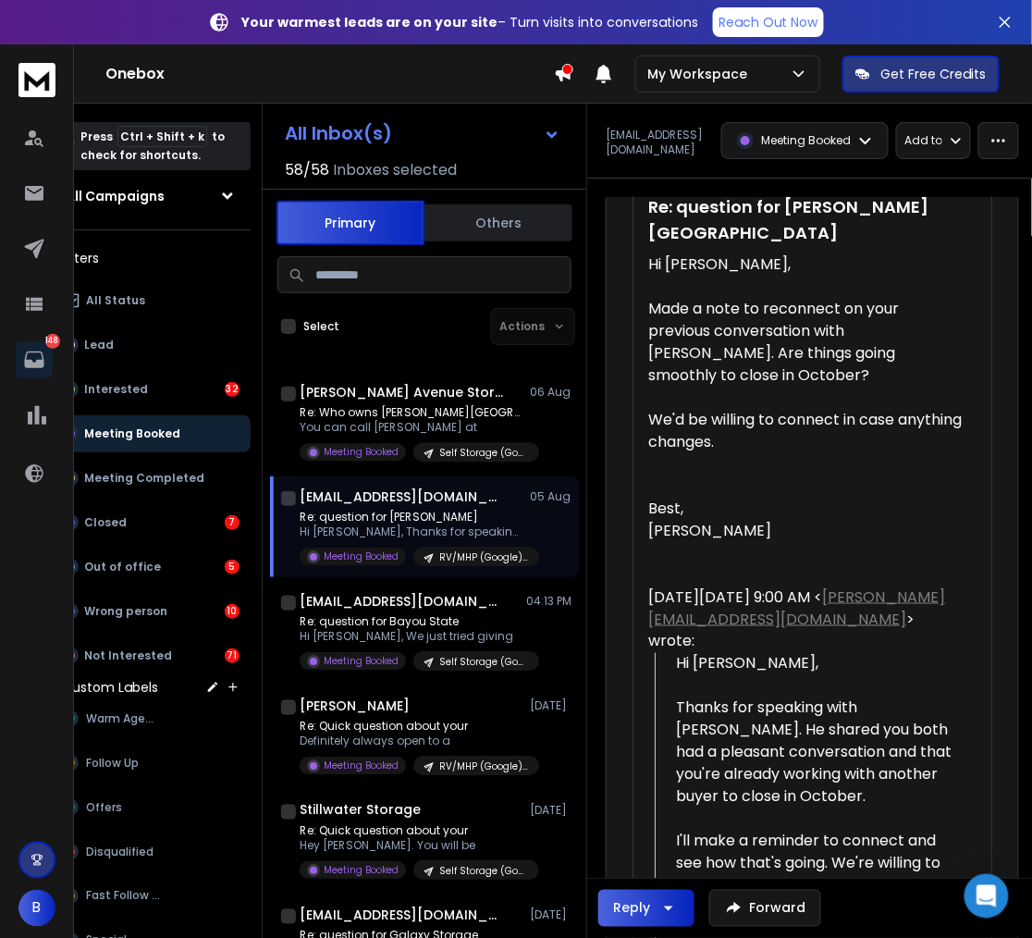
scroll to position [342, 0]
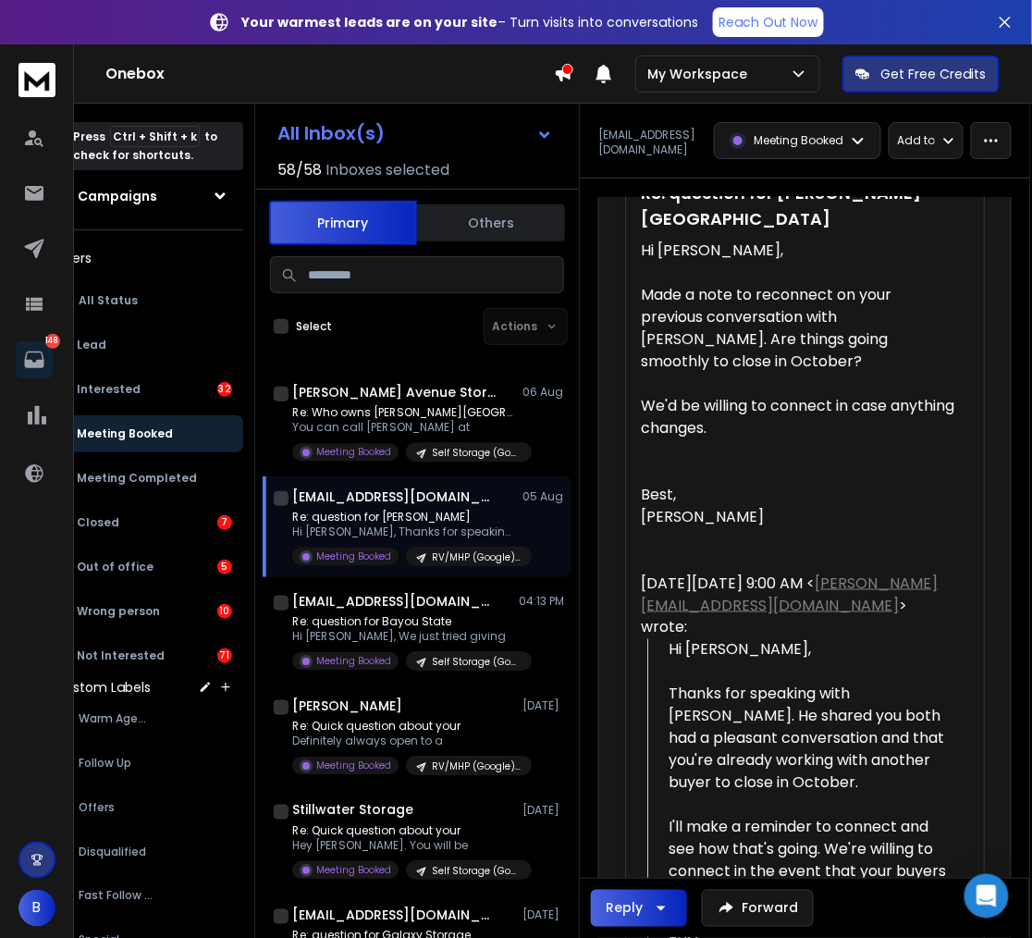
drag, startPoint x: 819, startPoint y: 558, endPoint x: 849, endPoint y: 546, distance: 32.8
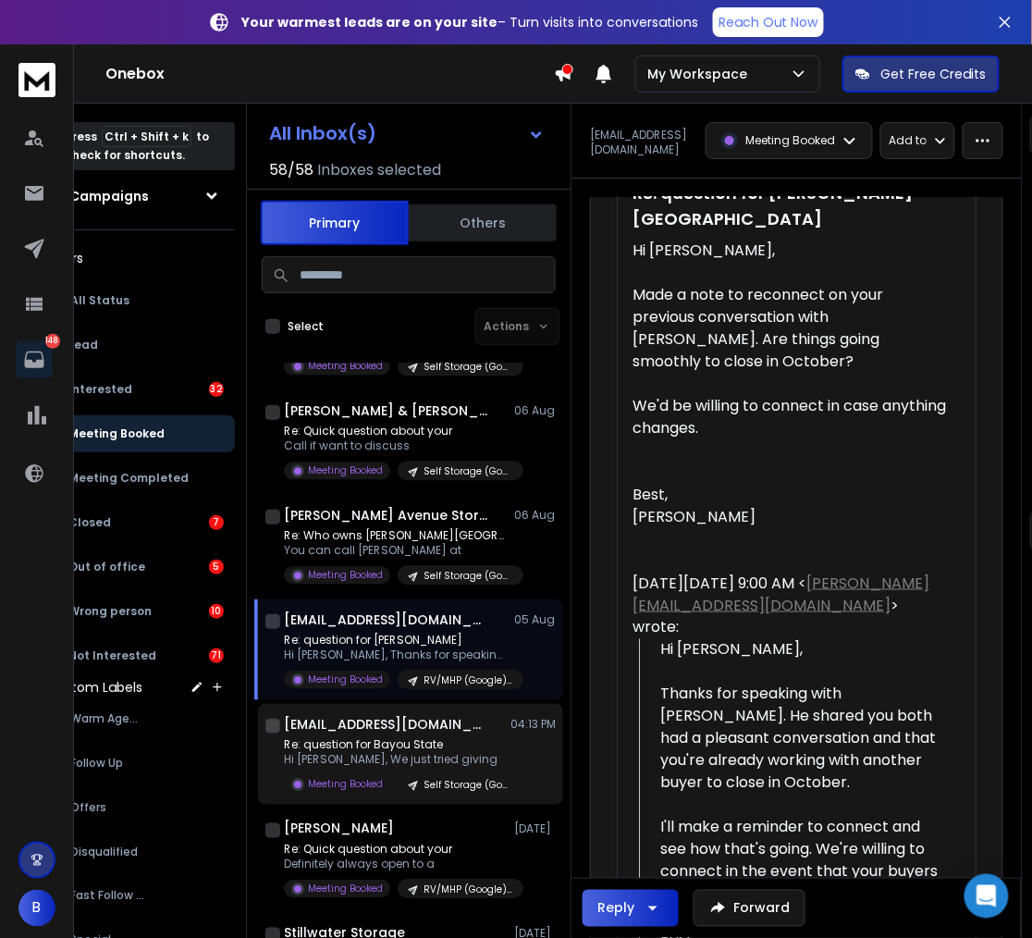
scroll to position [1078, 0]
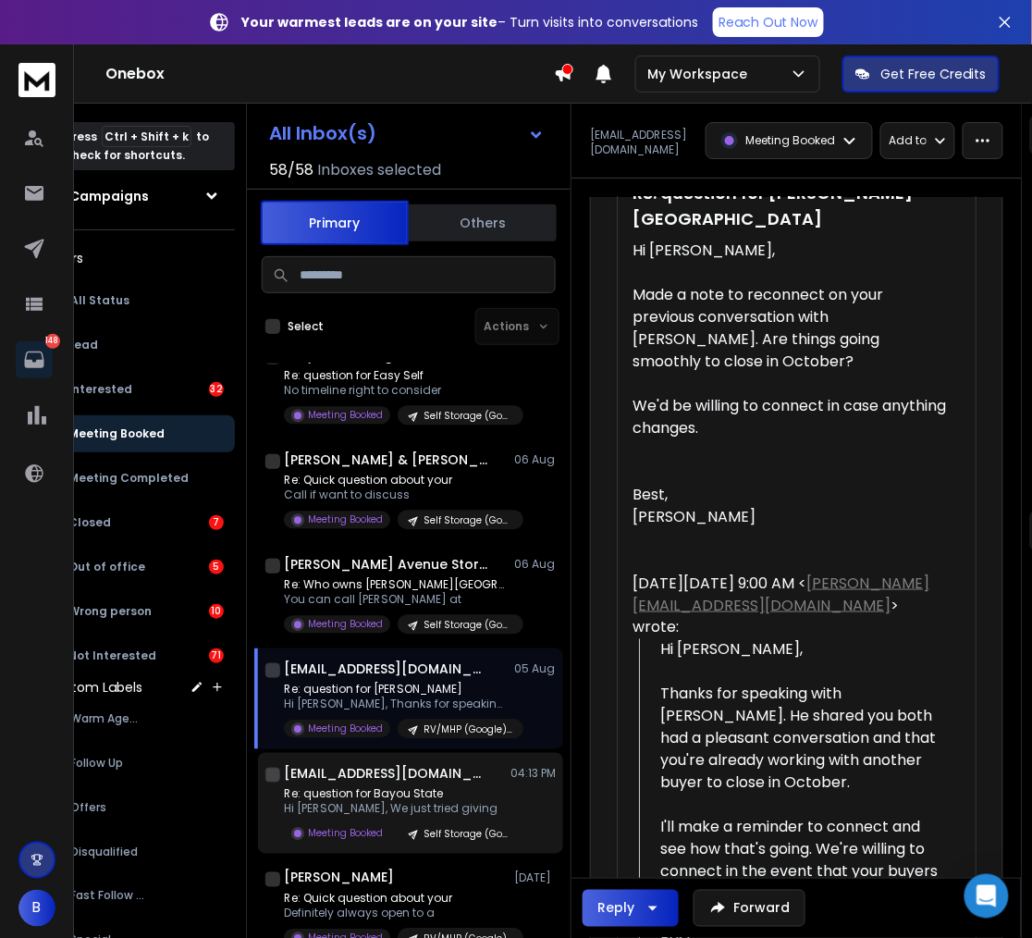
click at [429, 827] on p "Self Storage (Google) - Campaign" at bounding box center [468, 834] width 89 height 14
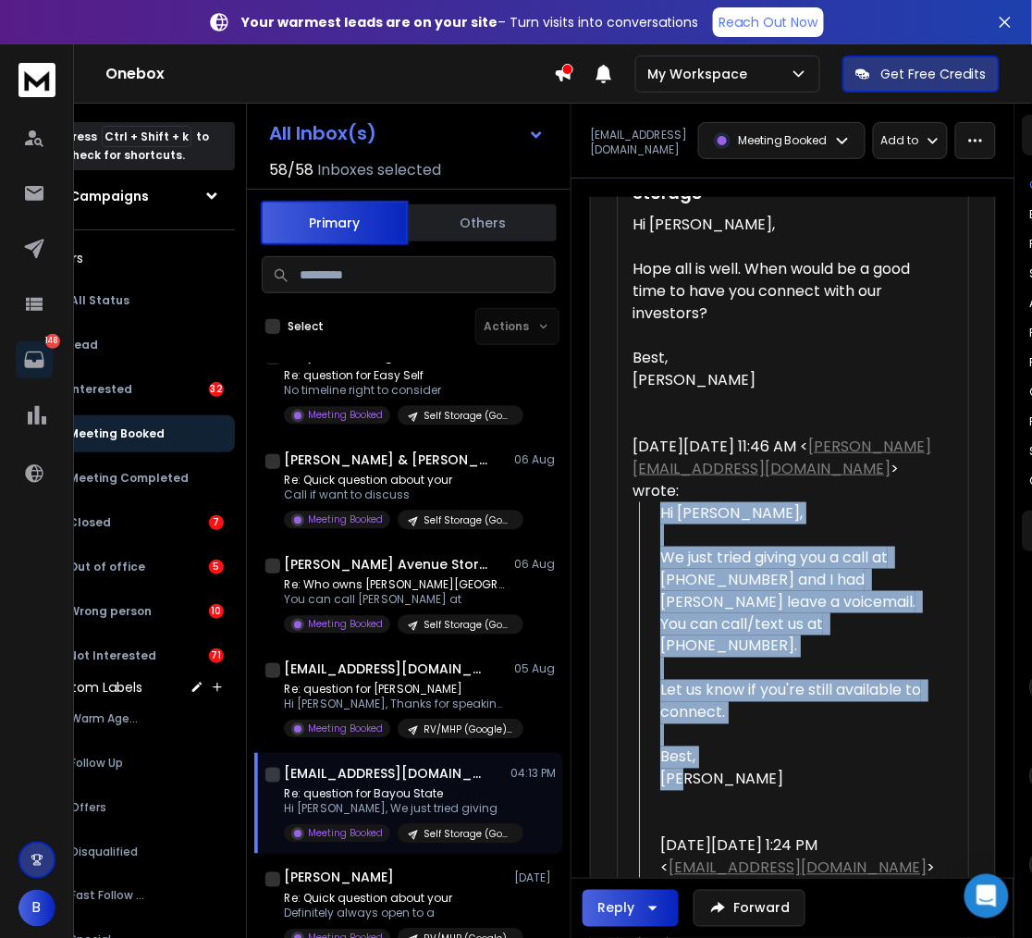
drag, startPoint x: 733, startPoint y: 626, endPoint x: 659, endPoint y: 430, distance: 209.6
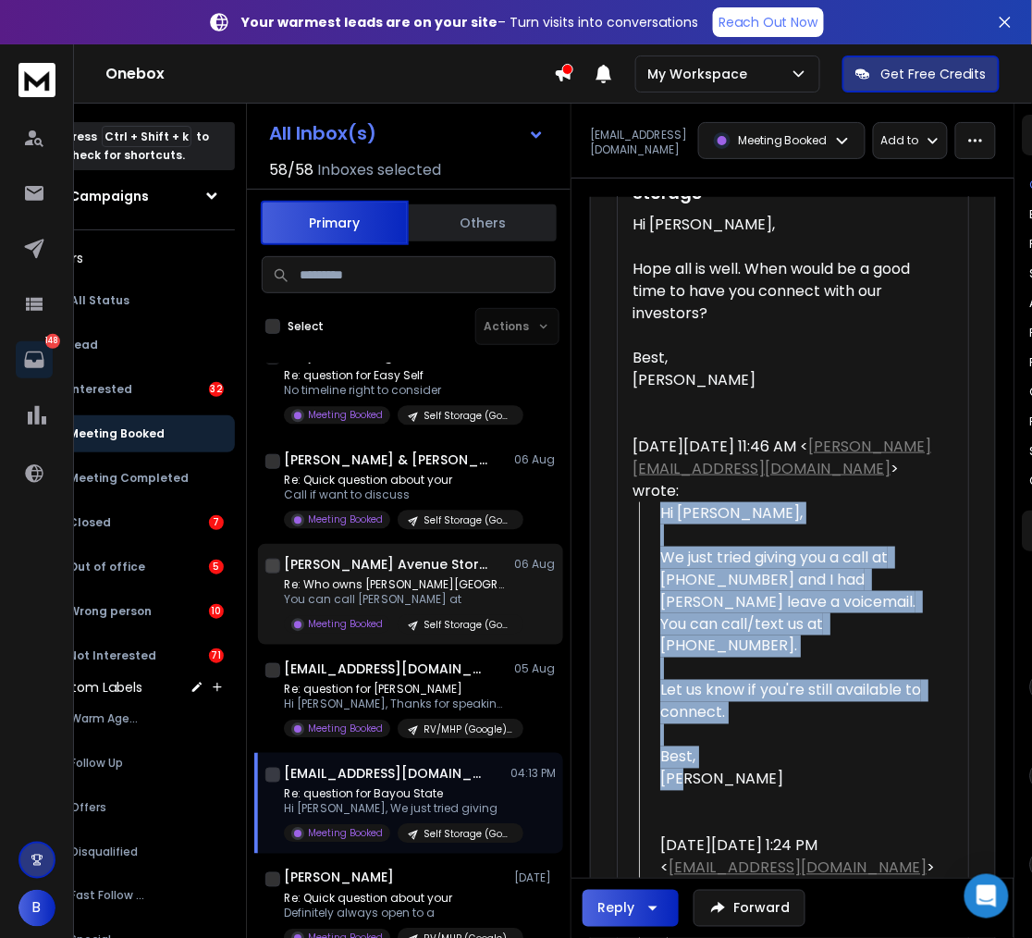
copy div "Hi [PERSON_NAME], We just tried giving you a call at [PHONE_NUMBER] and I had […"
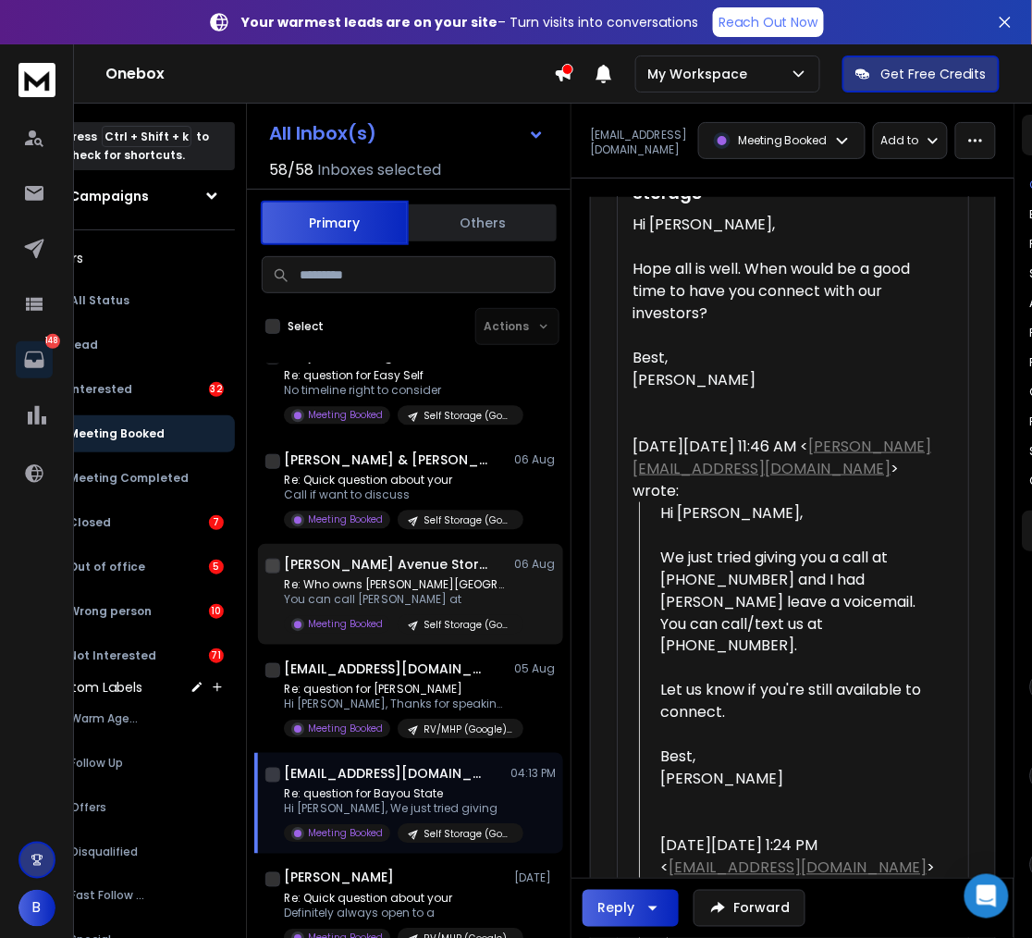
click at [461, 604] on p "You can call [PERSON_NAME] at" at bounding box center [395, 599] width 222 height 15
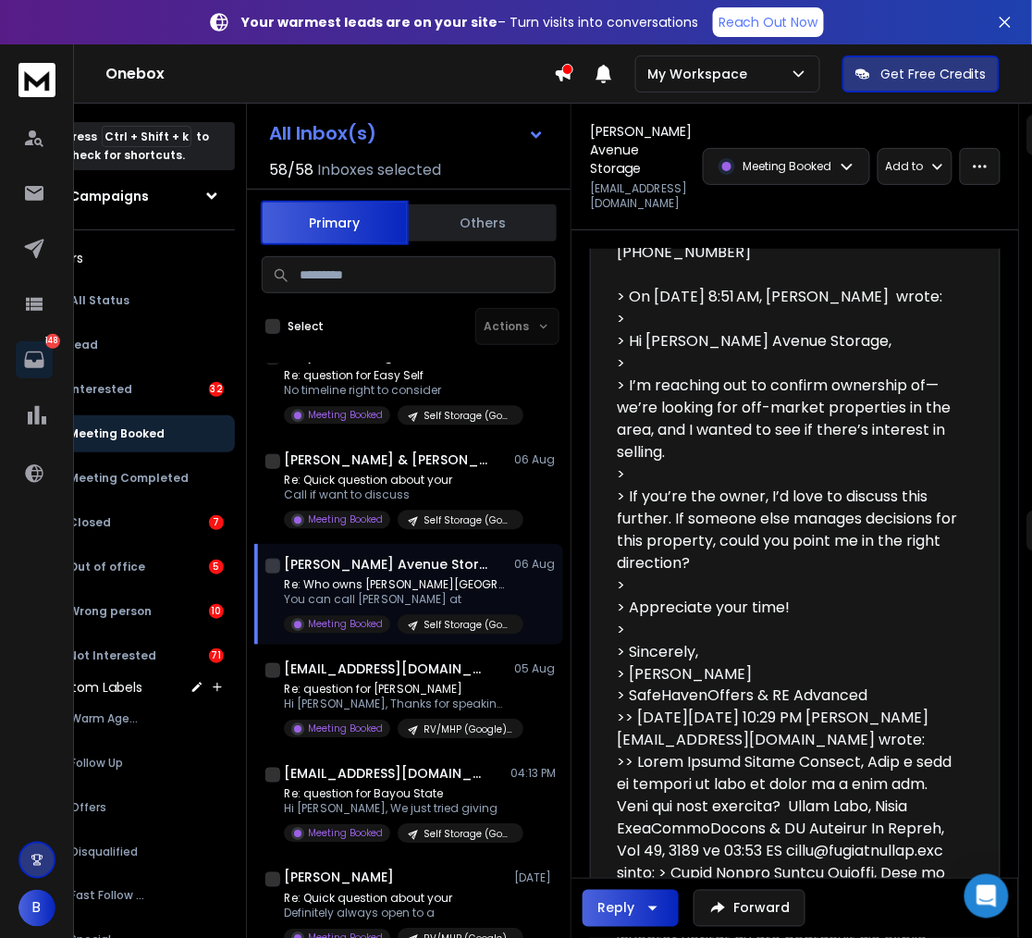
click at [648, 907] on icon "button" at bounding box center [652, 908] width 9 height 5
click at [650, 862] on p "Reply All" at bounding box center [637, 862] width 52 height 18
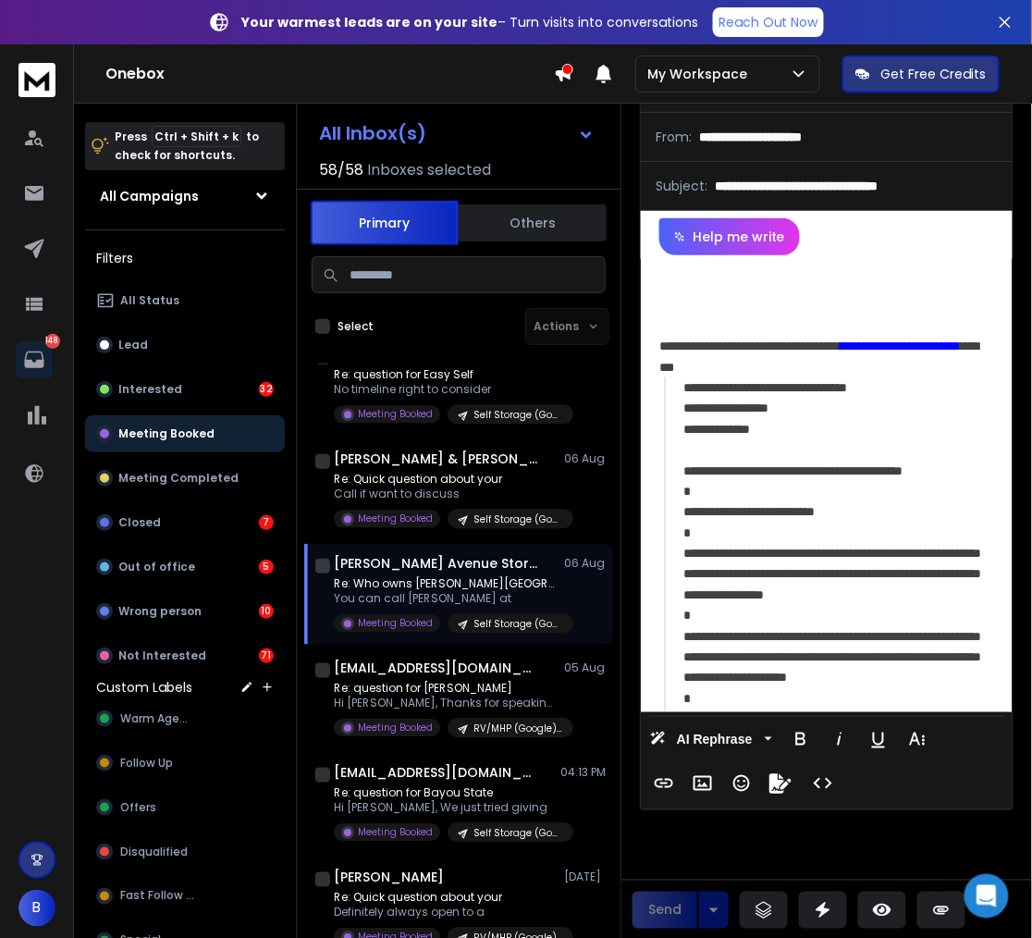
scroll to position [0, 29]
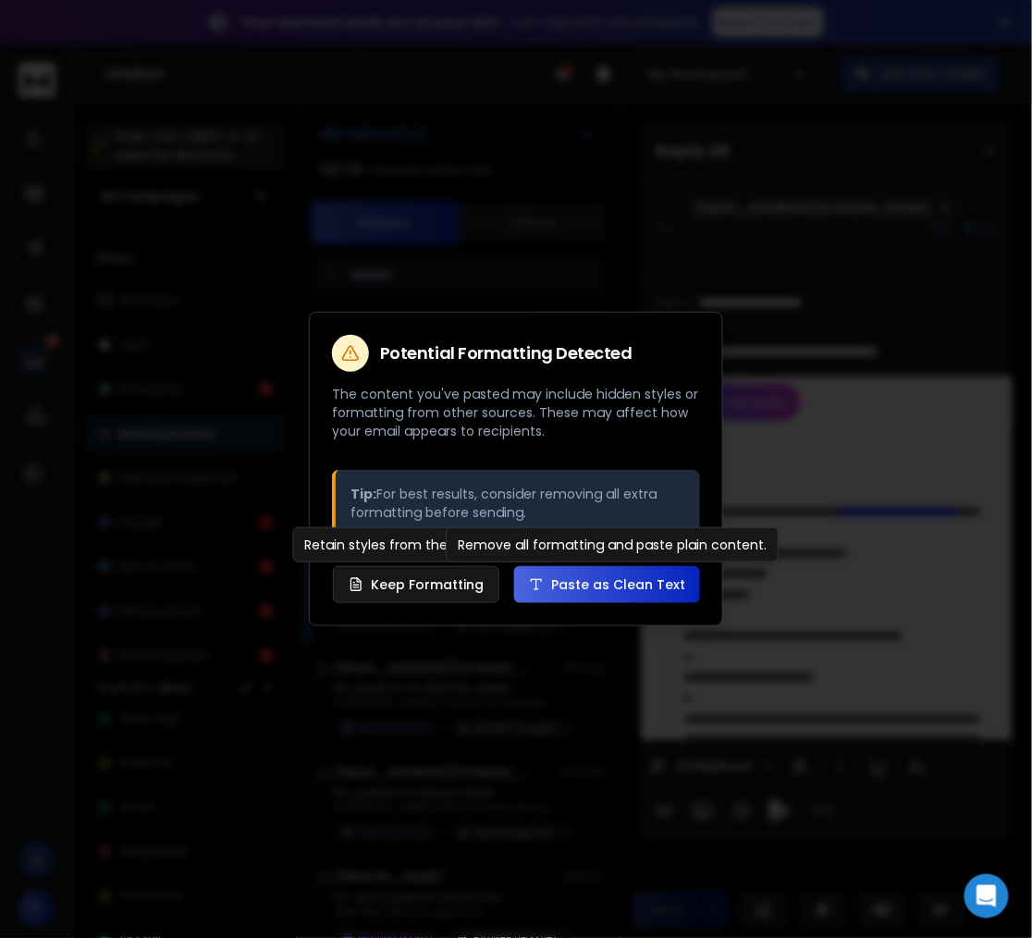
click at [660, 595] on button "Paste as Clean Text" at bounding box center [607, 584] width 186 height 37
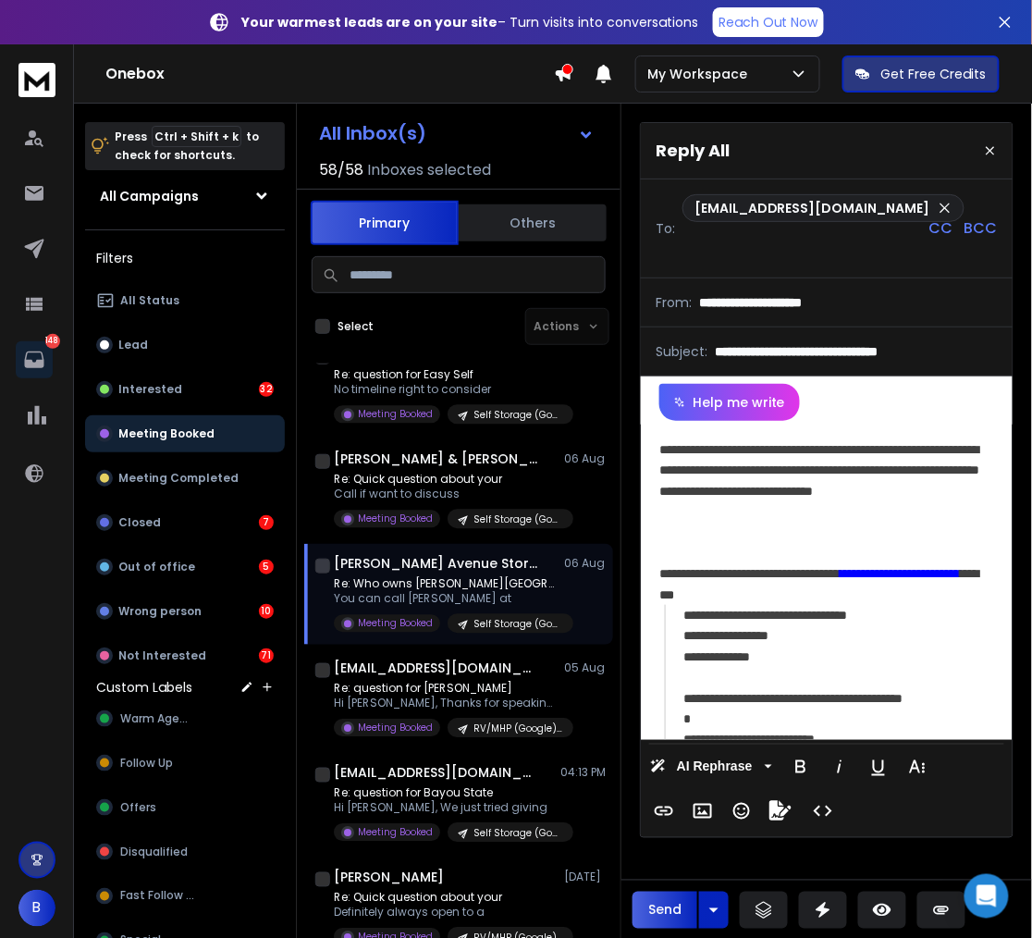
copy div "**********"
click at [827, 455] on div "**********" at bounding box center [823, 470] width 328 height 62
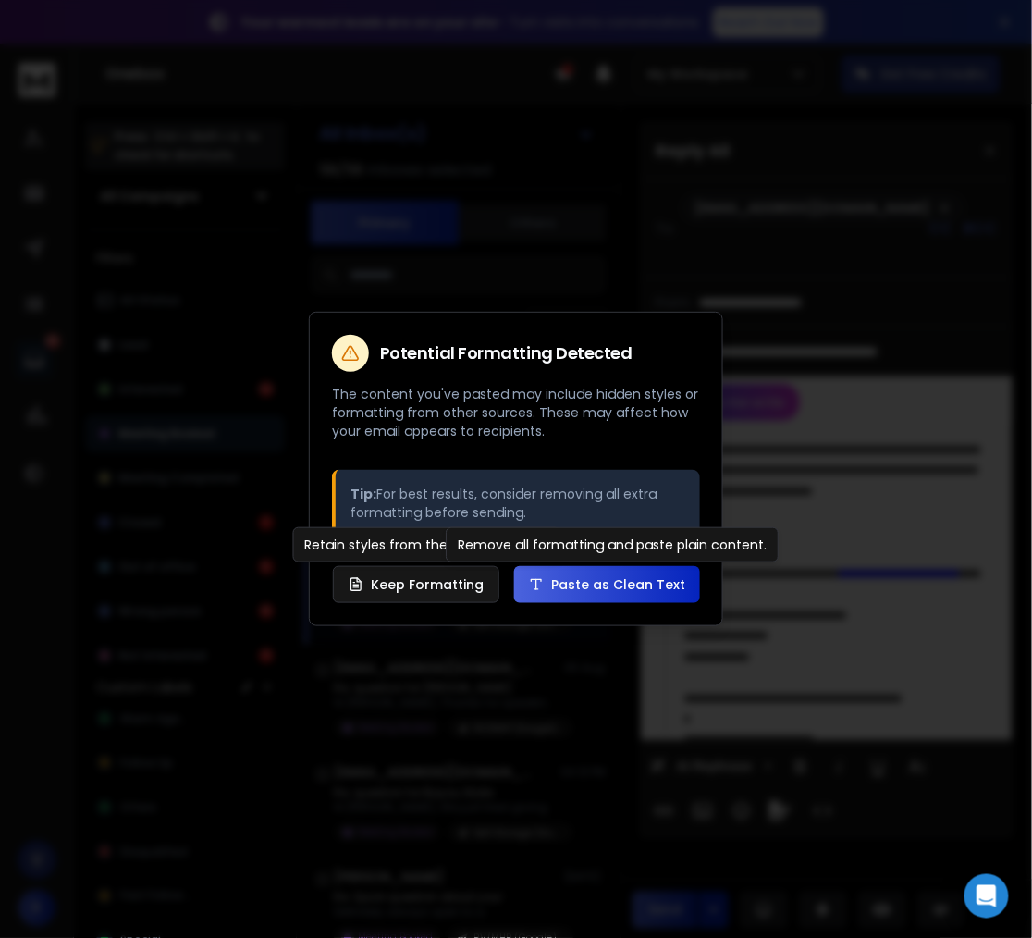
click at [609, 586] on button "Paste as Clean Text" at bounding box center [607, 584] width 186 height 37
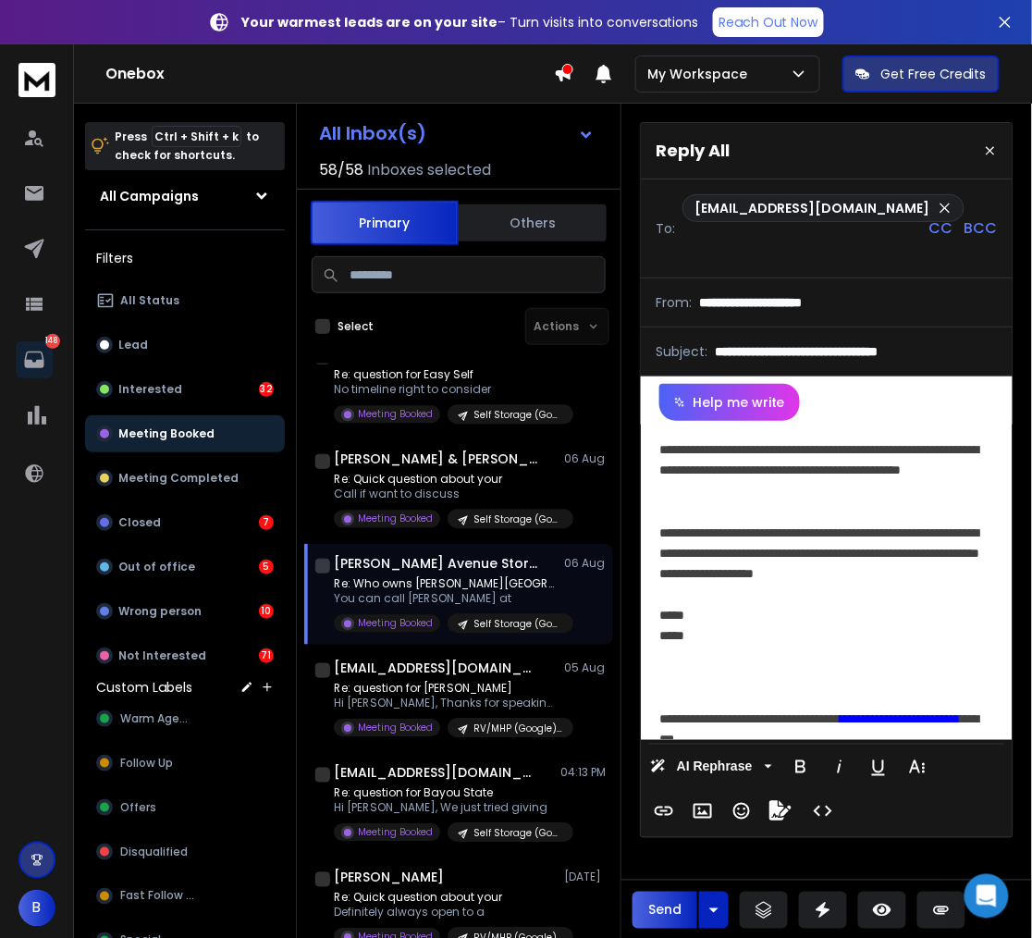
click at [659, 459] on div "**********" at bounding box center [823, 470] width 328 height 62
drag, startPoint x: 848, startPoint y: 531, endPoint x: 642, endPoint y: 525, distance: 206.3
click at [659, 525] on div "**********" at bounding box center [823, 554] width 328 height 62
click at [837, 532] on div "**********" at bounding box center [823, 554] width 328 height 62
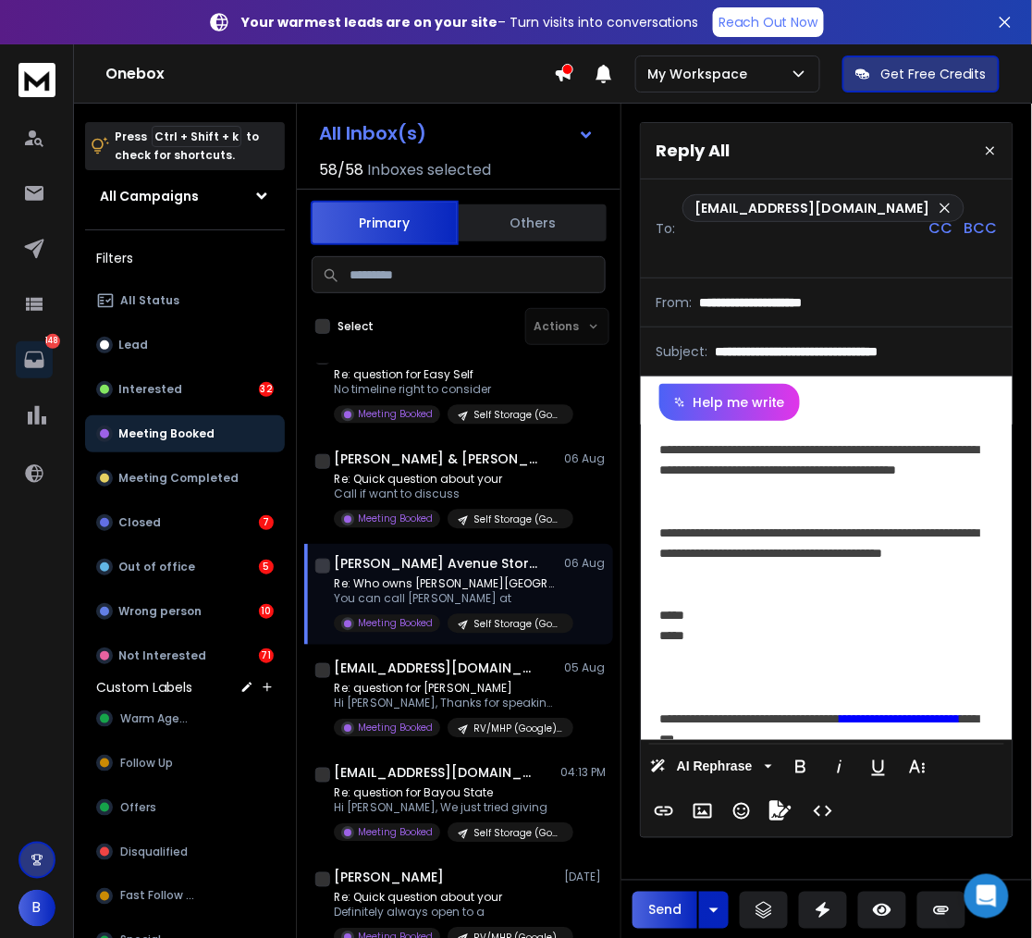
click at [659, 552] on div "**********" at bounding box center [823, 554] width 328 height 62
click at [636, 907] on button "Send" at bounding box center [665, 910] width 65 height 37
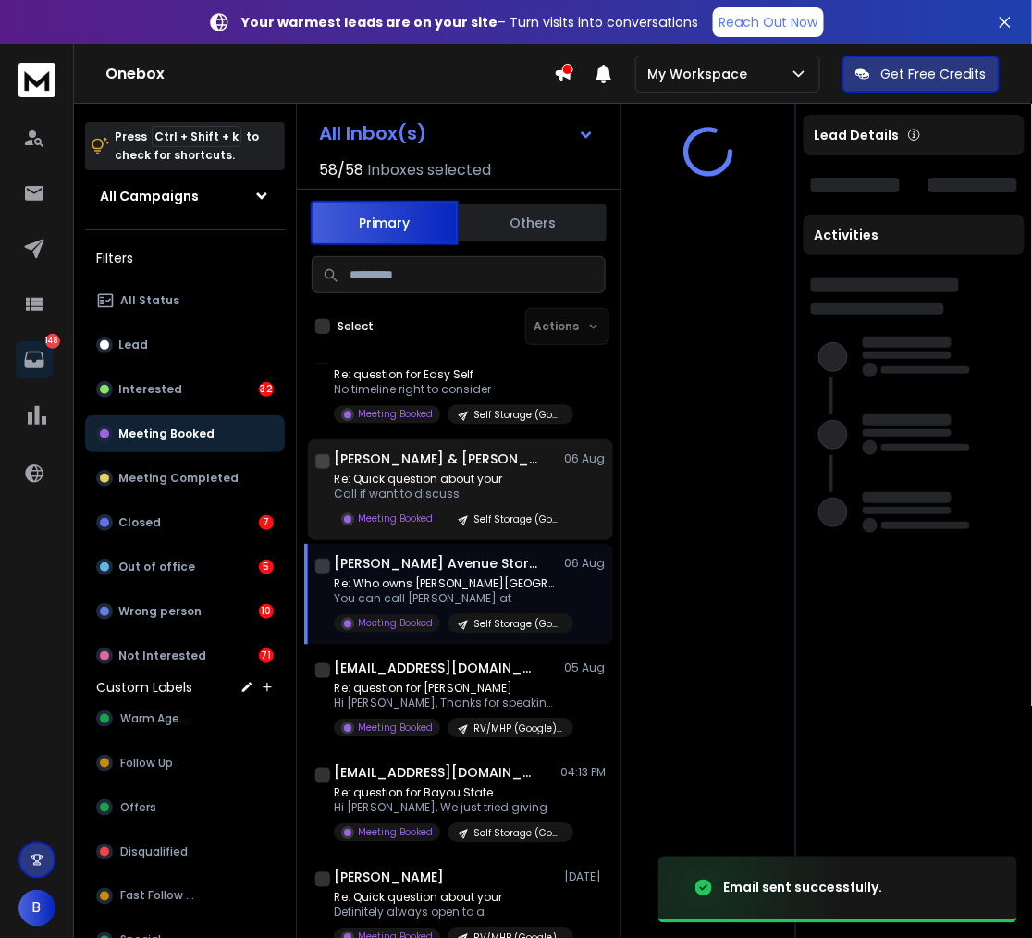
scroll to position [0, 0]
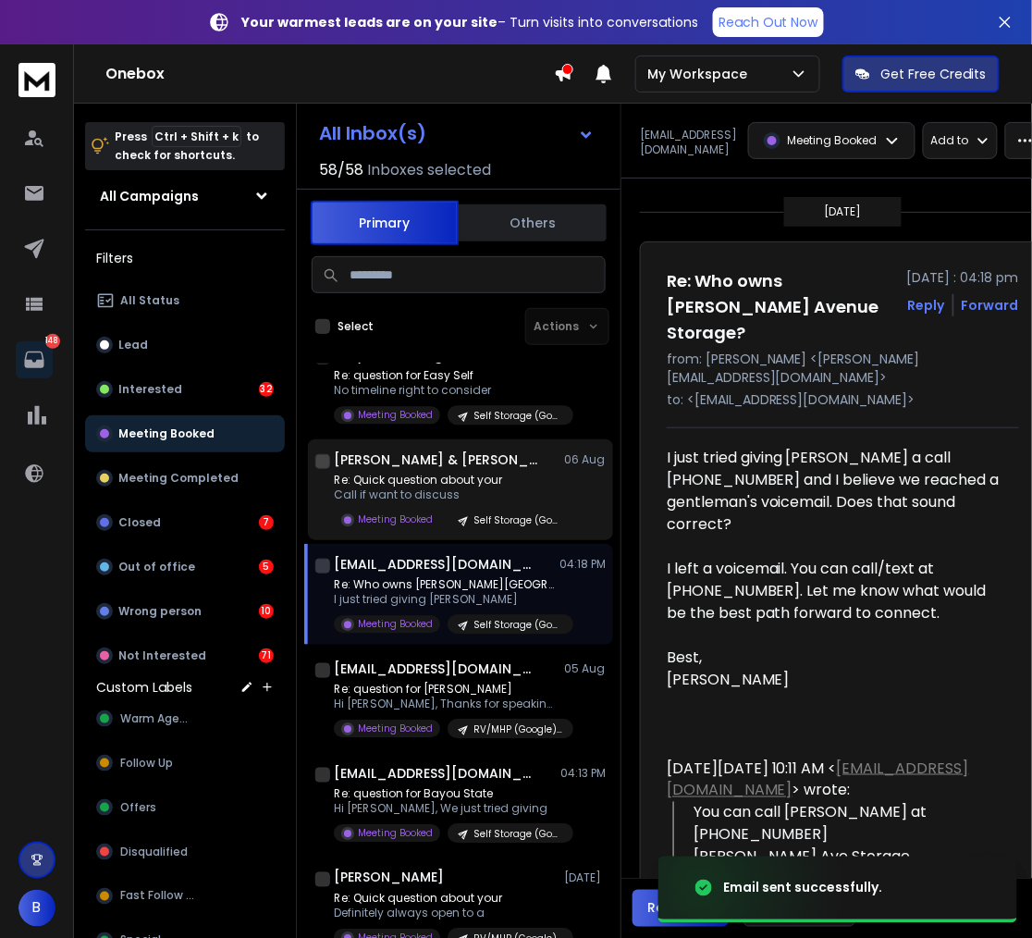
click at [506, 488] on p "Call if want to discuss" at bounding box center [445, 494] width 222 height 15
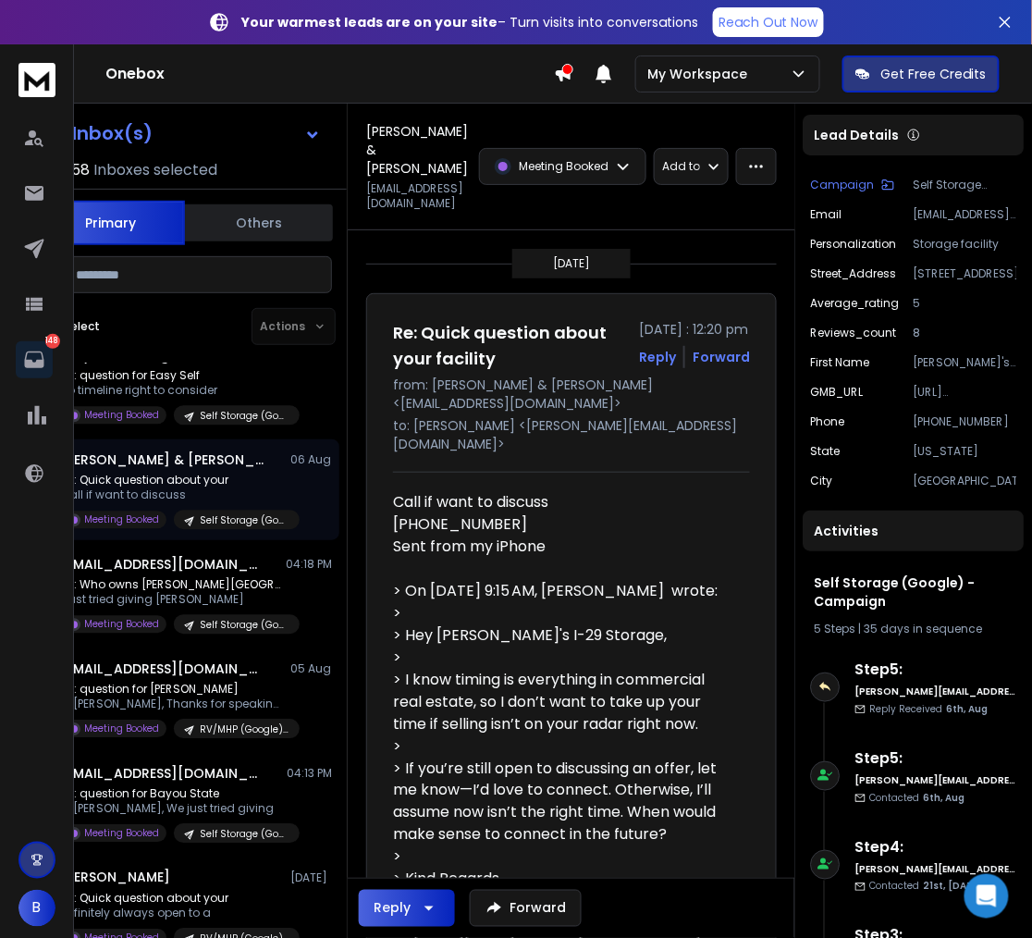
scroll to position [0, 344]
drag, startPoint x: 788, startPoint y: 570, endPoint x: 806, endPoint y: 557, distance: 21.8
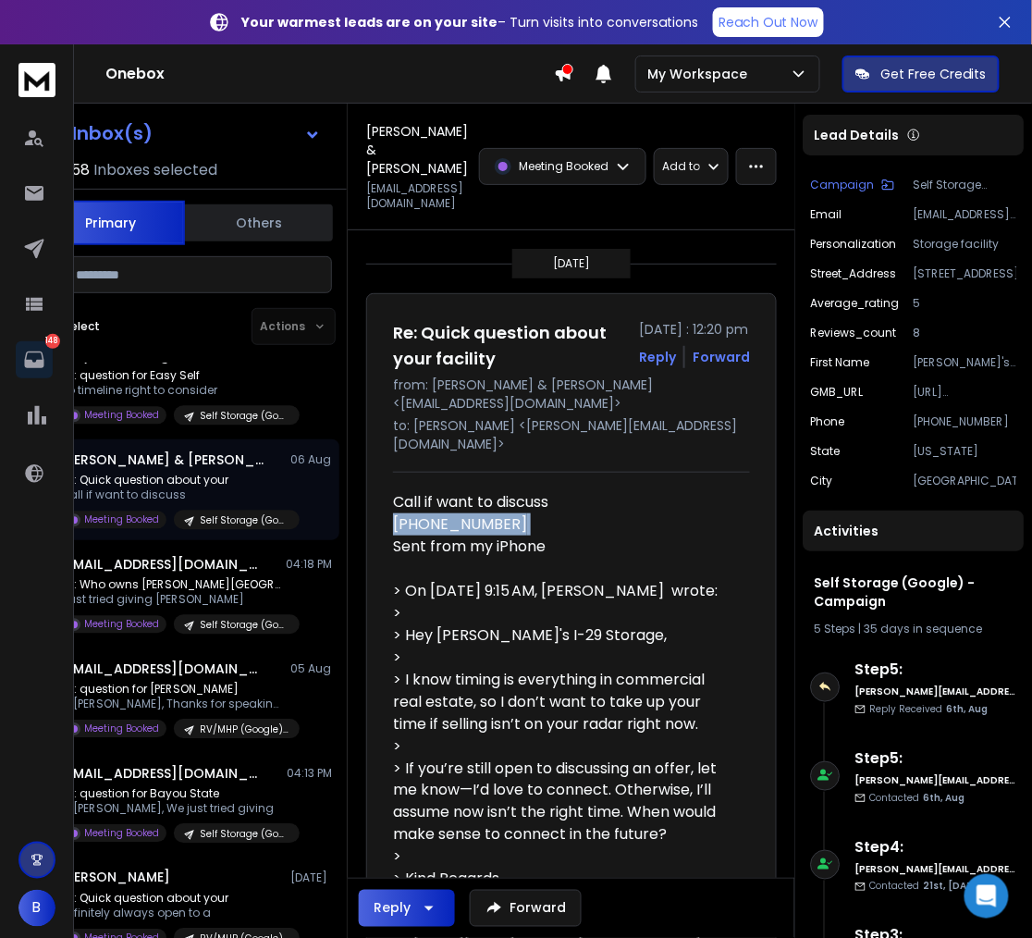
copy div "[PHONE_NUMBER]"
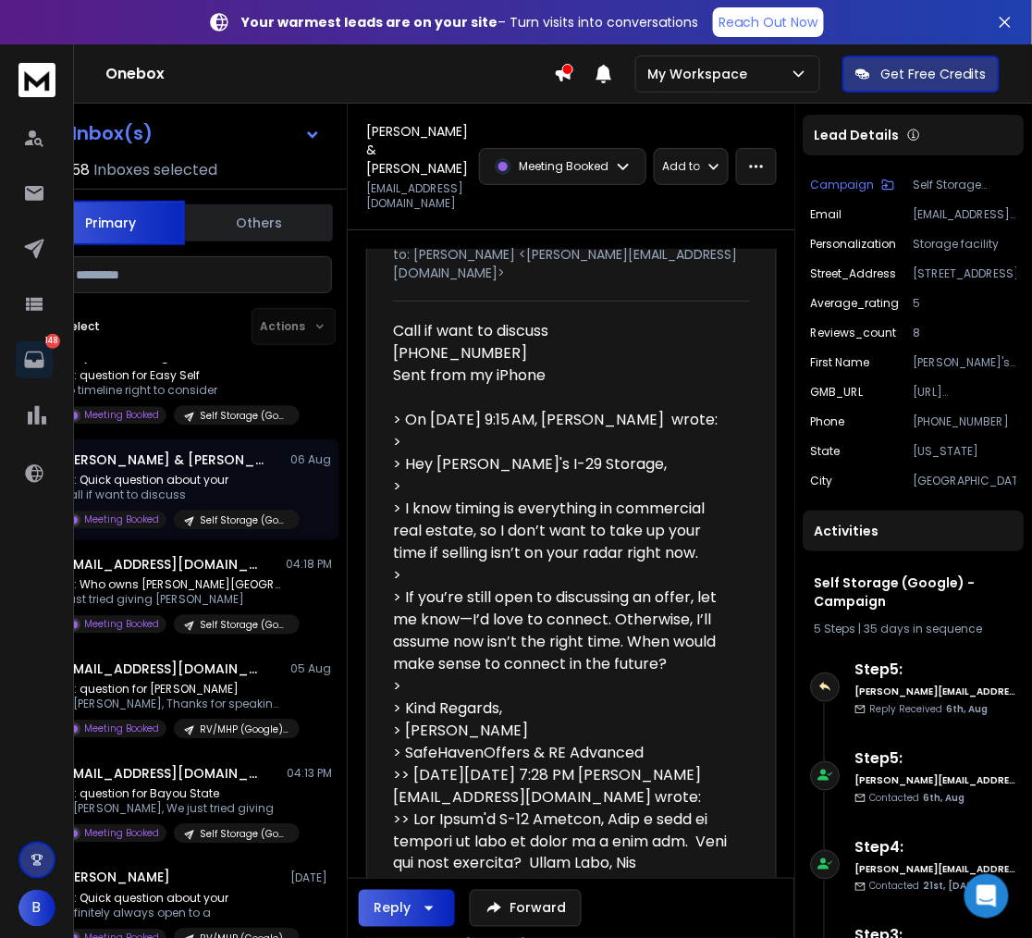
scroll to position [0, 0]
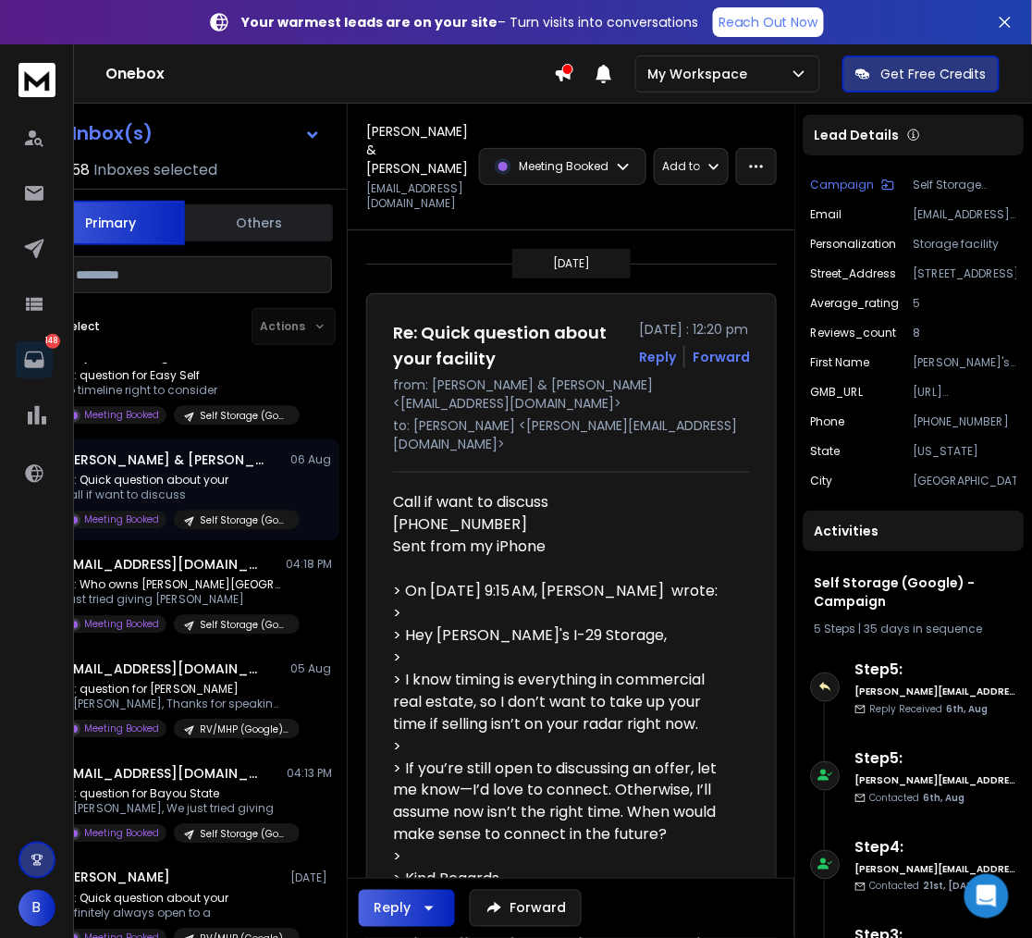
click at [929, 352] on div "Campaign Self Storage (Google) - Campaign Email [EMAIL_ADDRESS][DOMAIN_NAME] Pe…" at bounding box center [914, 332] width 221 height 355
click at [930, 359] on p "[PERSON_NAME]'s I-29 Storage" at bounding box center [966, 362] width 104 height 15
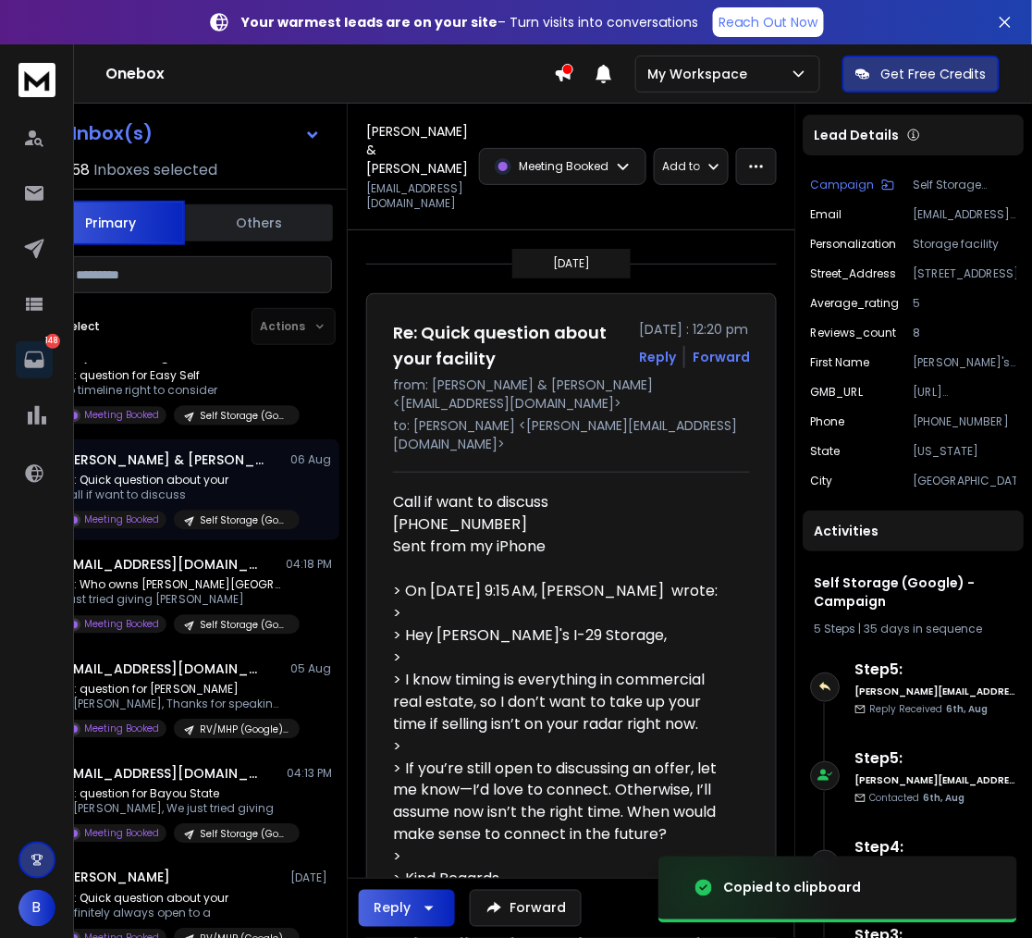
copy div "[PHONE_NUMBER]"
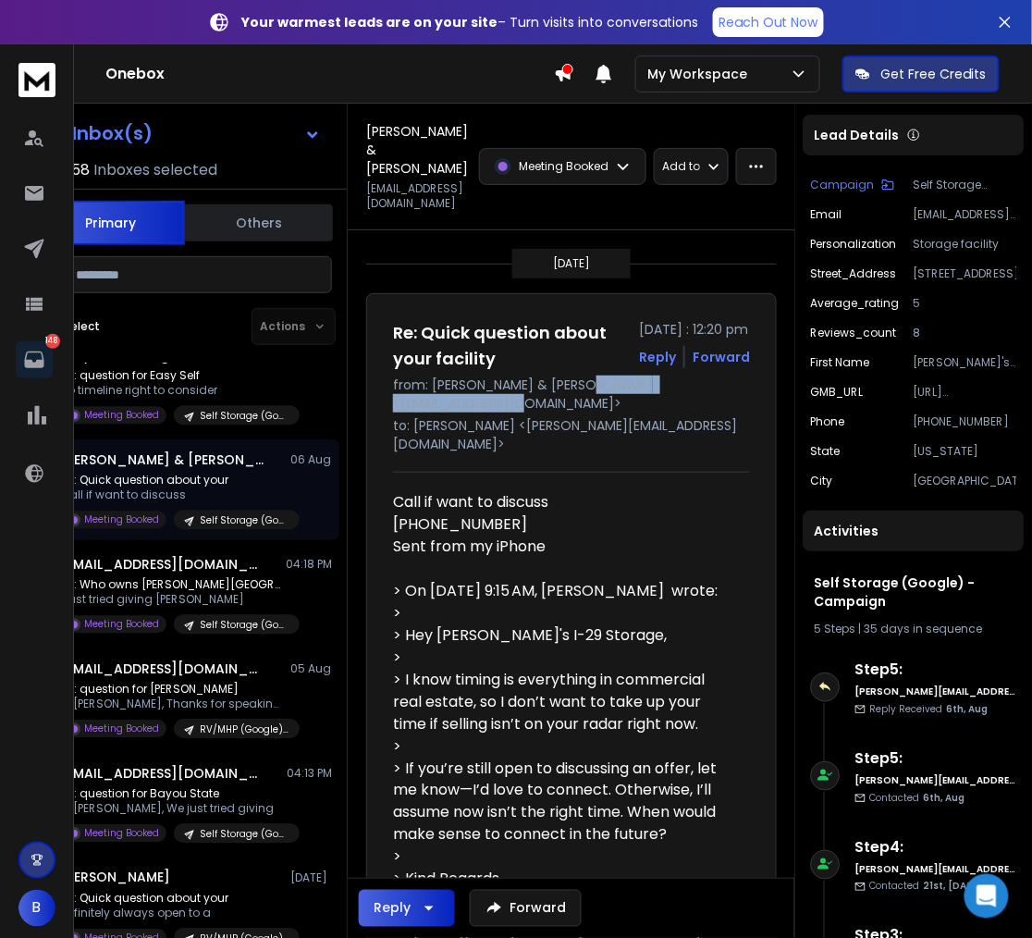
drag, startPoint x: 691, startPoint y: 325, endPoint x: 511, endPoint y: 334, distance: 180.6
click at [511, 376] on p "from: [PERSON_NAME] & [PERSON_NAME] <[EMAIL_ADDRESS][DOMAIN_NAME]>" at bounding box center [571, 394] width 357 height 37
copy p "[EMAIL_ADDRESS][DOMAIN_NAME]"
click at [927, 273] on p "[STREET_ADDRESS]" at bounding box center [966, 273] width 104 height 15
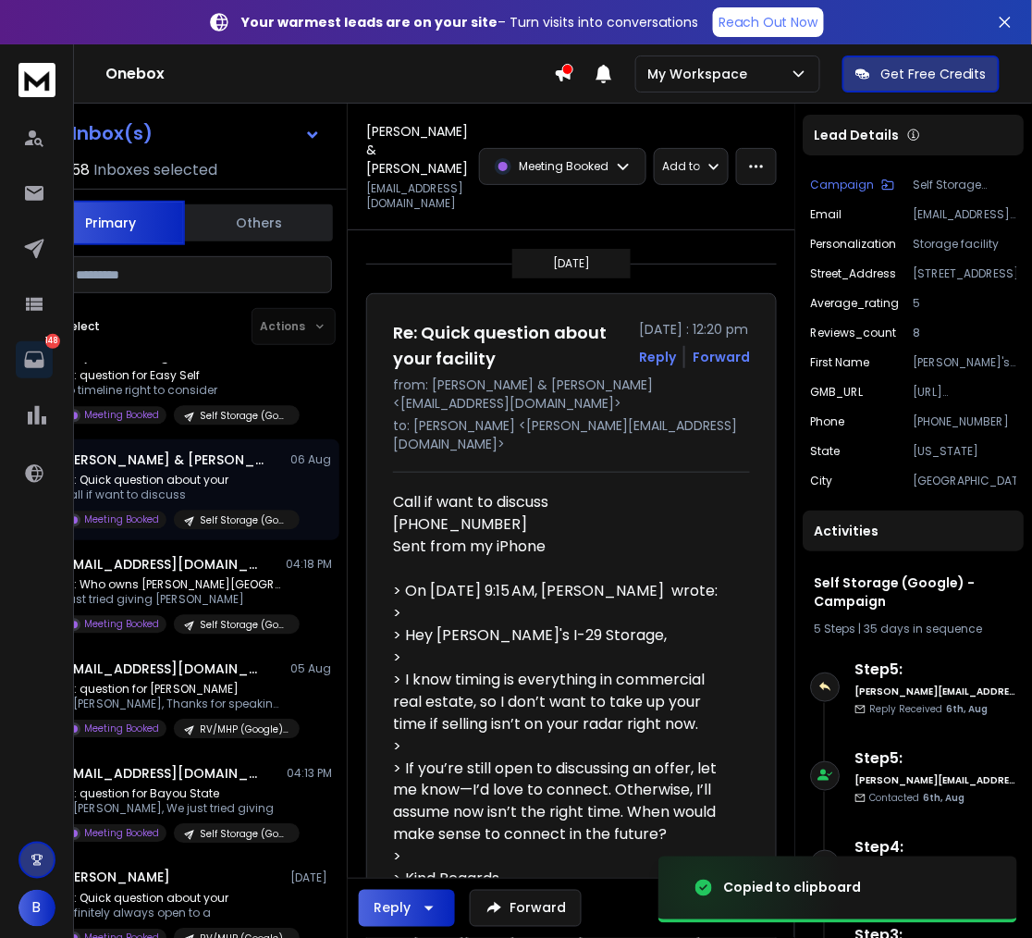
click at [950, 389] on p "[URL][DOMAIN_NAME]" at bounding box center [966, 392] width 104 height 15
drag, startPoint x: 696, startPoint y: 333, endPoint x: 518, endPoint y: 339, distance: 177.7
click at [510, 376] on p "from: [PERSON_NAME] & [PERSON_NAME] <[EMAIL_ADDRESS][DOMAIN_NAME]>" at bounding box center [571, 394] width 357 height 37
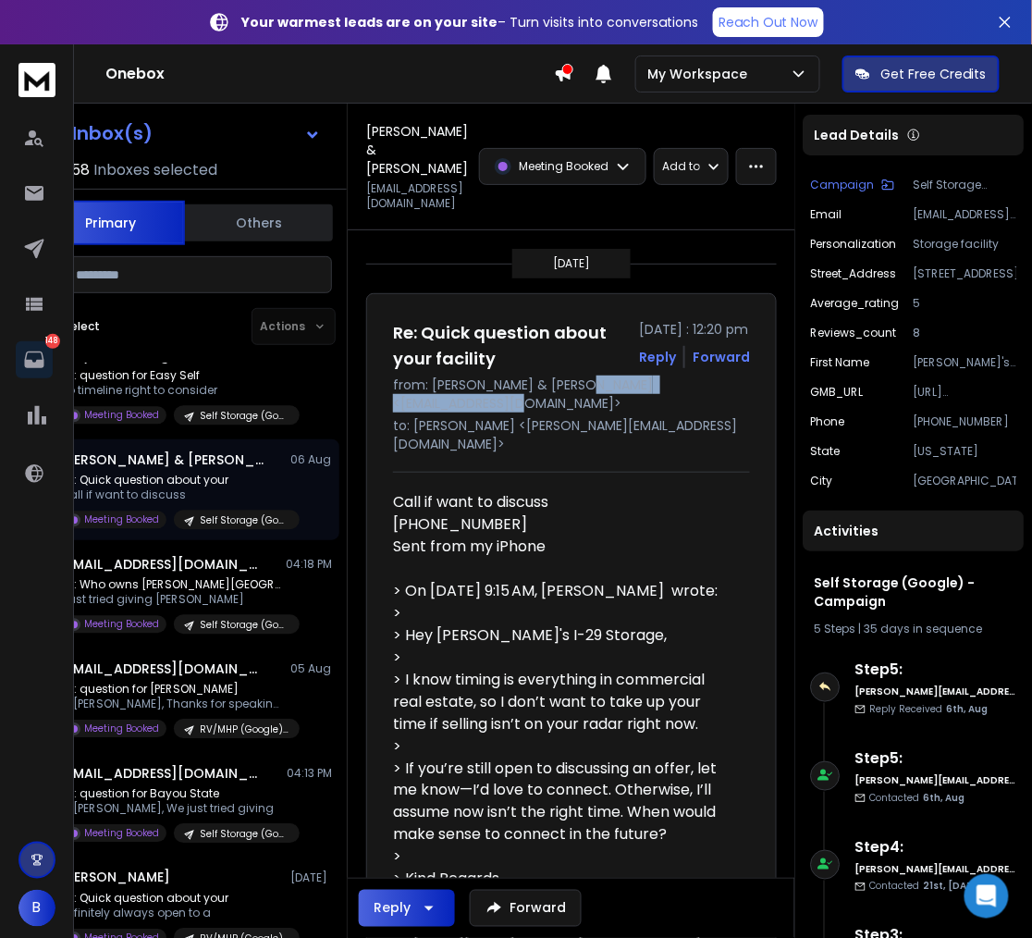
copy p "[EMAIL_ADDRESS][DOMAIN_NAME]"
click at [472, 376] on p "from: [PERSON_NAME] & [PERSON_NAME] <[EMAIL_ADDRESS][DOMAIN_NAME]>" at bounding box center [571, 394] width 357 height 37
click at [921, 355] on p "[PERSON_NAME]'s I-29 Storage" at bounding box center [966, 362] width 104 height 15
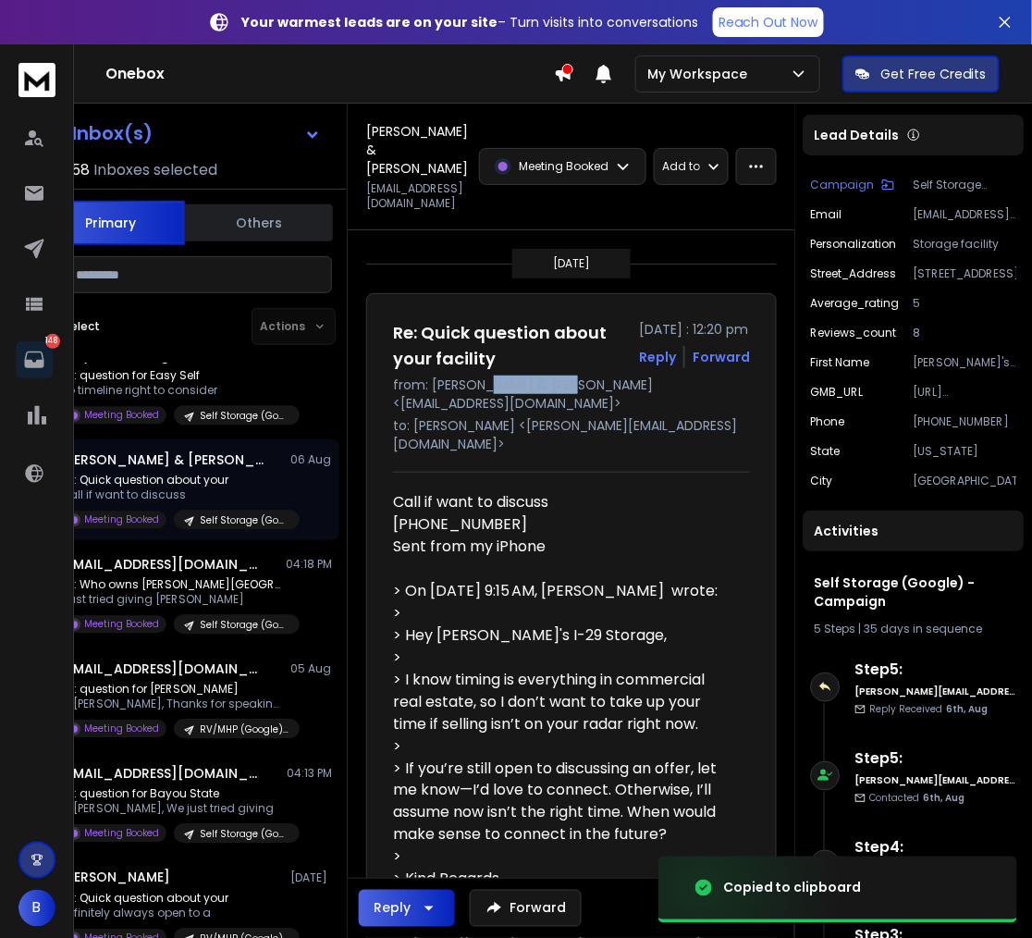
drag, startPoint x: 496, startPoint y: 334, endPoint x: 409, endPoint y: 342, distance: 87.3
click at [409, 376] on p "from: [PERSON_NAME] & [PERSON_NAME] <[EMAIL_ADDRESS][DOMAIN_NAME]>" at bounding box center [571, 394] width 357 height 37
copy p "[PERSON_NAME]"
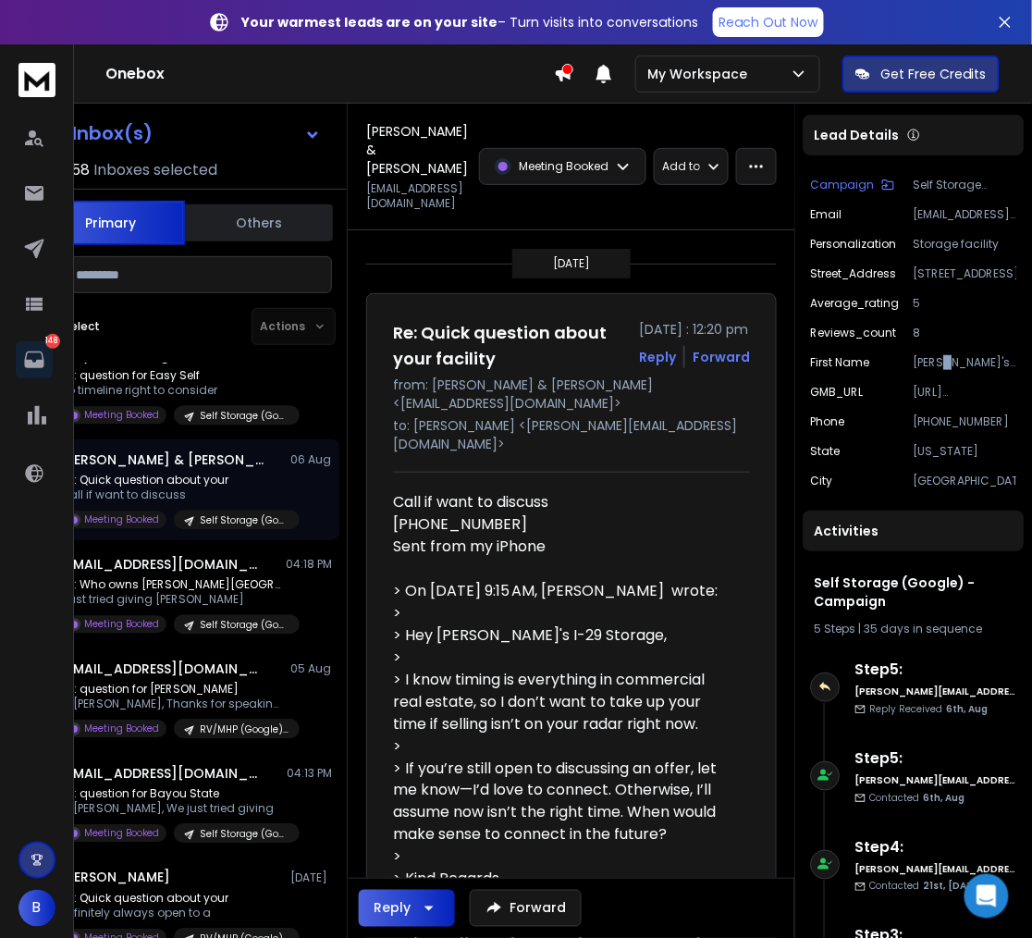
click at [921, 363] on p "[PERSON_NAME]'s I-29 Storage" at bounding box center [966, 362] width 104 height 15
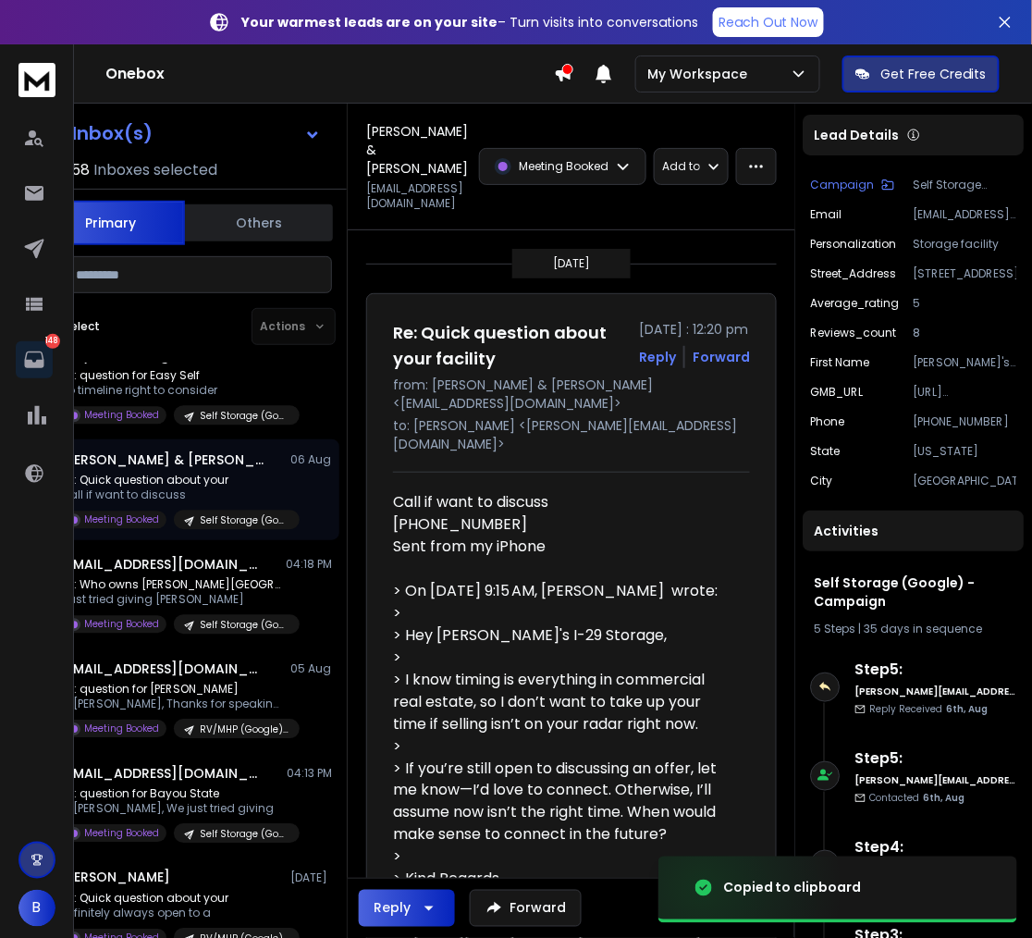
click at [918, 280] on p "[STREET_ADDRESS]" at bounding box center [966, 273] width 104 height 15
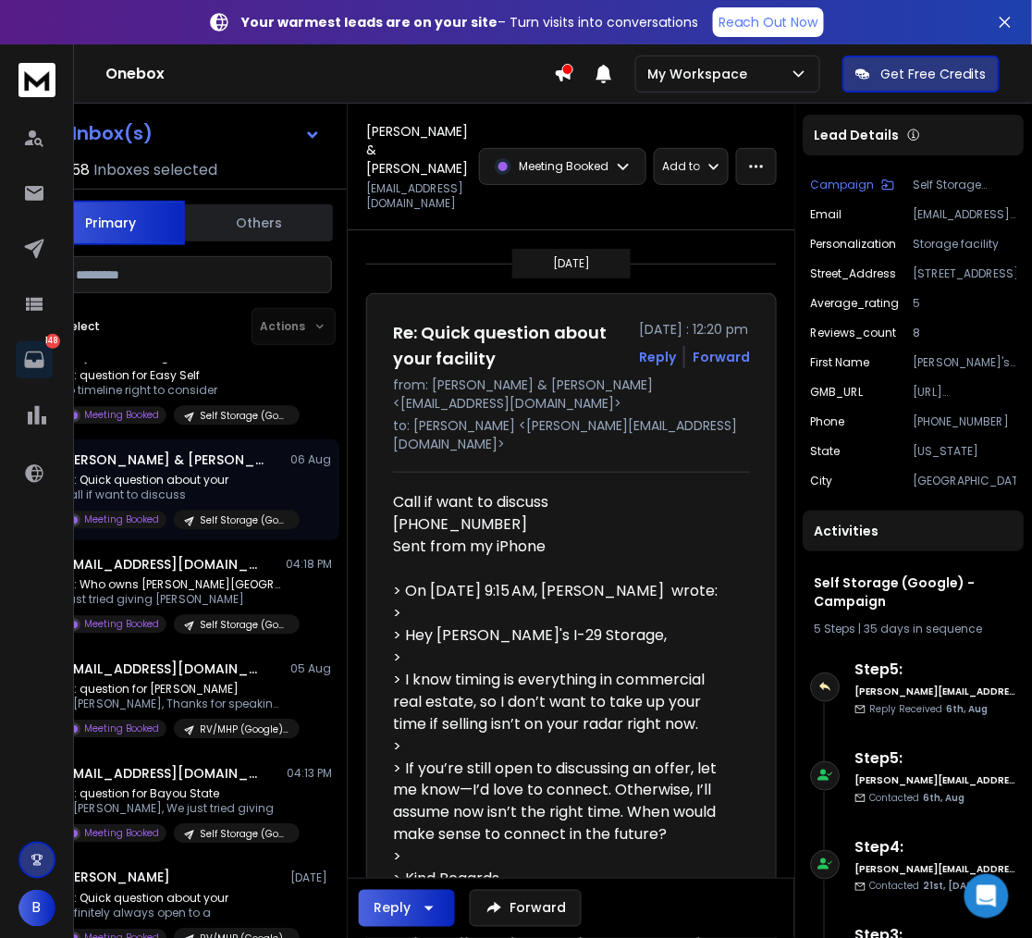
copy div "[PHONE_NUMBER]"
click at [951, 210] on p "[EMAIL_ADDRESS][DOMAIN_NAME]" at bounding box center [966, 214] width 104 height 15
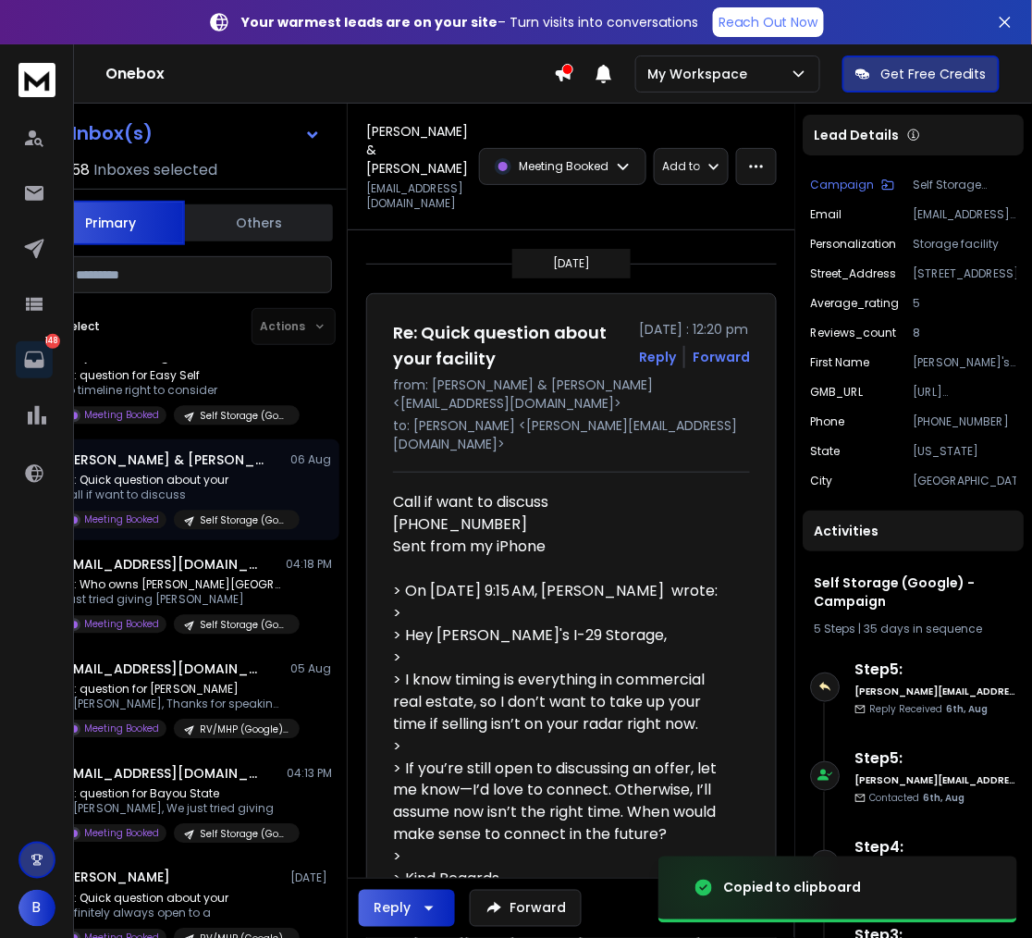
click at [926, 362] on p "[PERSON_NAME]'s I-29 Storage" at bounding box center [966, 362] width 104 height 15
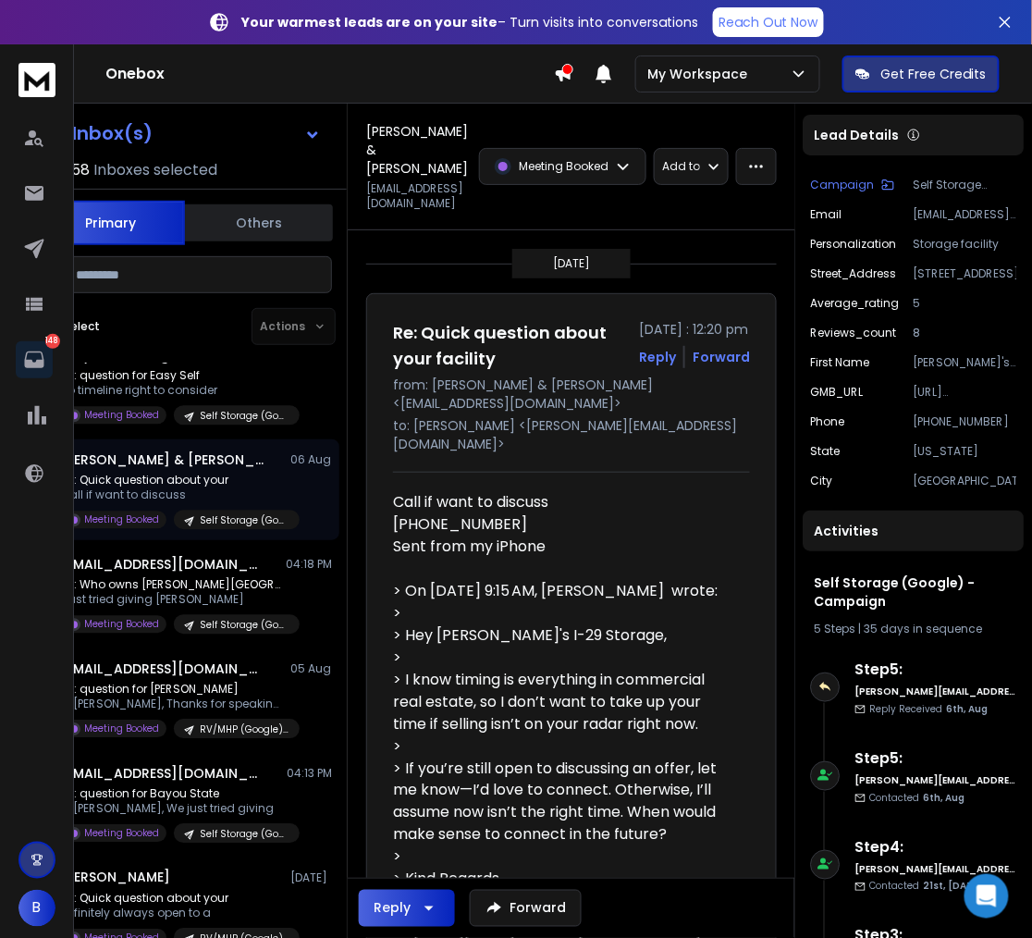
click at [914, 269] on p "[STREET_ADDRESS]" at bounding box center [966, 273] width 104 height 15
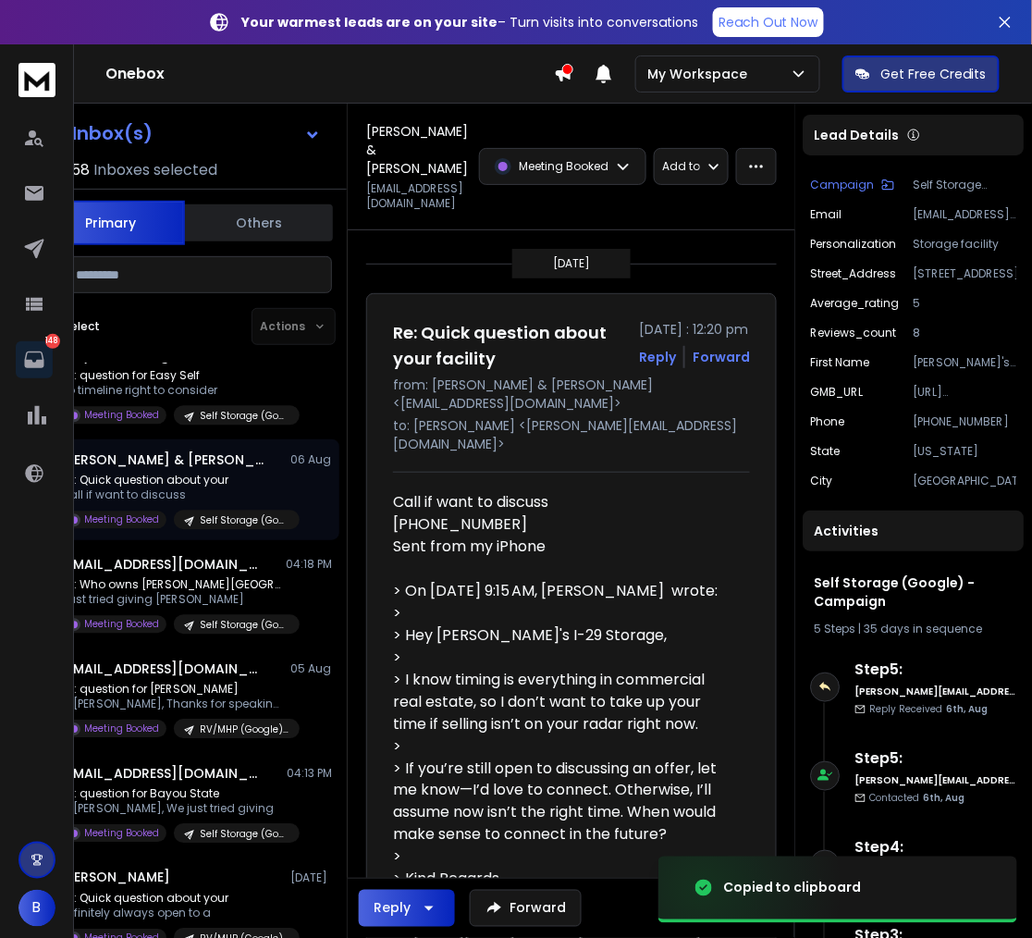
click at [927, 271] on p "[STREET_ADDRESS]" at bounding box center [966, 273] width 104 height 15
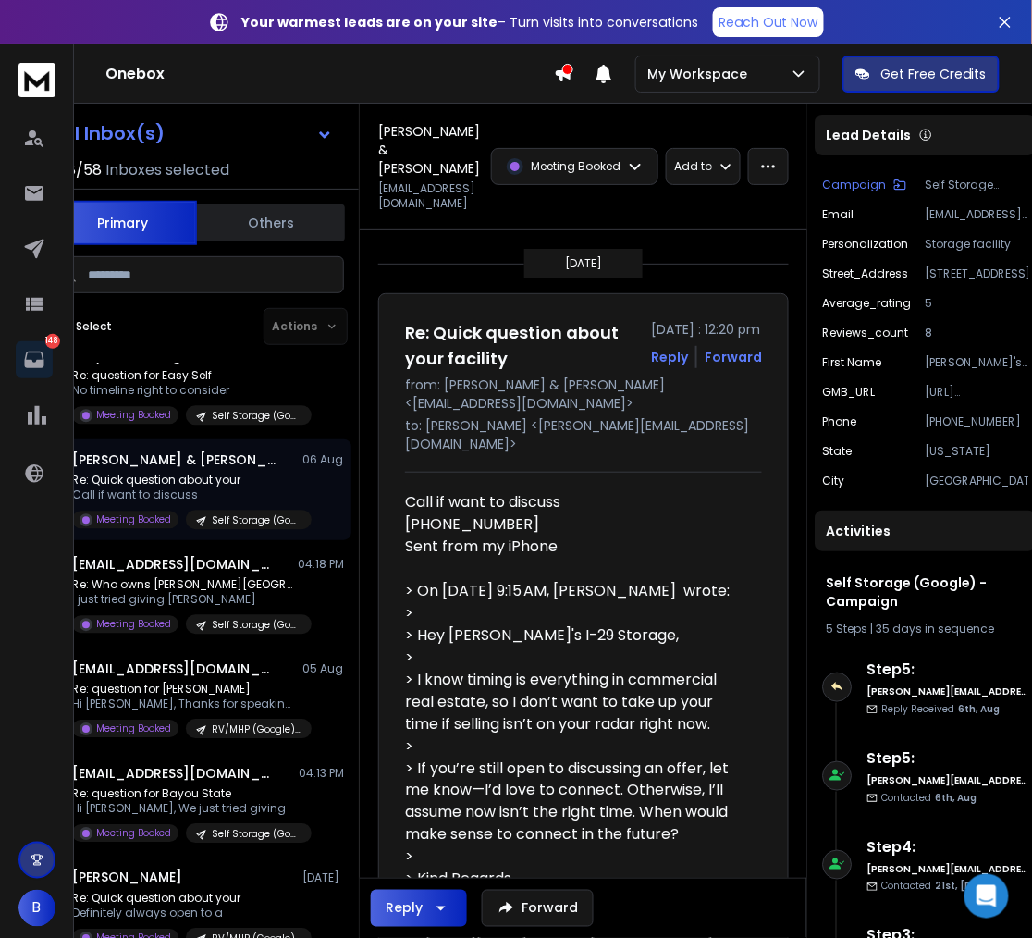
scroll to position [0, 189]
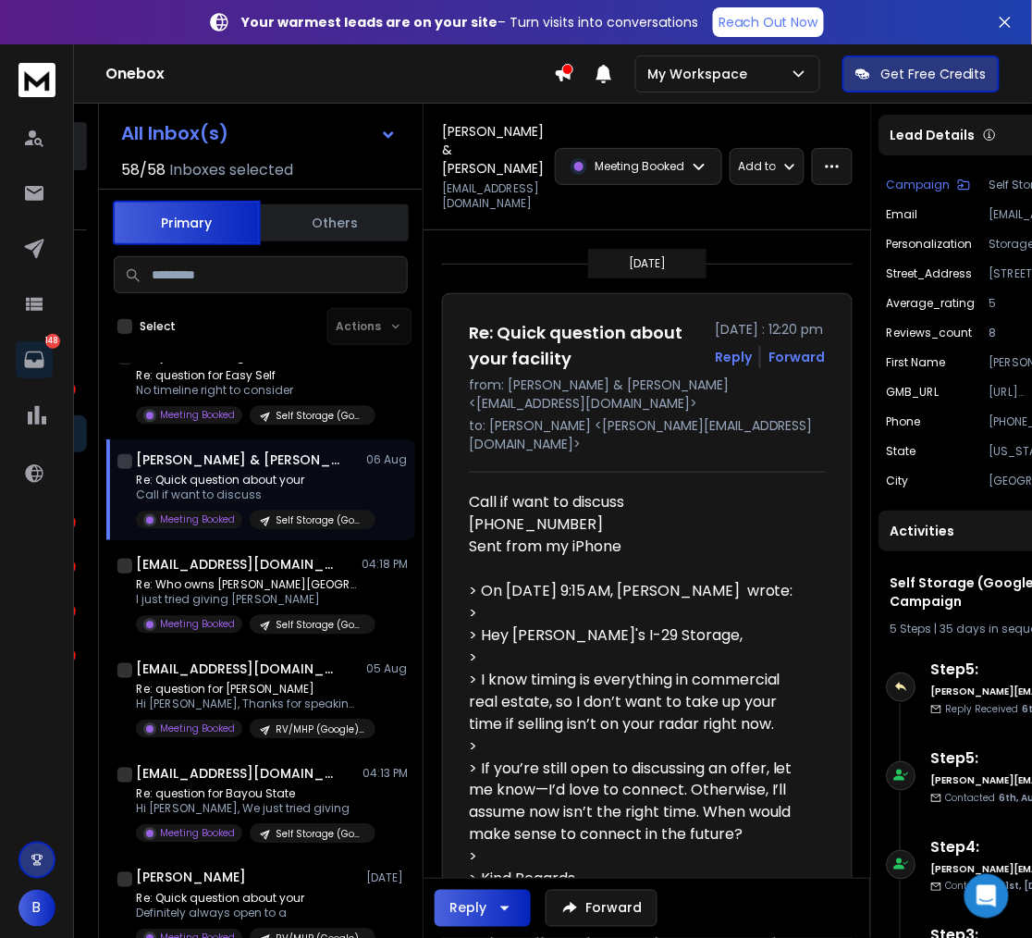
drag, startPoint x: 530, startPoint y: 573, endPoint x: 467, endPoint y: 578, distance: 63.1
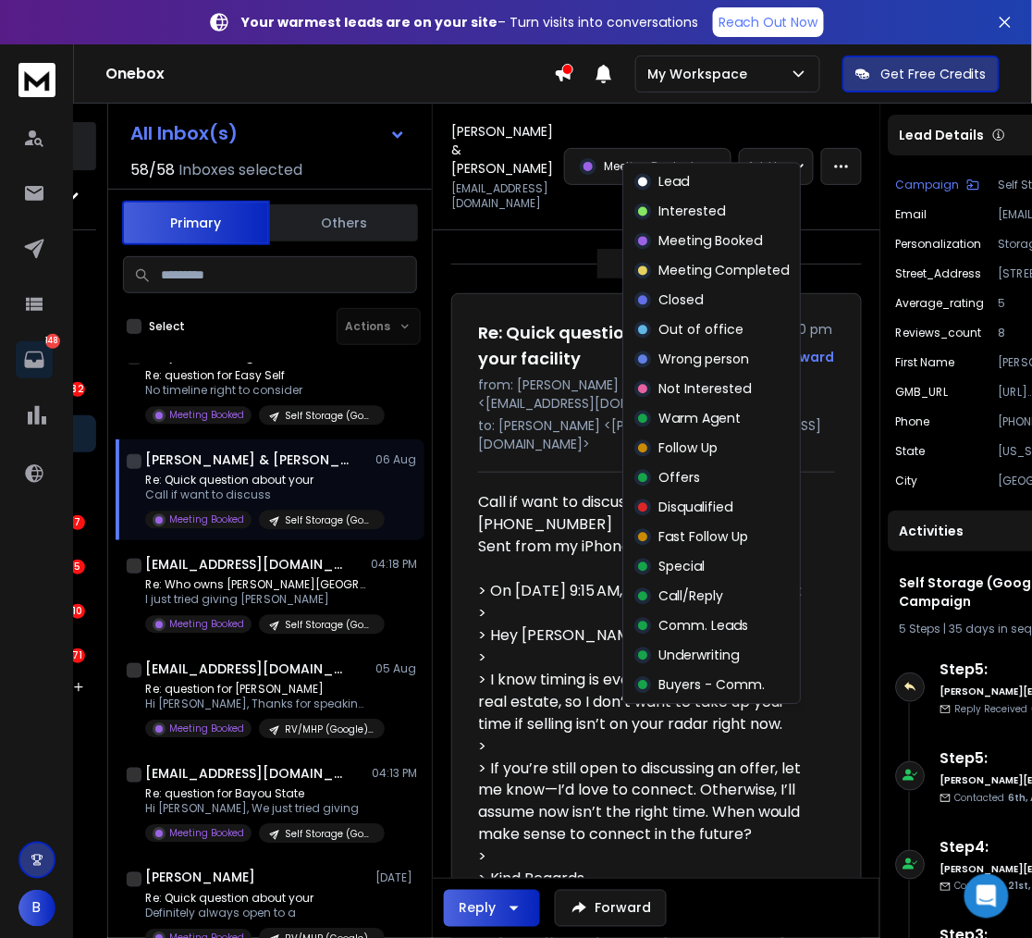
click at [692, 159] on p "Meeting Booked" at bounding box center [649, 166] width 90 height 15
click at [728, 643] on div "Underwriting" at bounding box center [711, 656] width 169 height 30
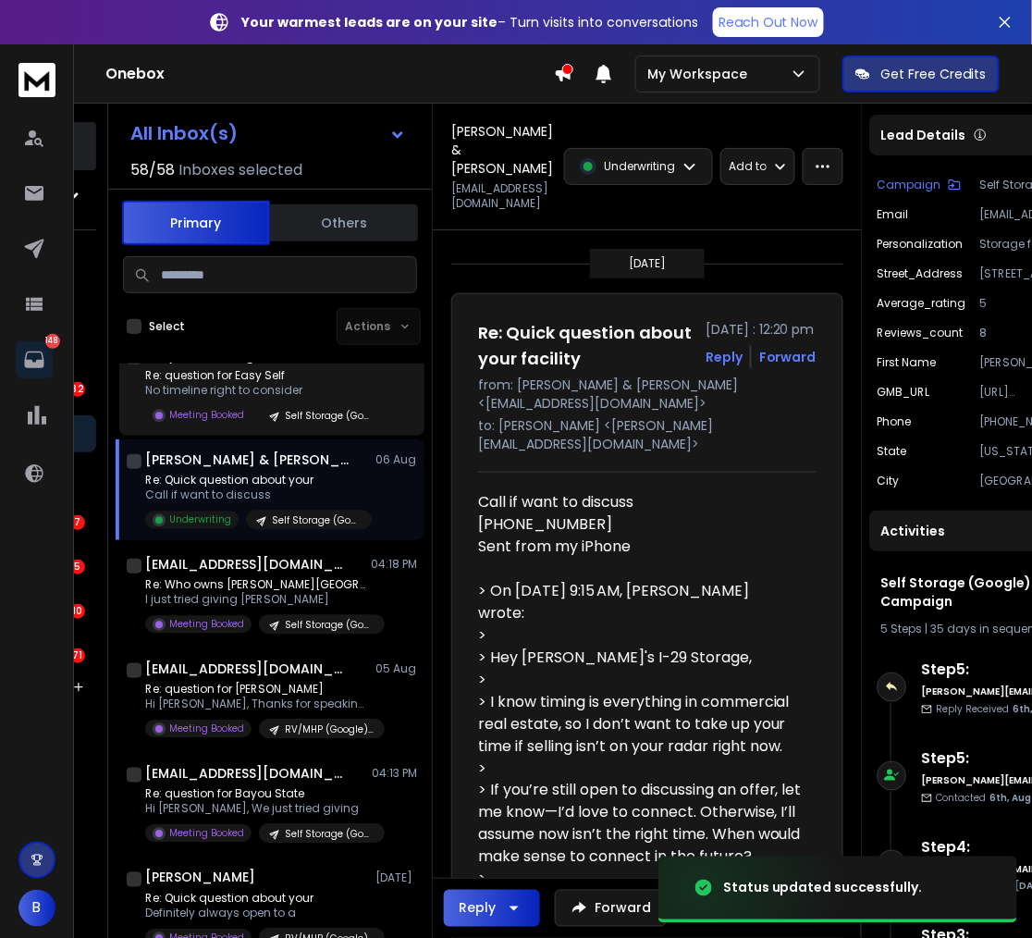
click at [279, 394] on p "No timeline right to consider" at bounding box center [256, 390] width 222 height 15
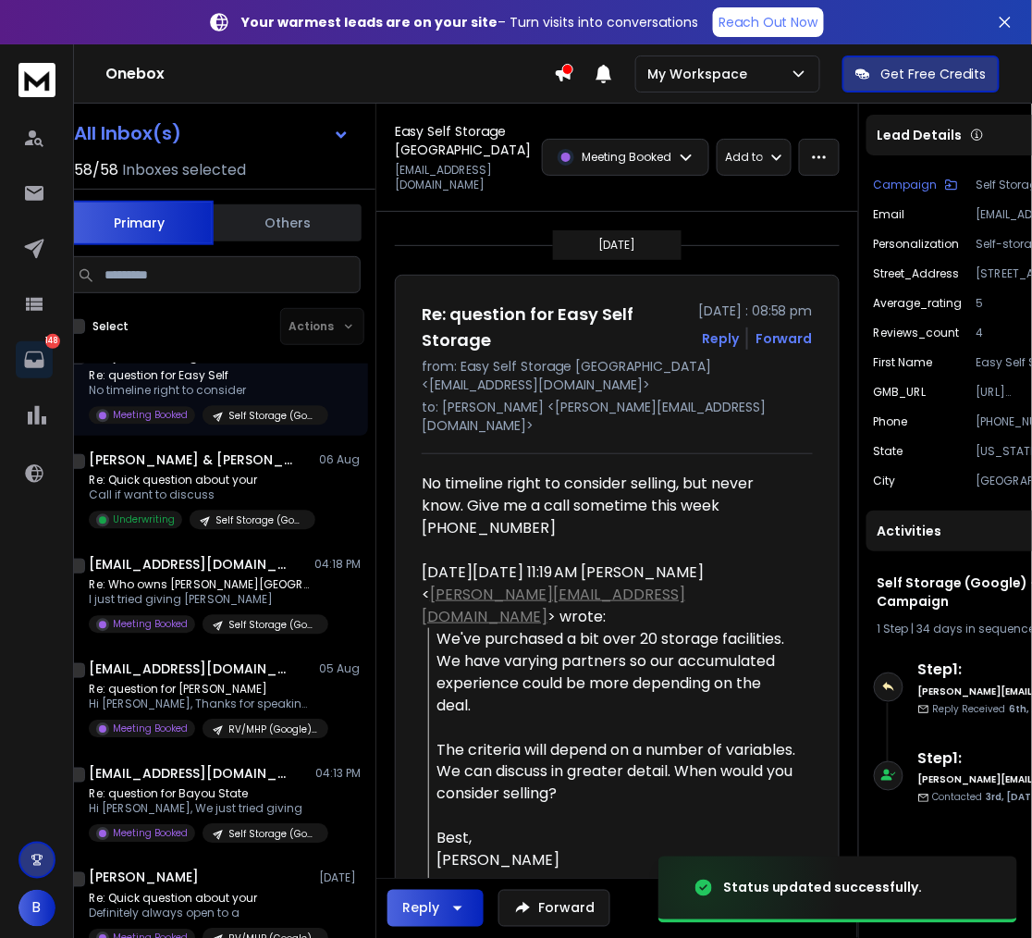
drag, startPoint x: 780, startPoint y: 572, endPoint x: 814, endPoint y: 572, distance: 34.2
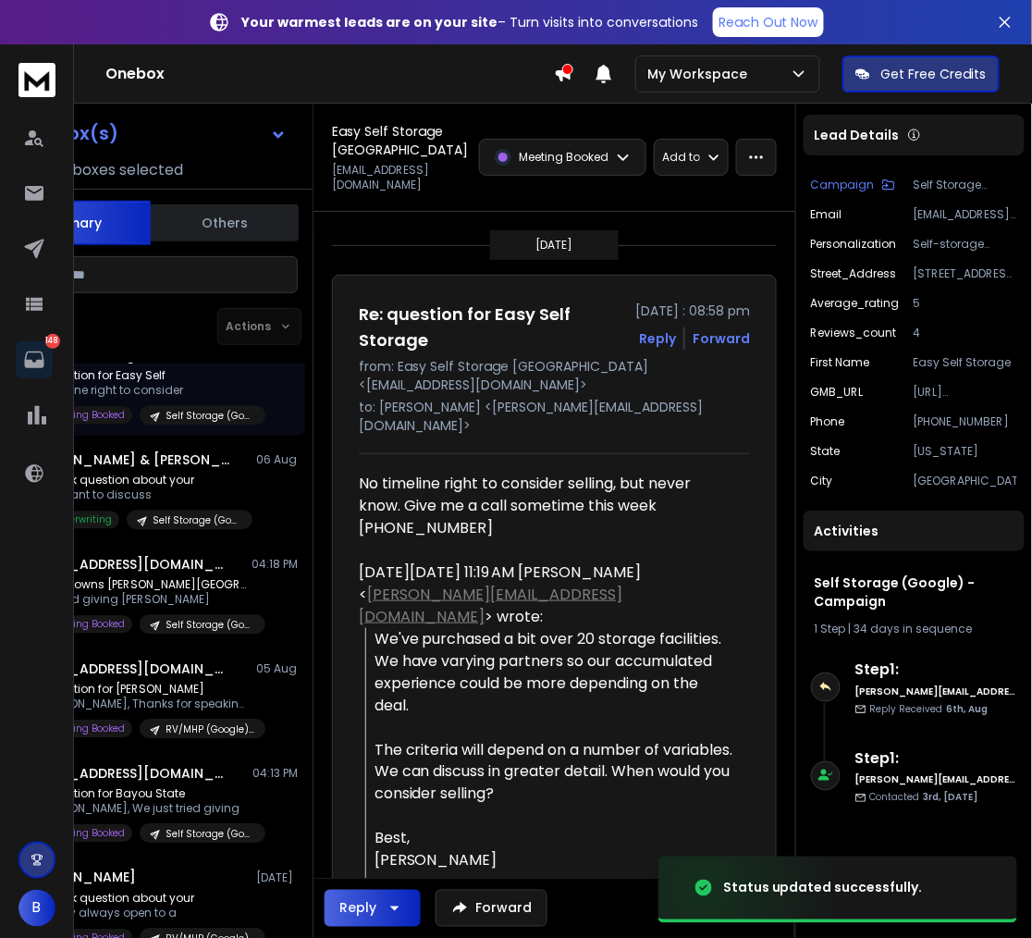
scroll to position [0, 386]
drag, startPoint x: 799, startPoint y: 573, endPoint x: 865, endPoint y: 553, distance: 68.7
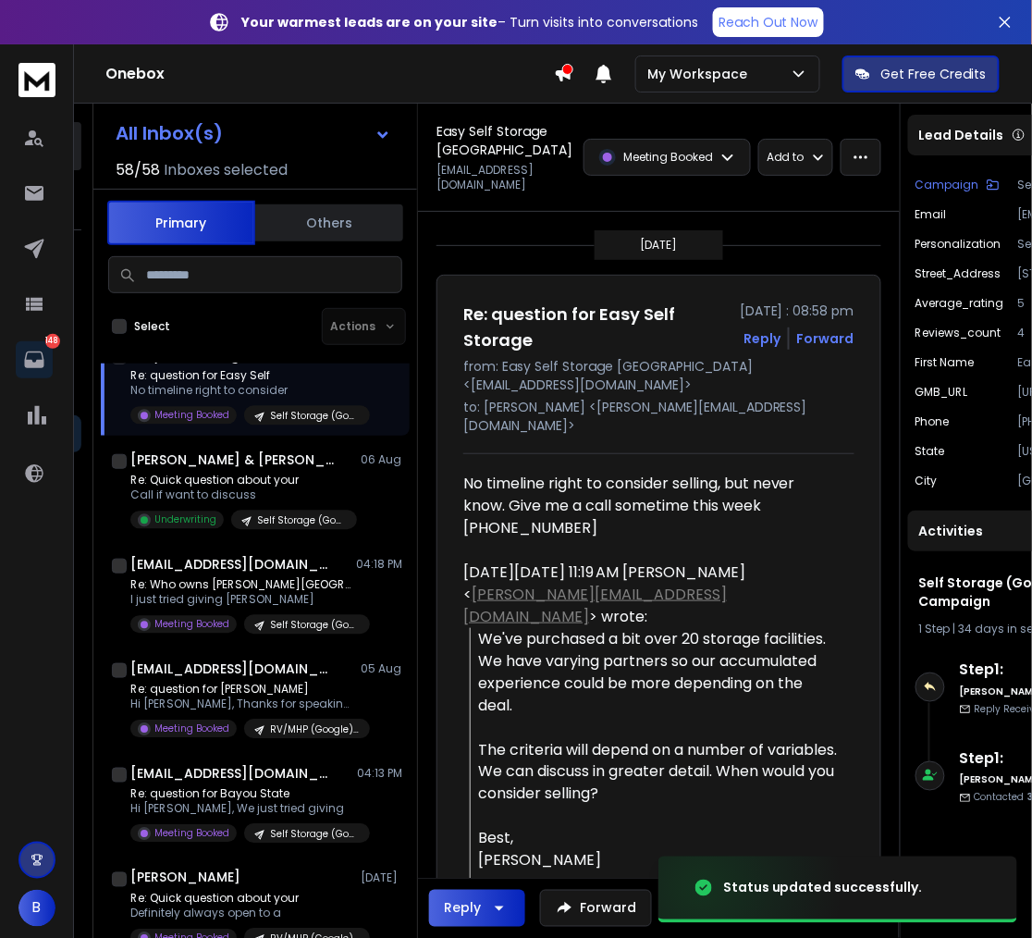
drag, startPoint x: 390, startPoint y: 455, endPoint x: 339, endPoint y: 435, distance: 54.8
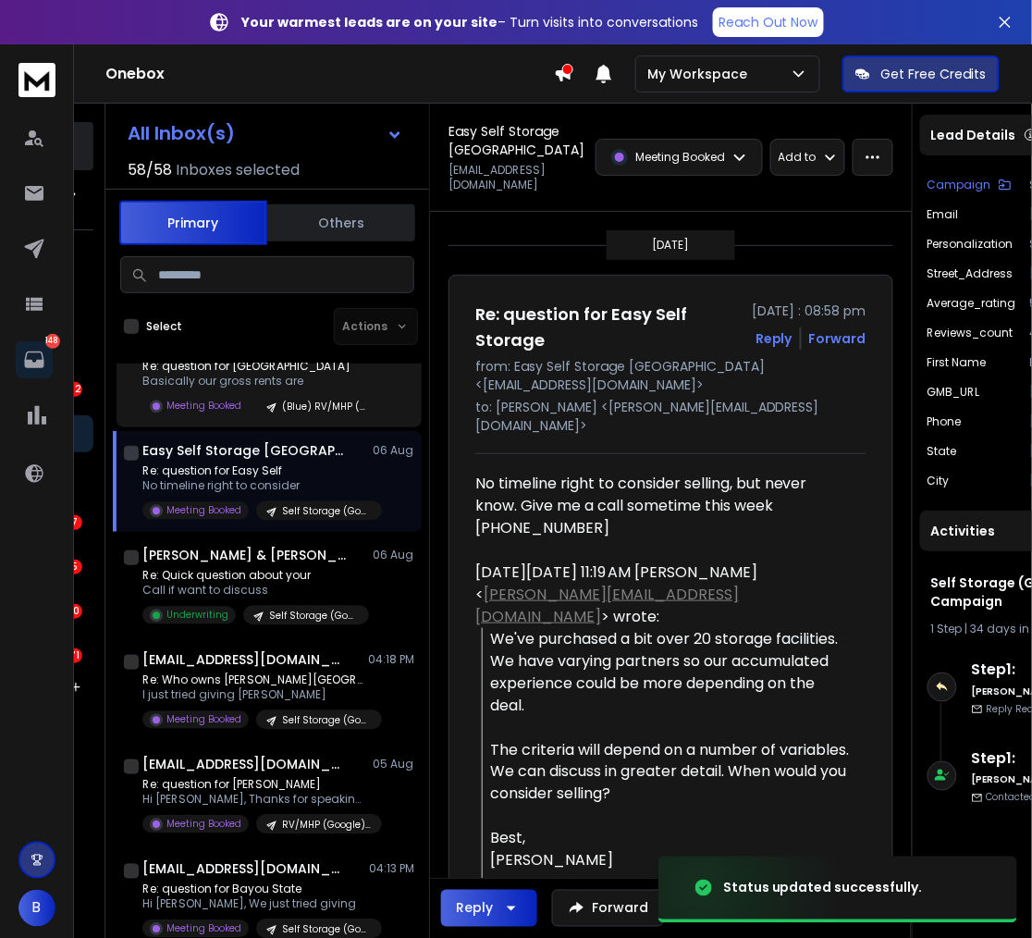
scroll to position [906, 0]
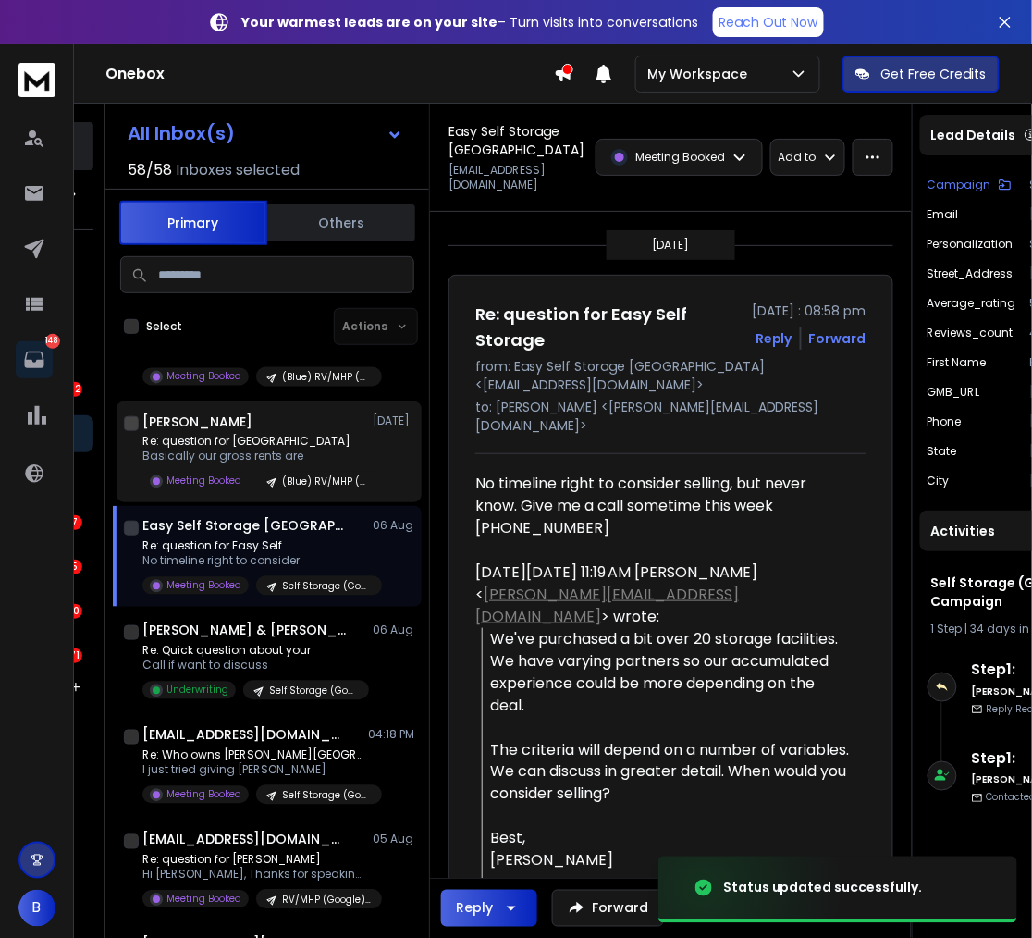
click at [347, 441] on p "Re: question for [GEOGRAPHIC_DATA]" at bounding box center [253, 442] width 222 height 15
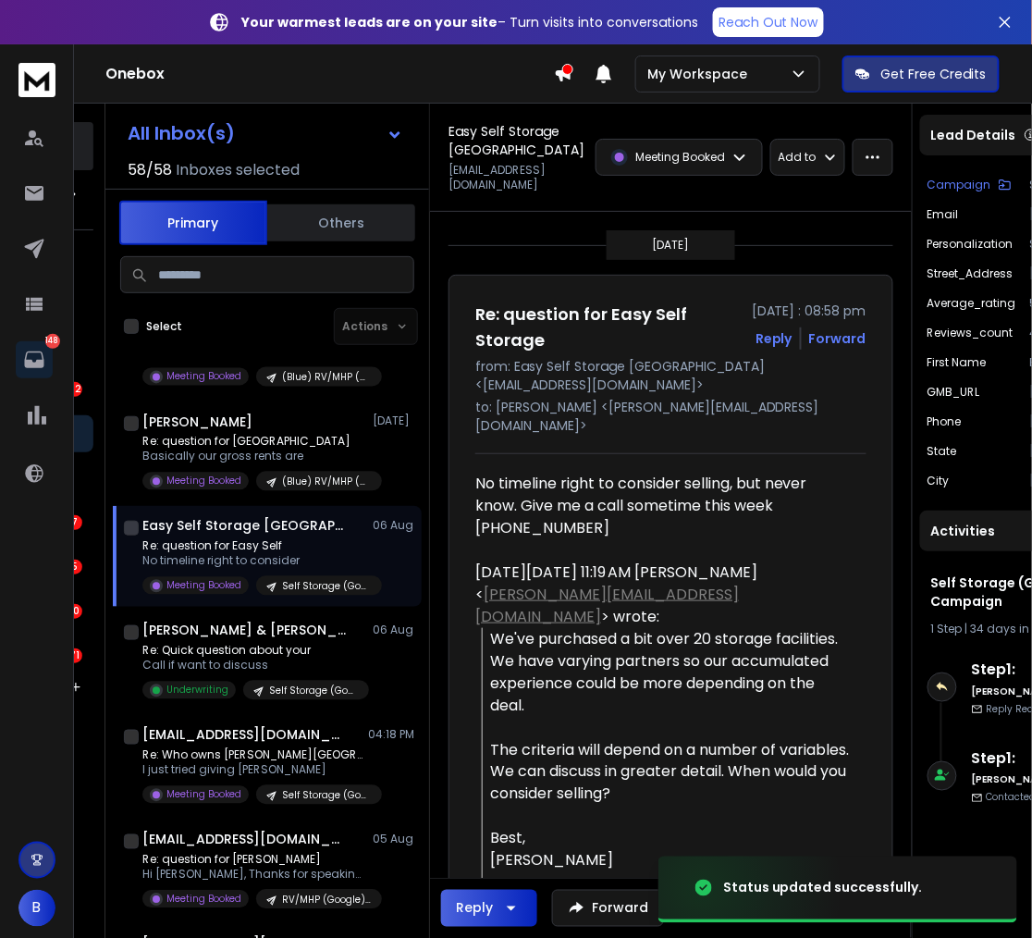
scroll to position [0, 0]
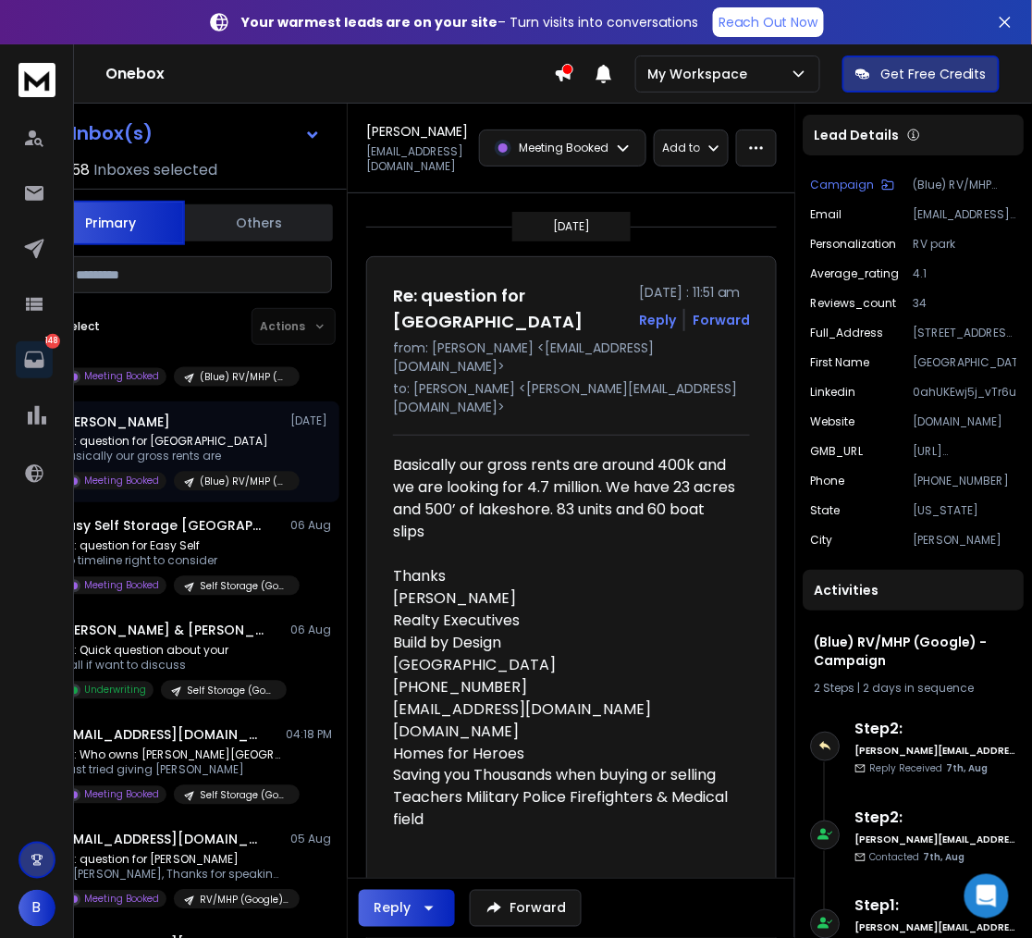
drag, startPoint x: 784, startPoint y: 483, endPoint x: 834, endPoint y: 457, distance: 56.3
drag, startPoint x: 725, startPoint y: 504, endPoint x: 762, endPoint y: 495, distance: 38.1
click at [938, 506] on p "[US_STATE]" at bounding box center [966, 510] width 104 height 15
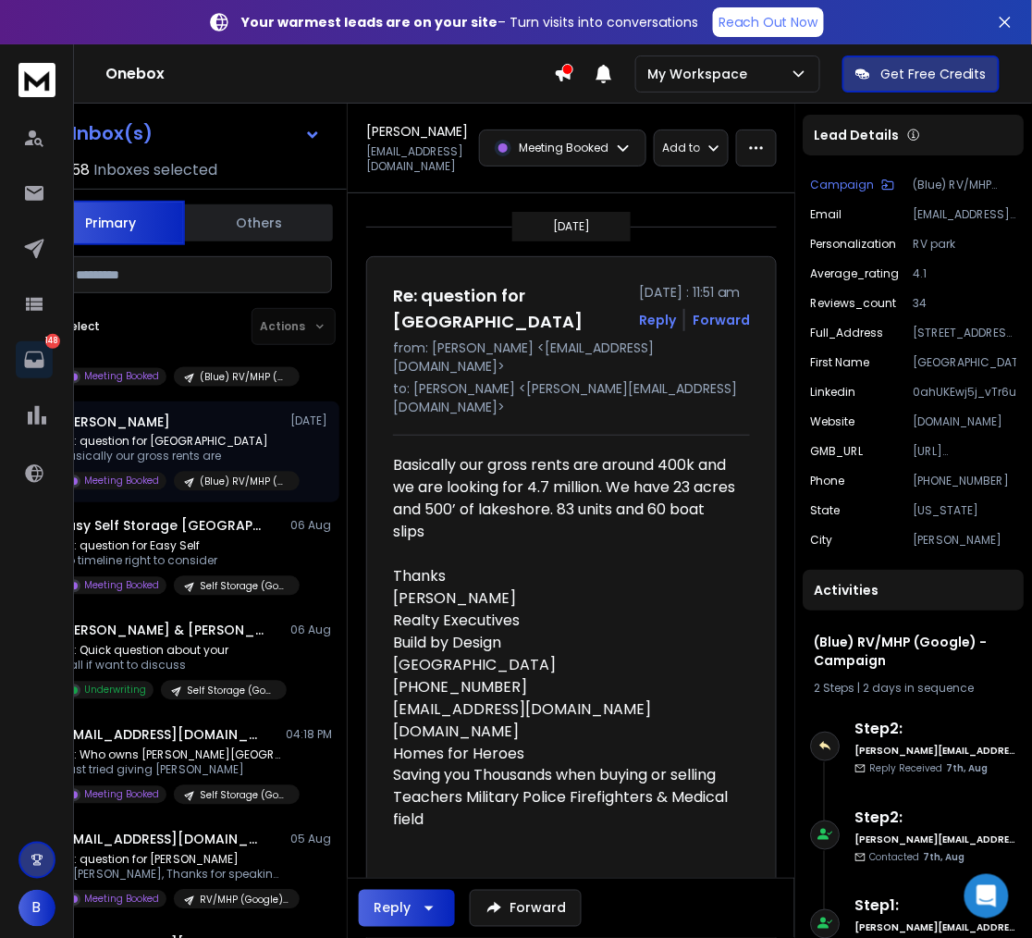
drag, startPoint x: 558, startPoint y: 368, endPoint x: 611, endPoint y: 363, distance: 53.8
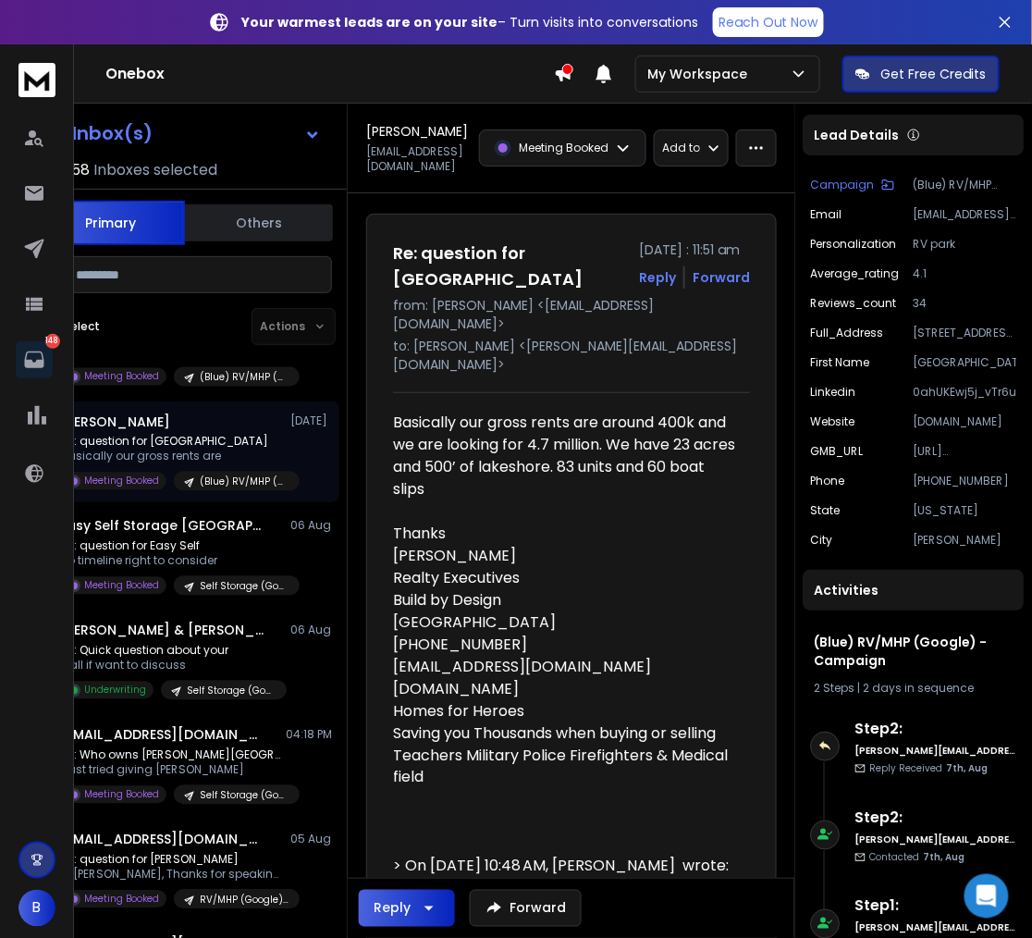
scroll to position [0, 0]
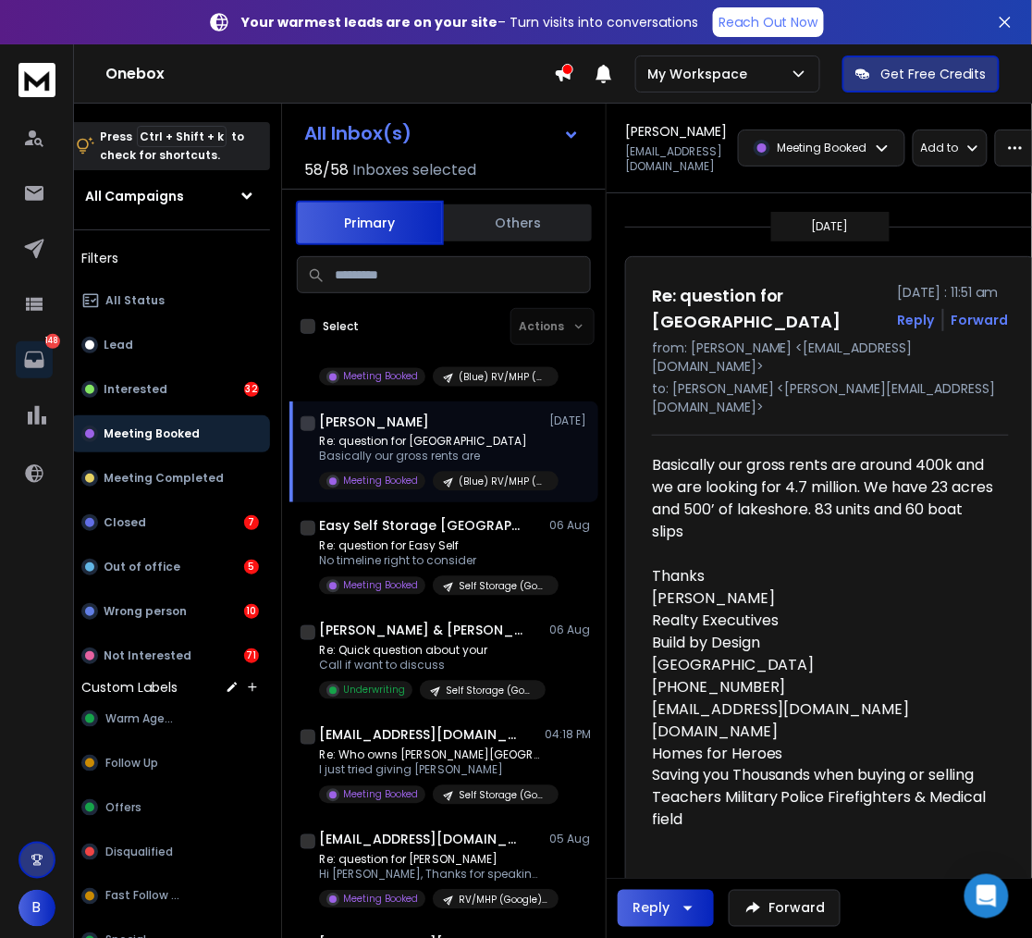
drag, startPoint x: 510, startPoint y: 463, endPoint x: 419, endPoint y: 465, distance: 90.7
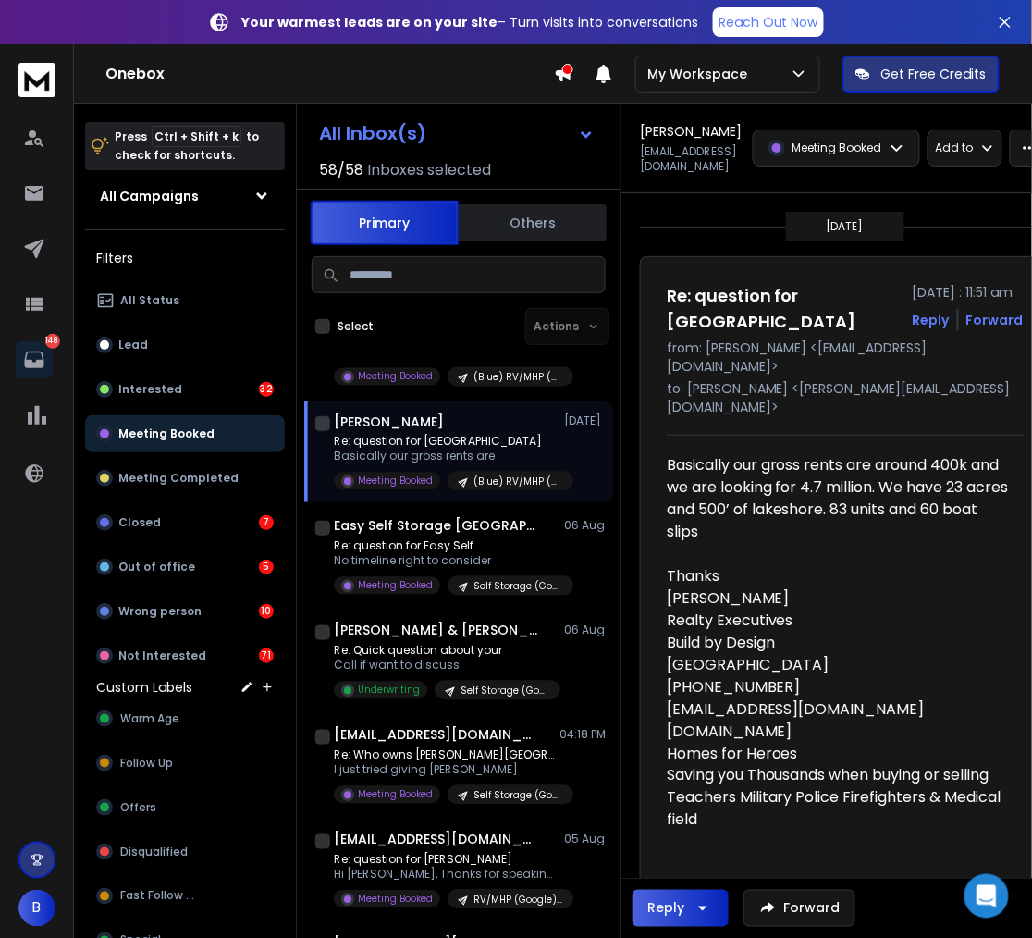
click at [437, 282] on input at bounding box center [459, 274] width 294 height 37
click at [210, 302] on button "All Status" at bounding box center [185, 300] width 200 height 37
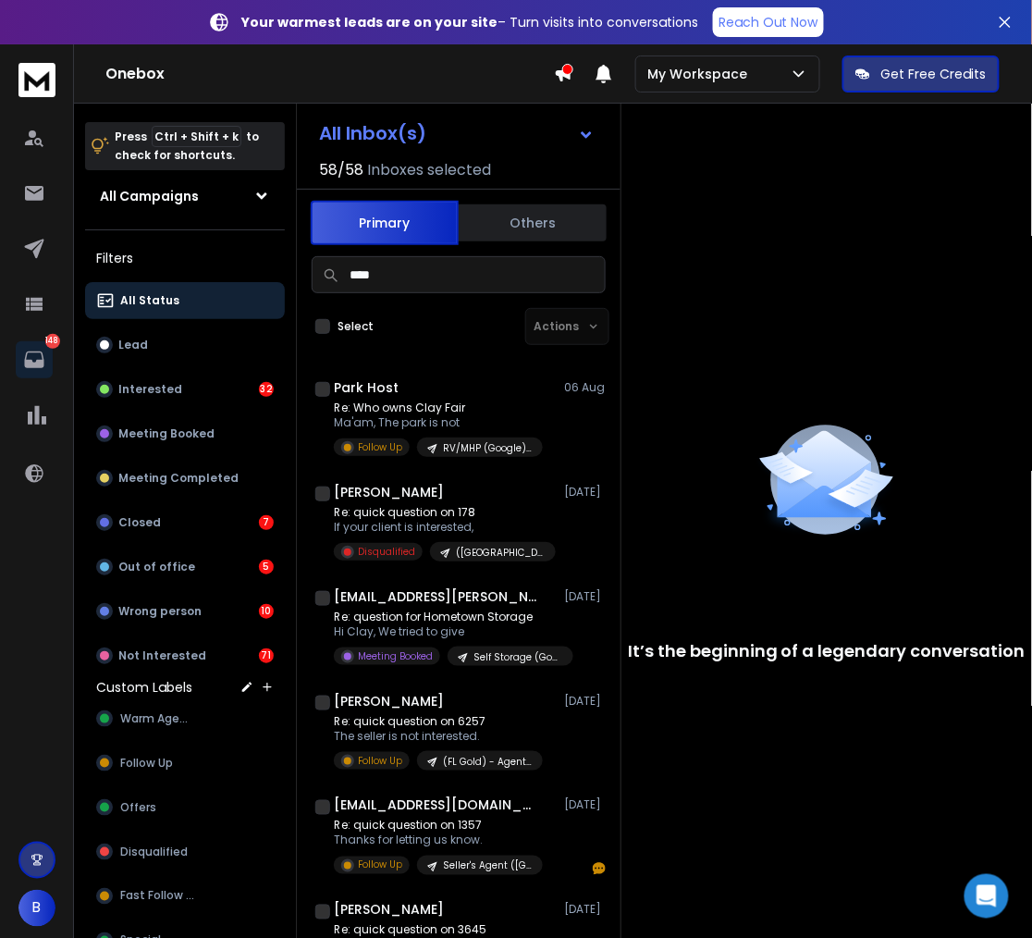
click at [402, 290] on input "****" at bounding box center [459, 274] width 294 height 37
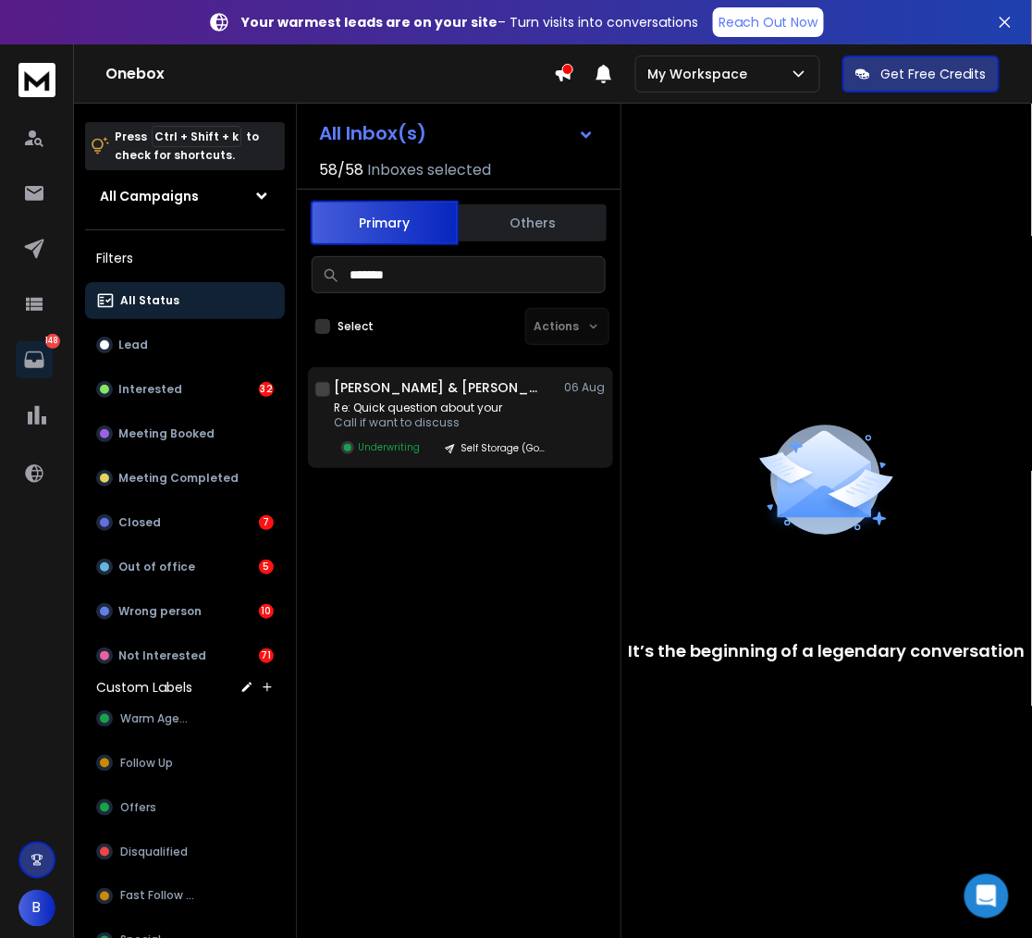
click at [401, 384] on h1 "[PERSON_NAME] & [PERSON_NAME]" at bounding box center [435, 387] width 203 height 18
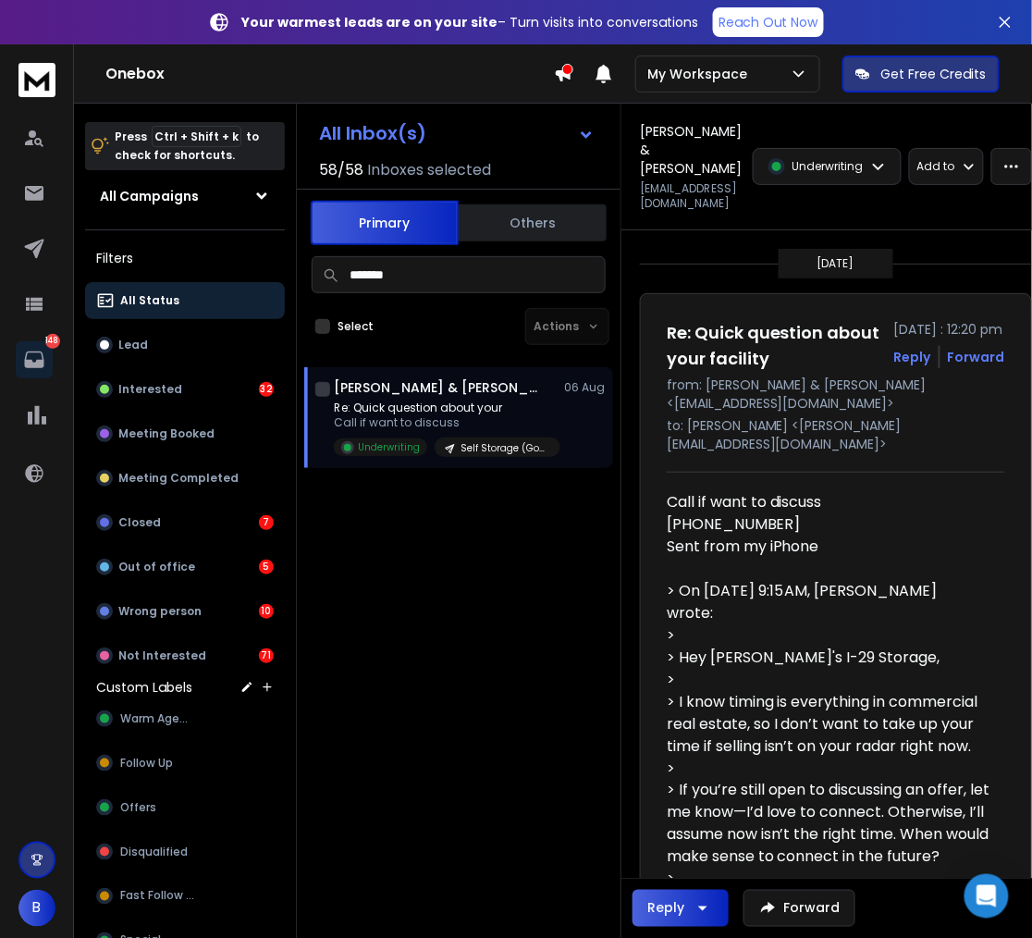
scroll to position [0, 326]
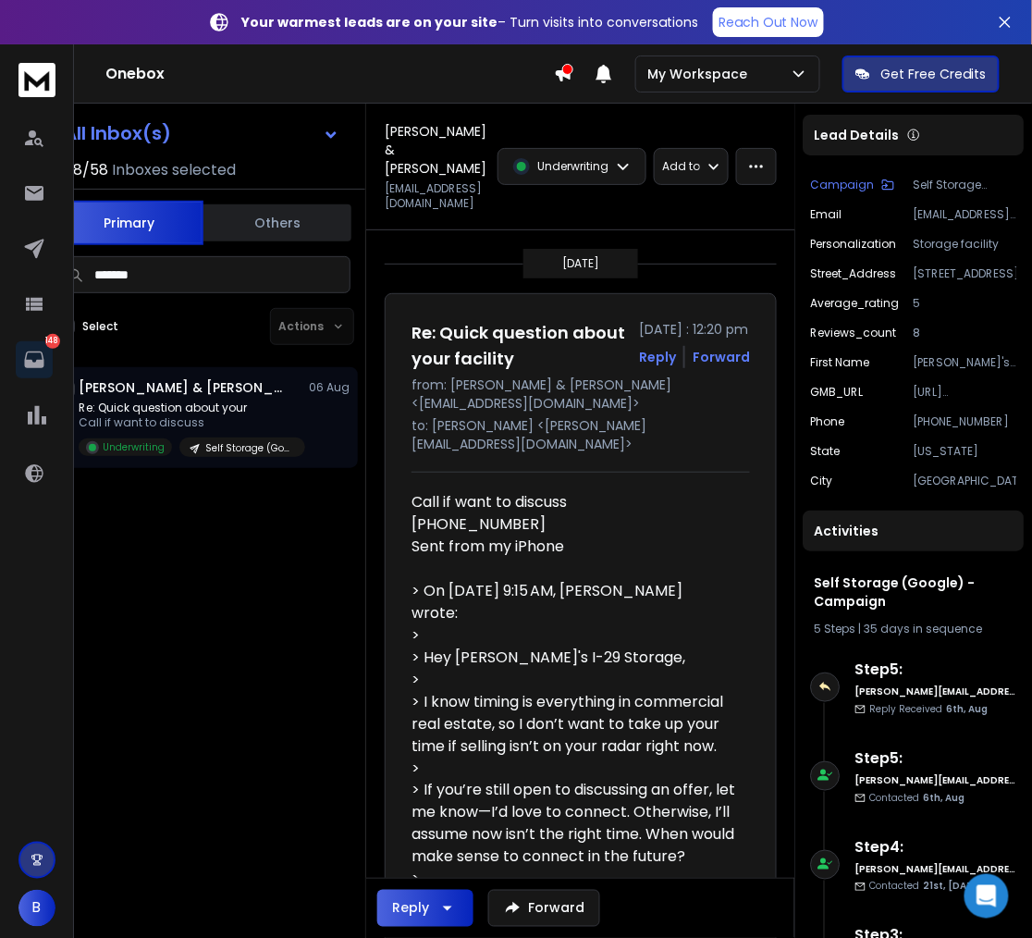
drag, startPoint x: 803, startPoint y: 436, endPoint x: 988, endPoint y: 424, distance: 185.4
drag, startPoint x: 714, startPoint y: 333, endPoint x: 528, endPoint y: 343, distance: 186.2
click at [528, 343] on div "Re: Quick question about your facility [DATE] : 12:20 pm Reply Forward from: [P…" at bounding box center [581, 386] width 339 height 133
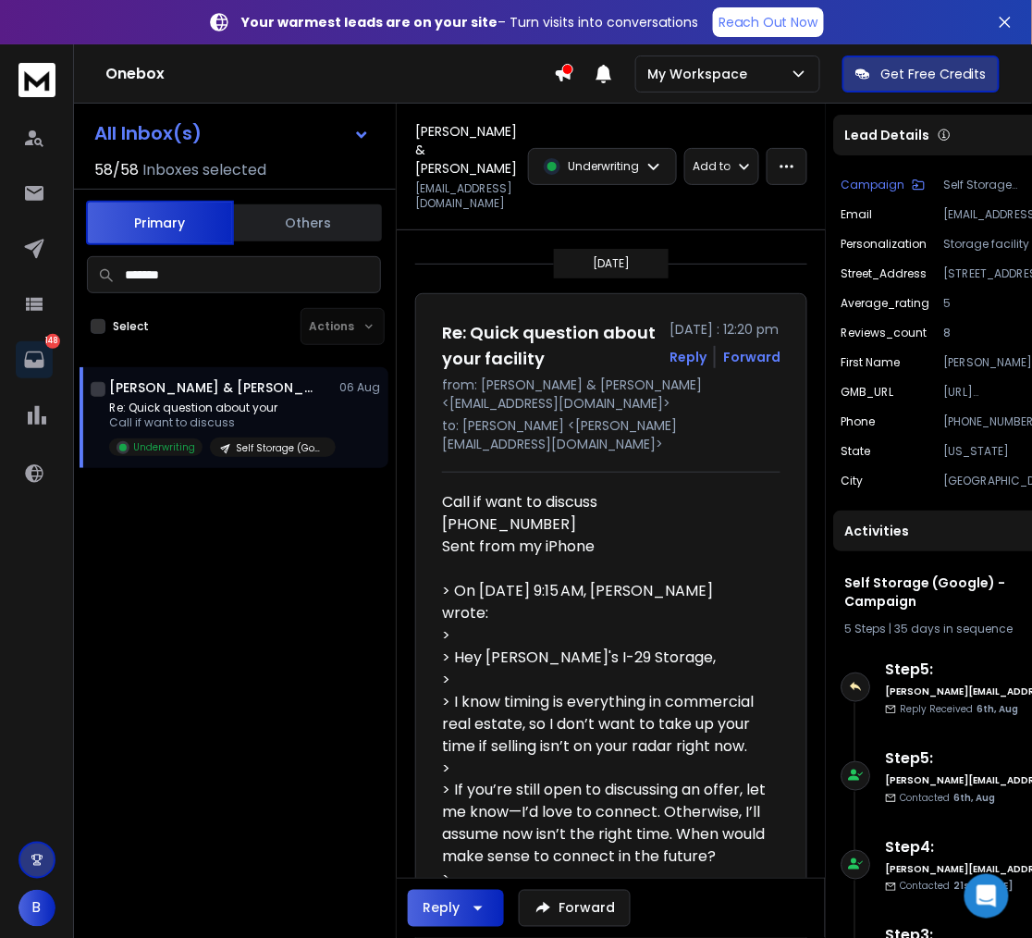
drag, startPoint x: 464, startPoint y: 363, endPoint x: 345, endPoint y: 352, distance: 119.8
click at [288, 263] on input "*******" at bounding box center [234, 274] width 294 height 37
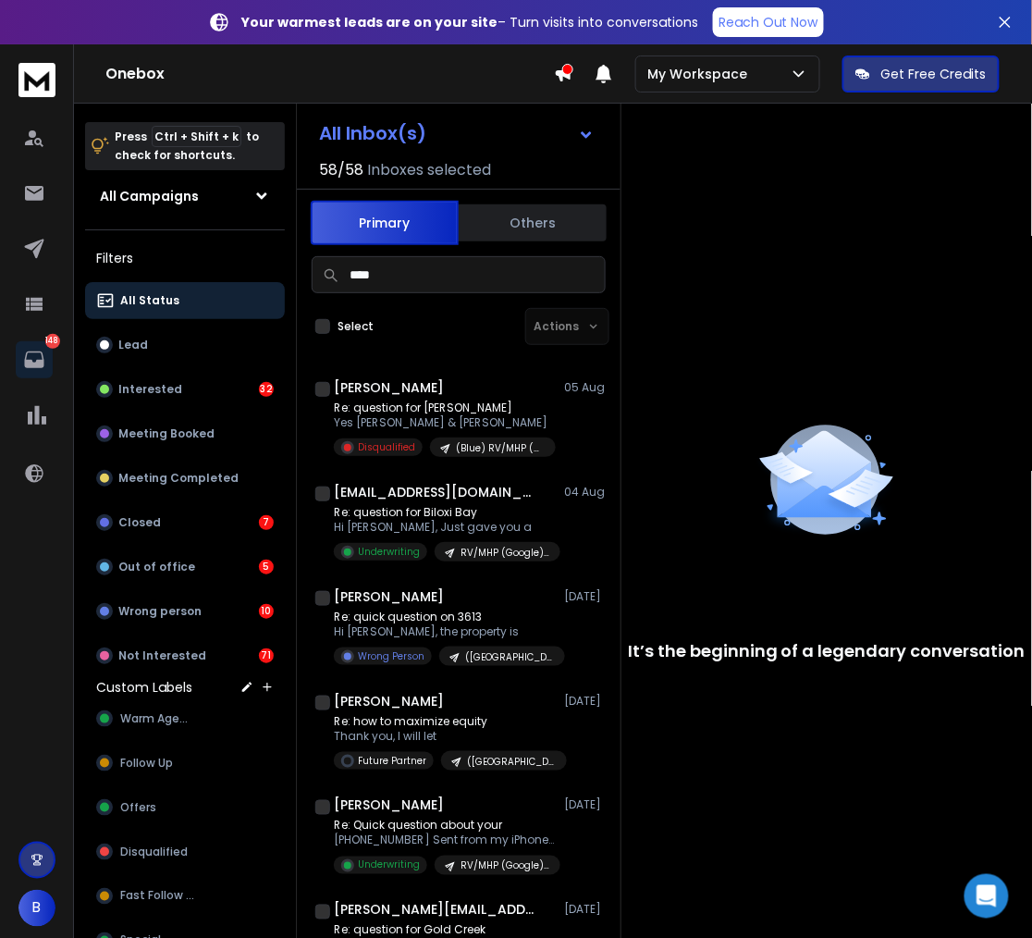
click at [803, 305] on div "It’s the beginning of a legendary conversation" at bounding box center [827, 502] width 411 height 797
click at [446, 277] on input "****" at bounding box center [459, 274] width 294 height 37
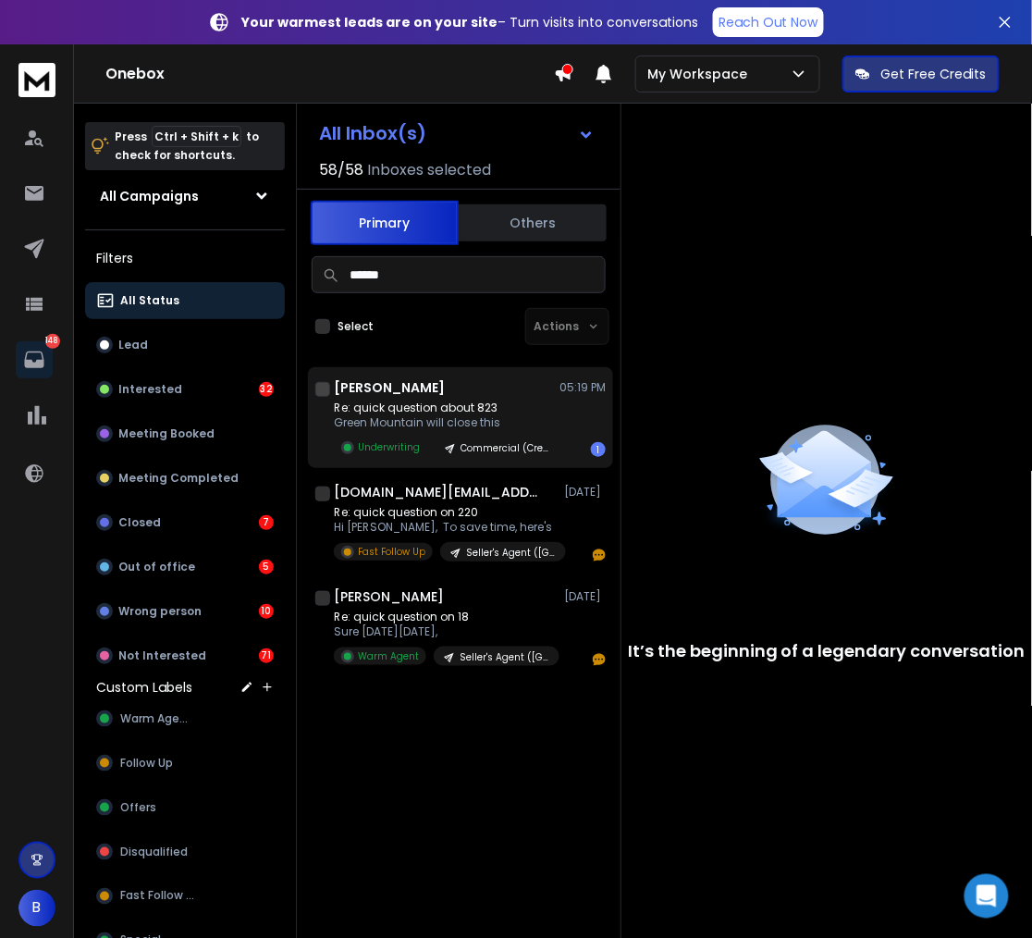
type input "******"
click at [427, 381] on div "[PERSON_NAME] 05:19 PM" at bounding box center [470, 387] width 272 height 18
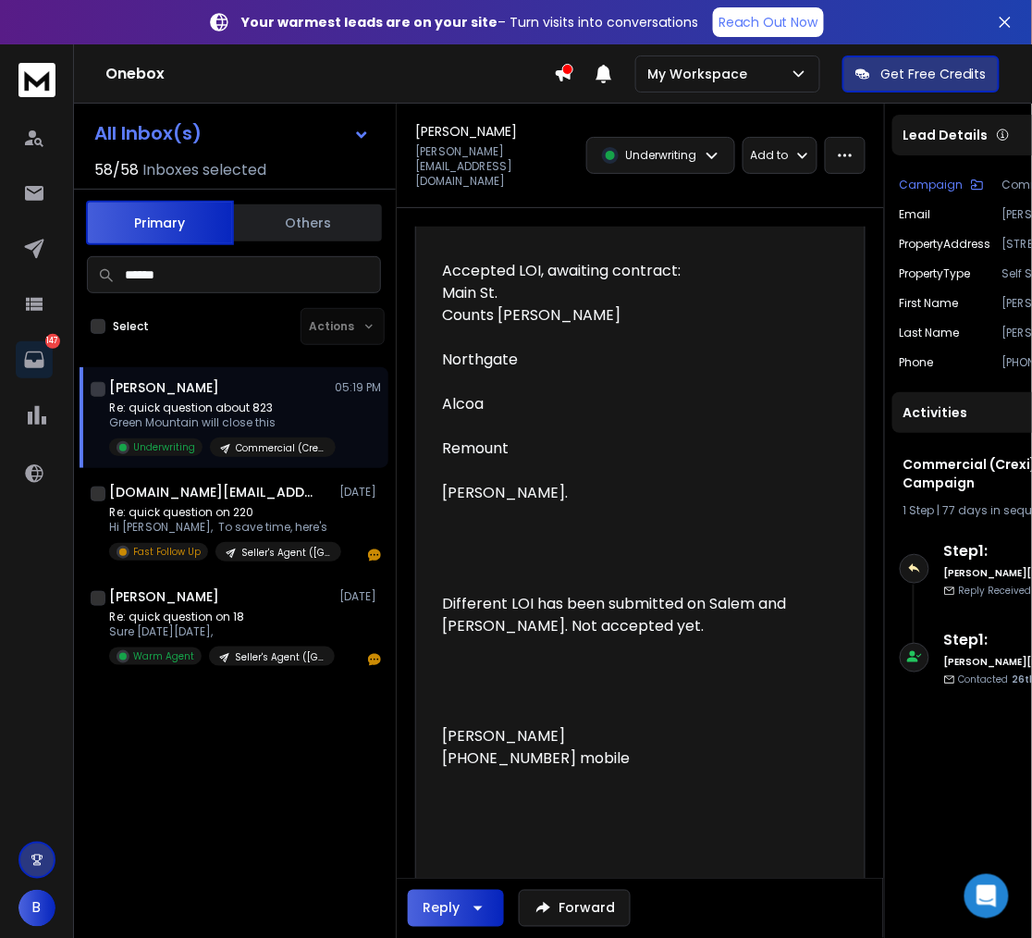
scroll to position [171, 0]
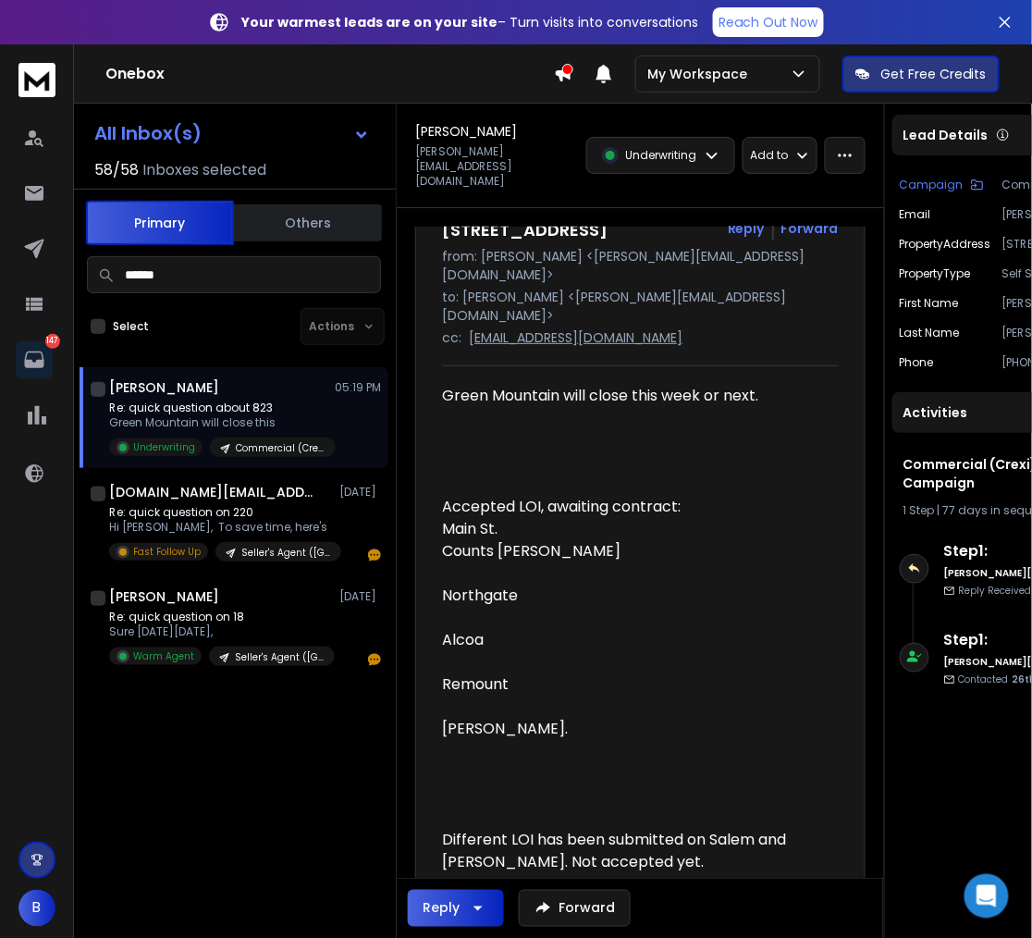
drag, startPoint x: 709, startPoint y: 618, endPoint x: 709, endPoint y: 594, distance: 24.0
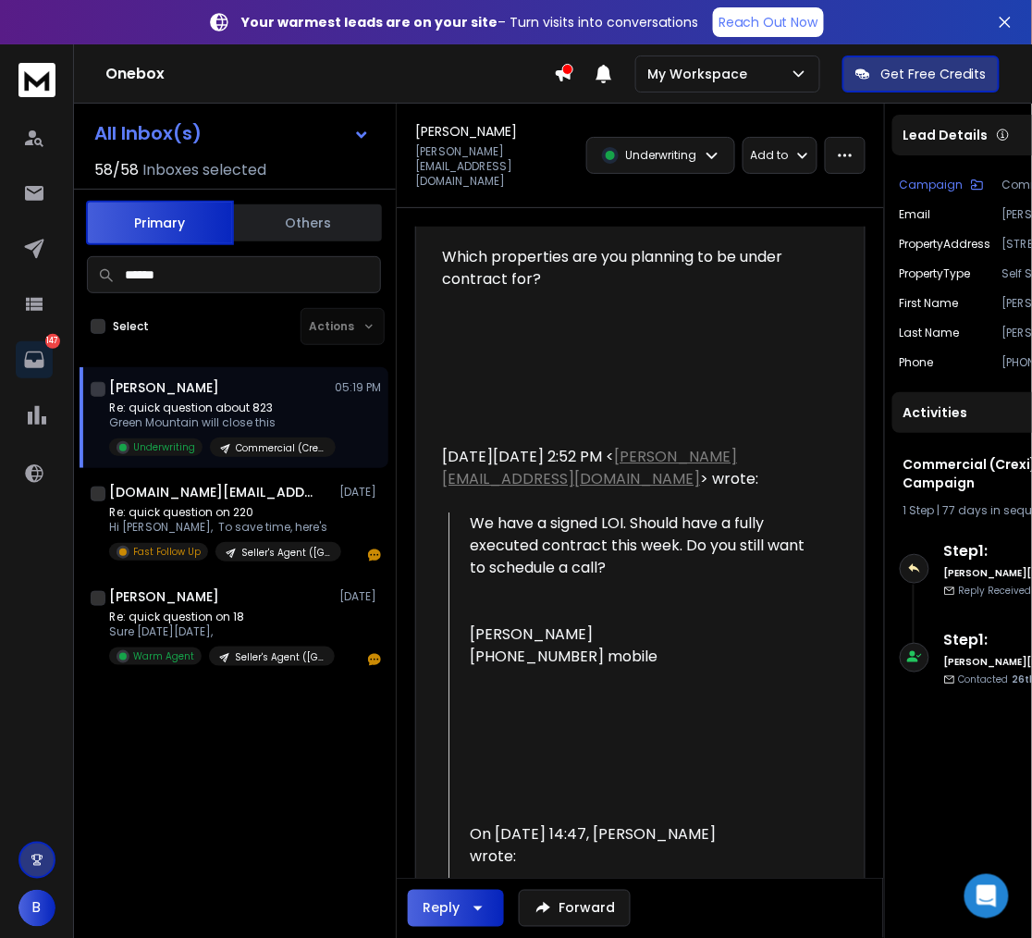
scroll to position [0, 0]
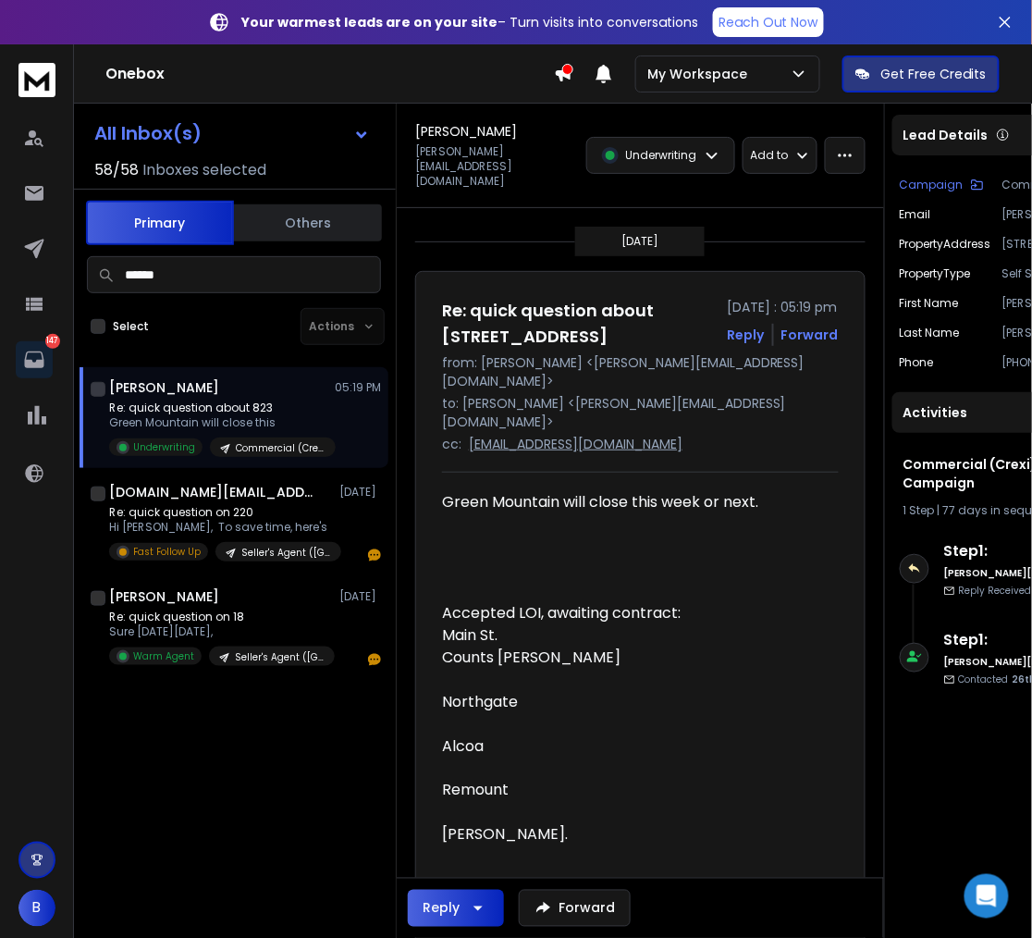
drag, startPoint x: 709, startPoint y: 594, endPoint x: 698, endPoint y: 265, distance: 328.5
drag, startPoint x: 562, startPoint y: 743, endPoint x: 496, endPoint y: 181, distance: 565.4
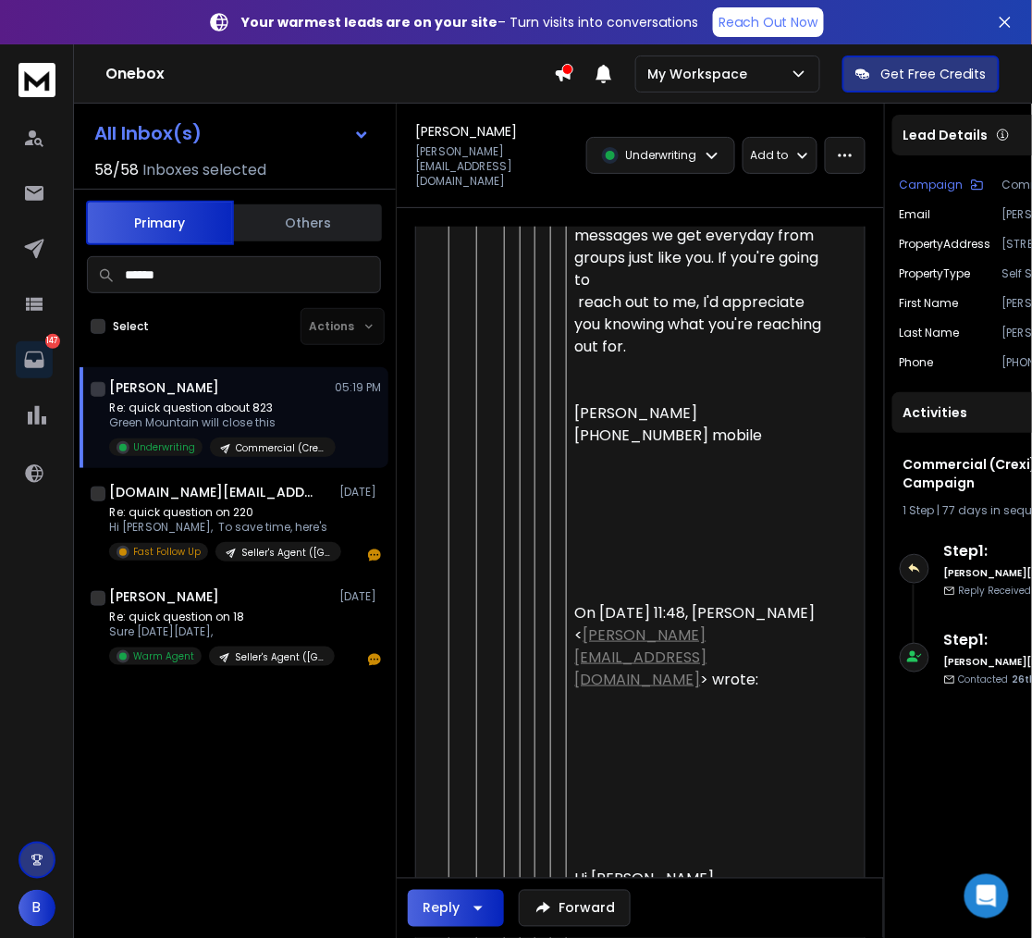
drag, startPoint x: 614, startPoint y: 506, endPoint x: 658, endPoint y: 791, distance: 288.2
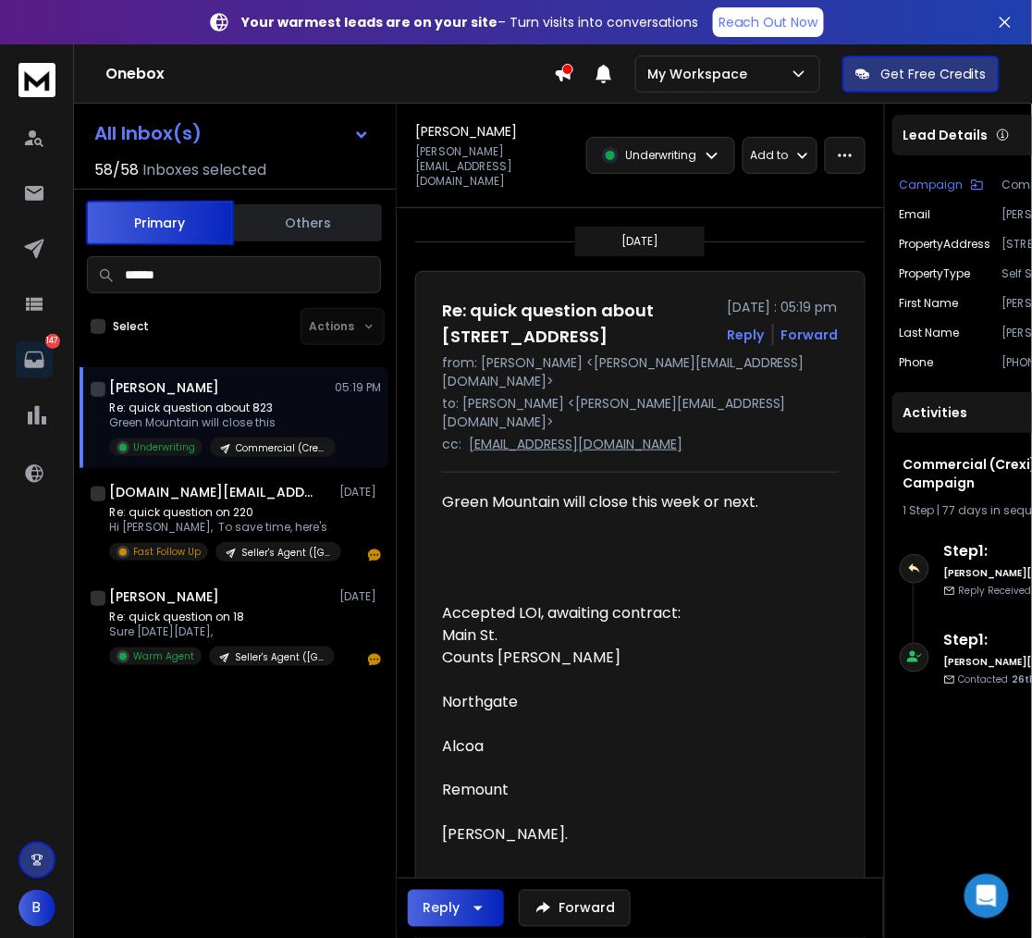
drag, startPoint x: 663, startPoint y: 750, endPoint x: 614, endPoint y: 386, distance: 367.7
click at [653, 536] on div at bounding box center [633, 558] width 382 height 44
click at [622, 602] on div "Accepted LOI, awaiting contract:" at bounding box center [633, 613] width 382 height 22
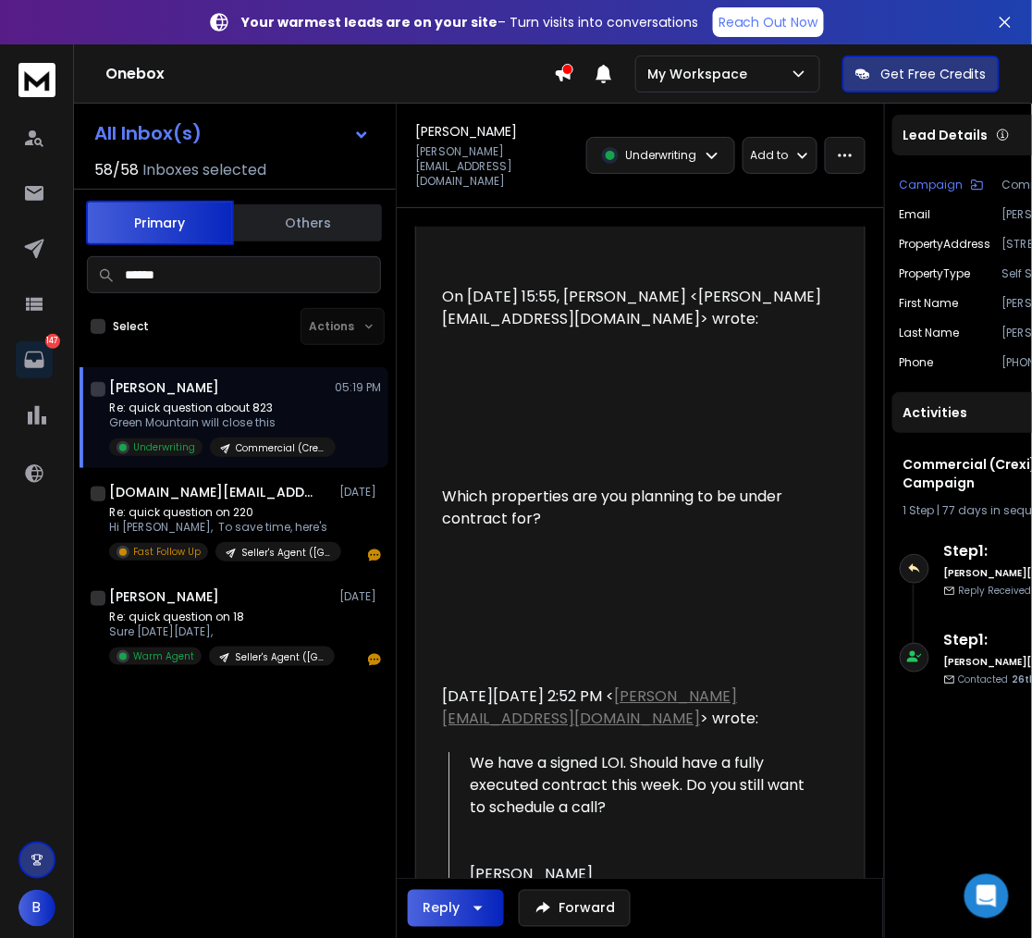
scroll to position [1028, 0]
